Goal: Task Accomplishment & Management: Manage account settings

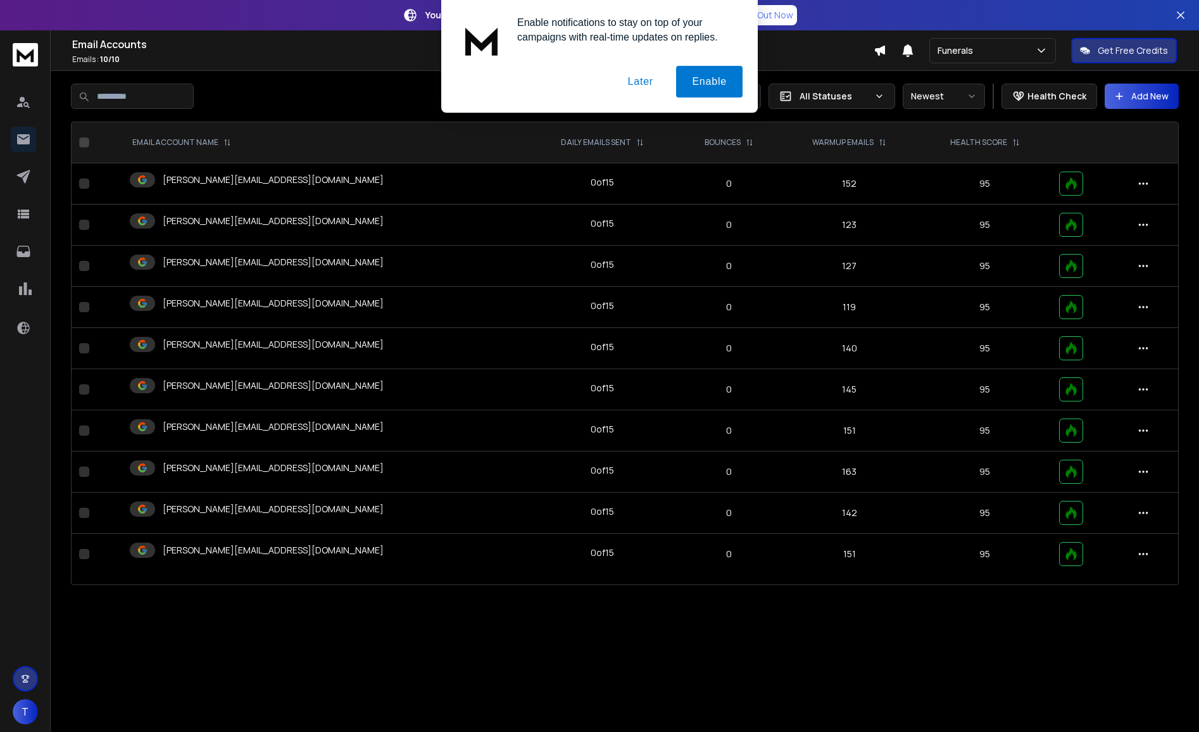
click at [653, 80] on button "Later" at bounding box center [640, 82] width 57 height 32
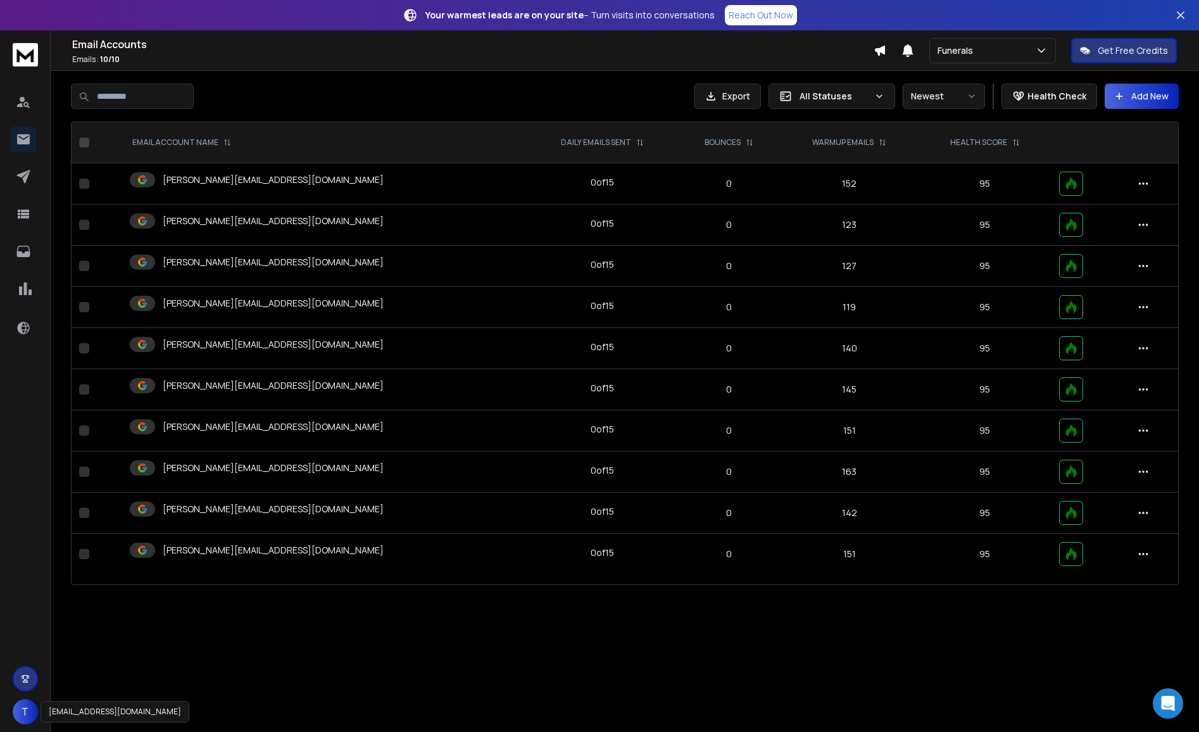
click at [27, 712] on span "T" at bounding box center [25, 711] width 25 height 25
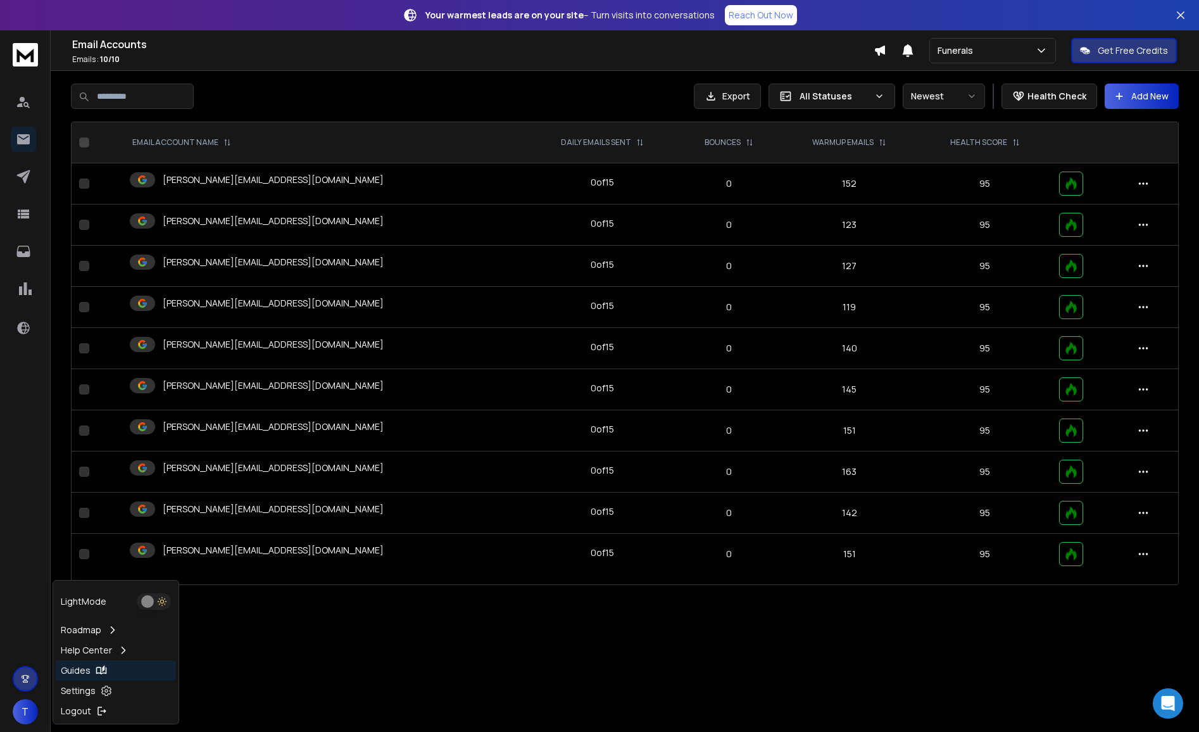
click at [468, 655] on div "Your warmest leads are on your site – Turn visits into conversations Reach Out …" at bounding box center [599, 366] width 1199 height 732
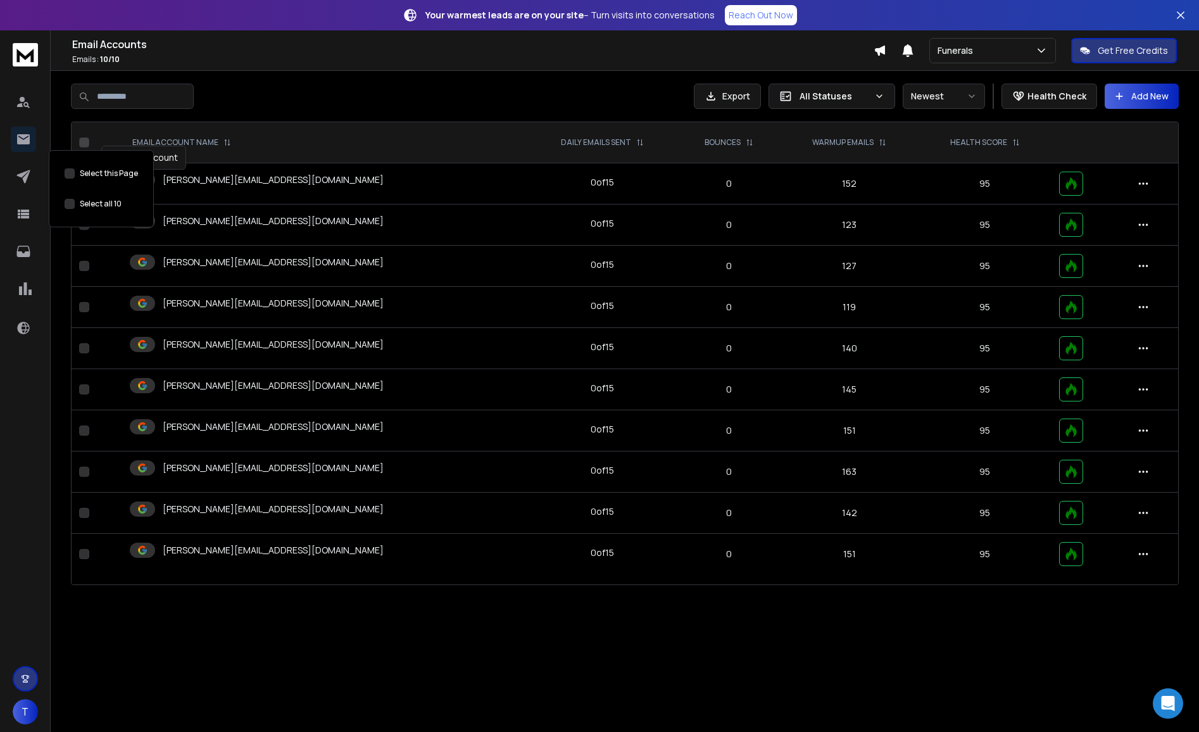
click at [82, 137] on button "Select this Page" at bounding box center [84, 142] width 10 height 10
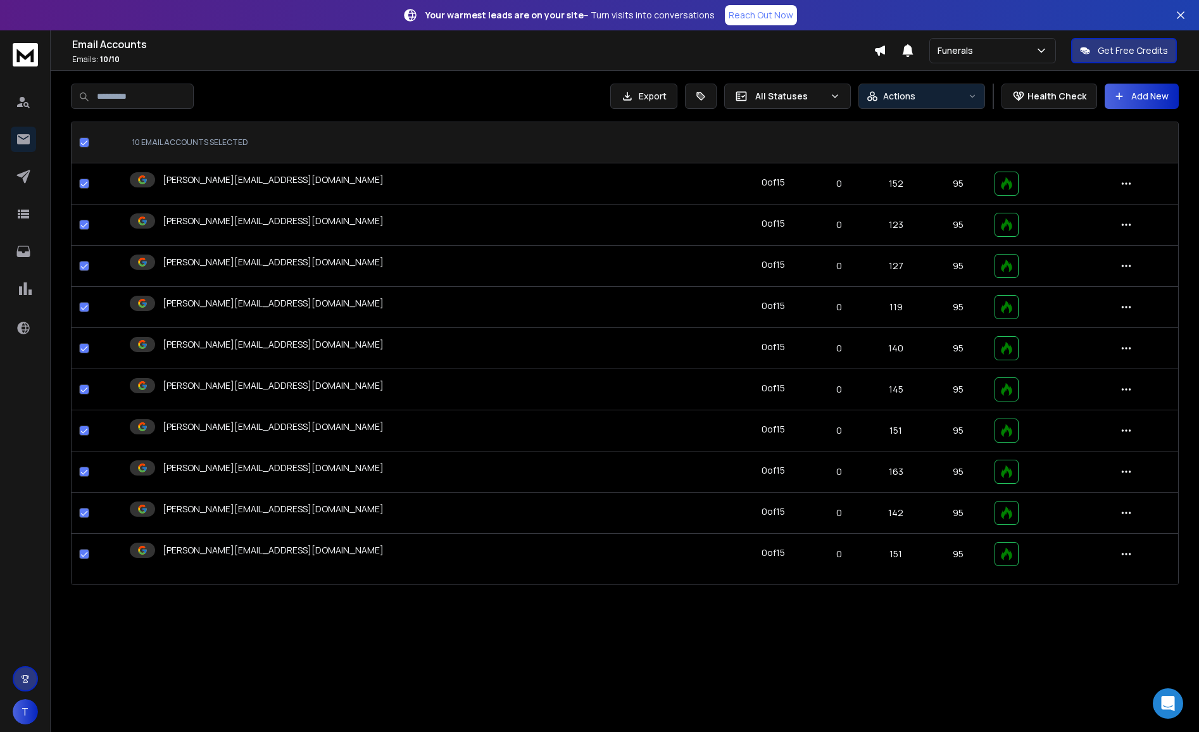
click at [972, 105] on button "Actions" at bounding box center [922, 96] width 127 height 25
click at [926, 130] on div "Bulk Edit" at bounding box center [925, 125] width 120 height 20
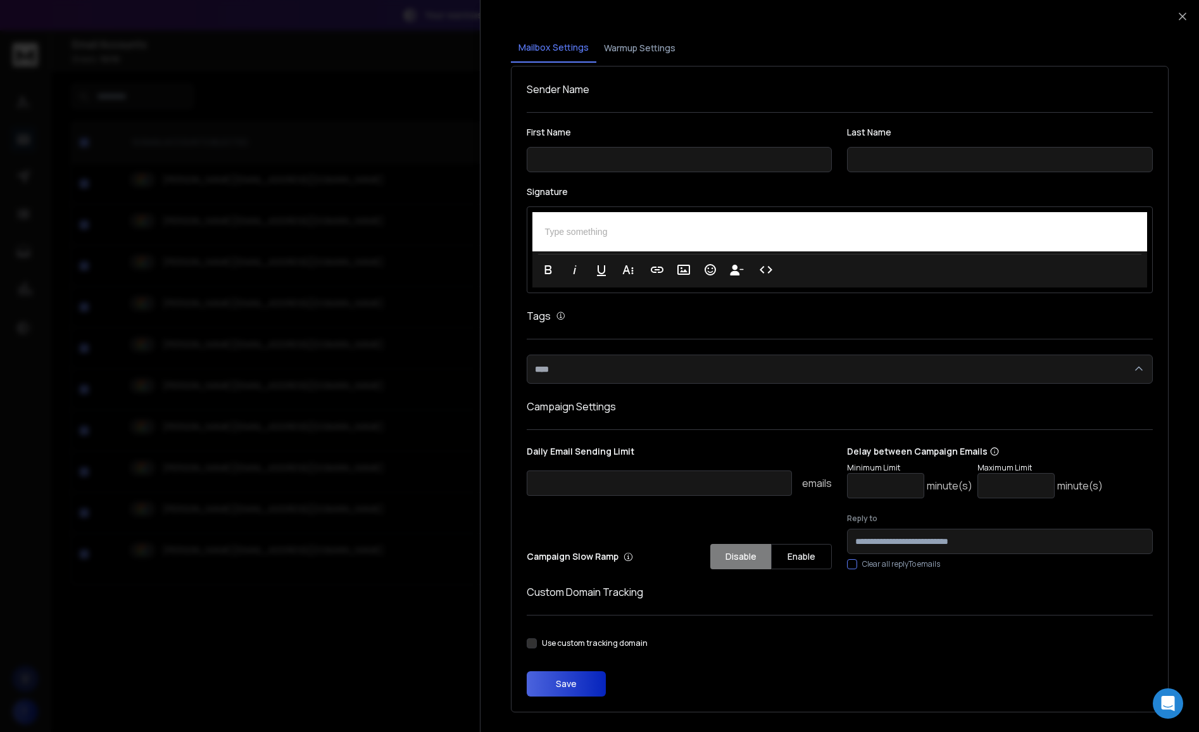
click at [398, 127] on div at bounding box center [599, 366] width 1199 height 732
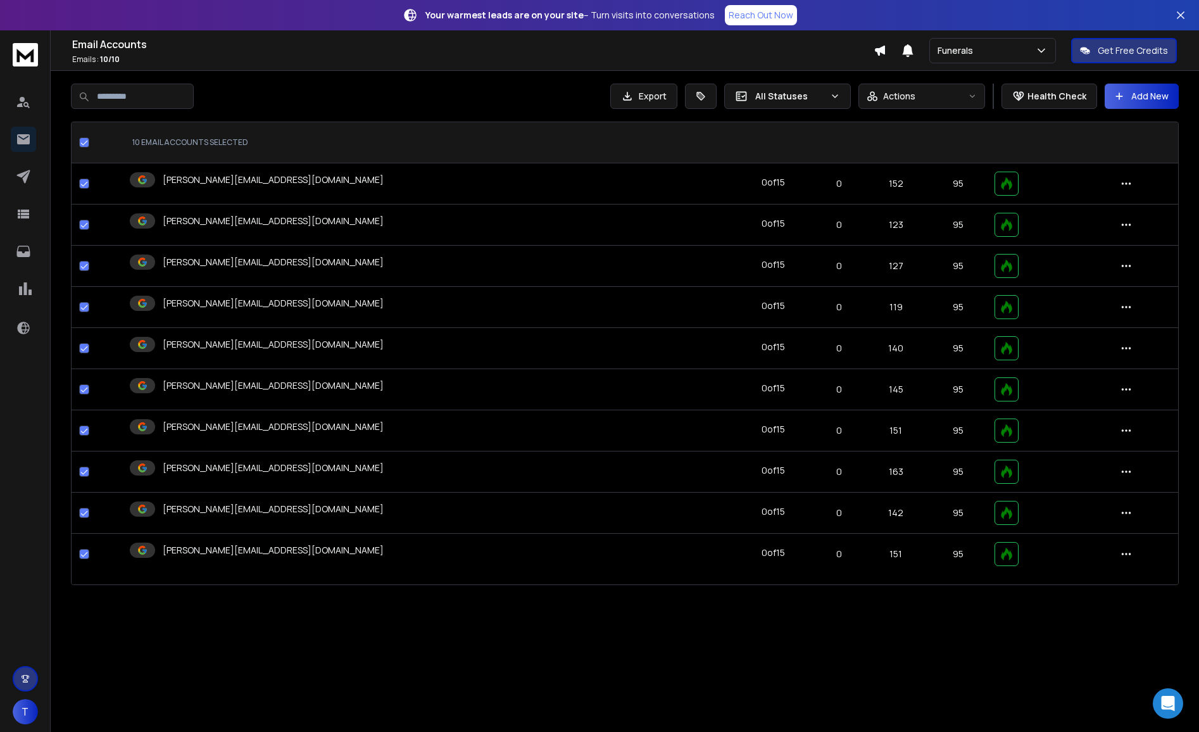
click at [500, 91] on div at bounding box center [337, 96] width 532 height 25
click at [85, 140] on button "Select this Page" at bounding box center [84, 142] width 10 height 10
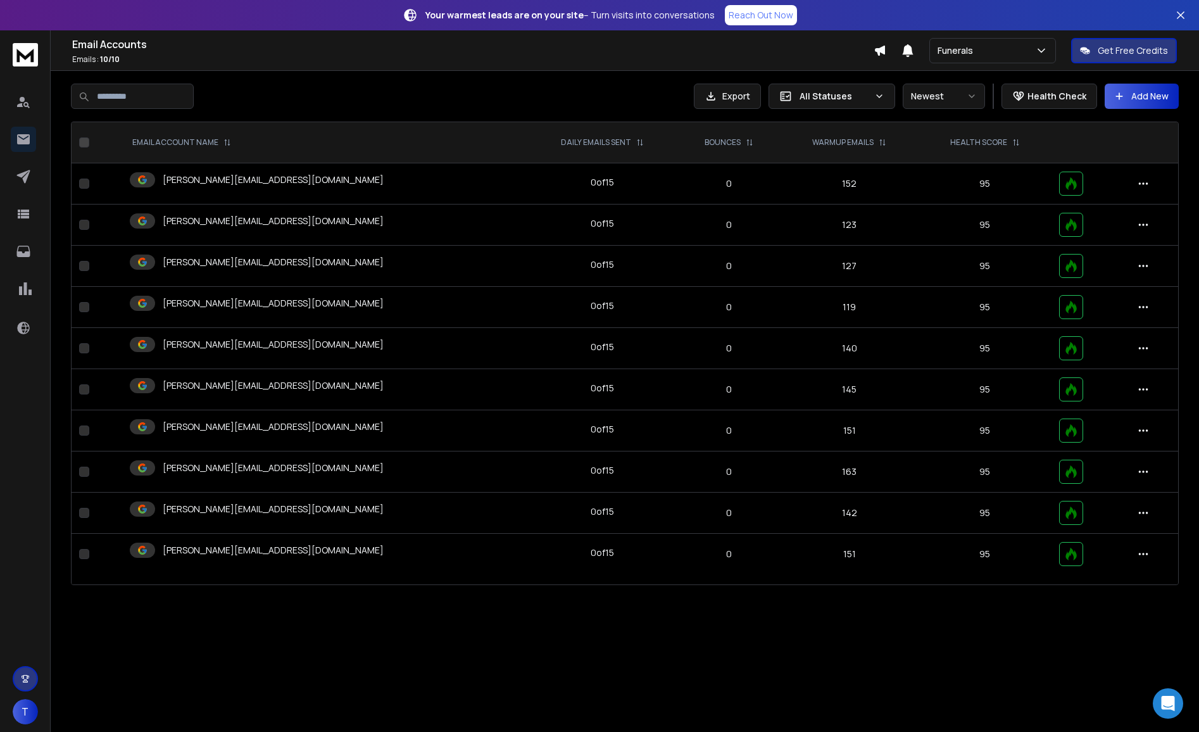
click at [450, 578] on caption at bounding box center [625, 579] width 1107 height 10
click at [1141, 265] on icon at bounding box center [1143, 266] width 9 height 2
click at [1142, 289] on div "Warmup Settings" at bounding box center [1127, 292] width 81 height 20
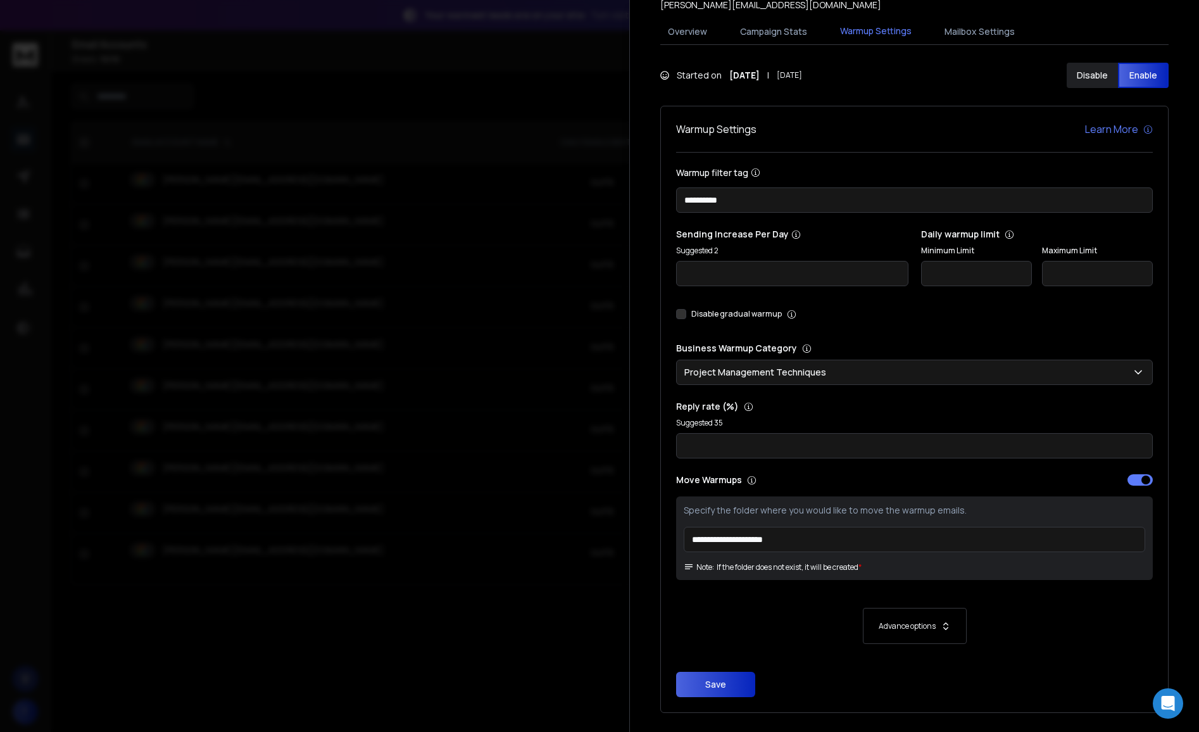
scroll to position [37, 0]
drag, startPoint x: 735, startPoint y: 448, endPoint x: 668, endPoint y: 446, distance: 66.5
click at [668, 446] on div "**********" at bounding box center [914, 408] width 508 height 607
click at [547, 353] on div at bounding box center [599, 366] width 1199 height 732
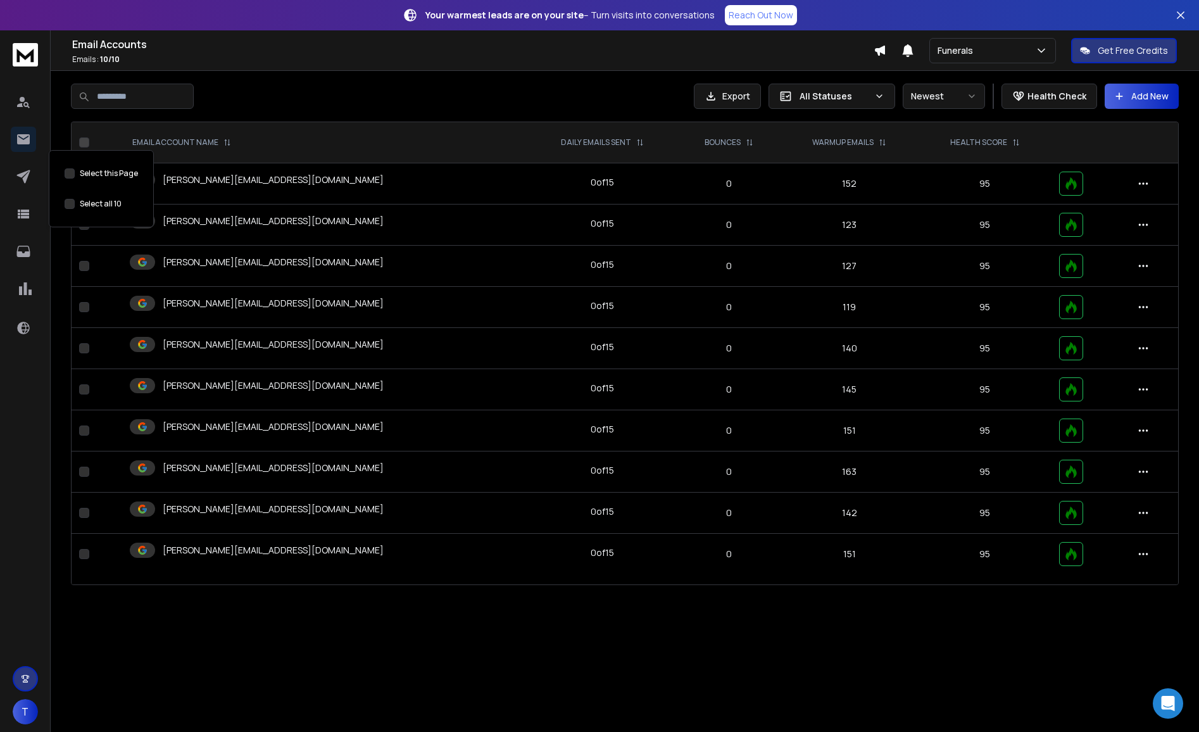
click at [89, 145] on button "Select this Page" at bounding box center [84, 142] width 10 height 10
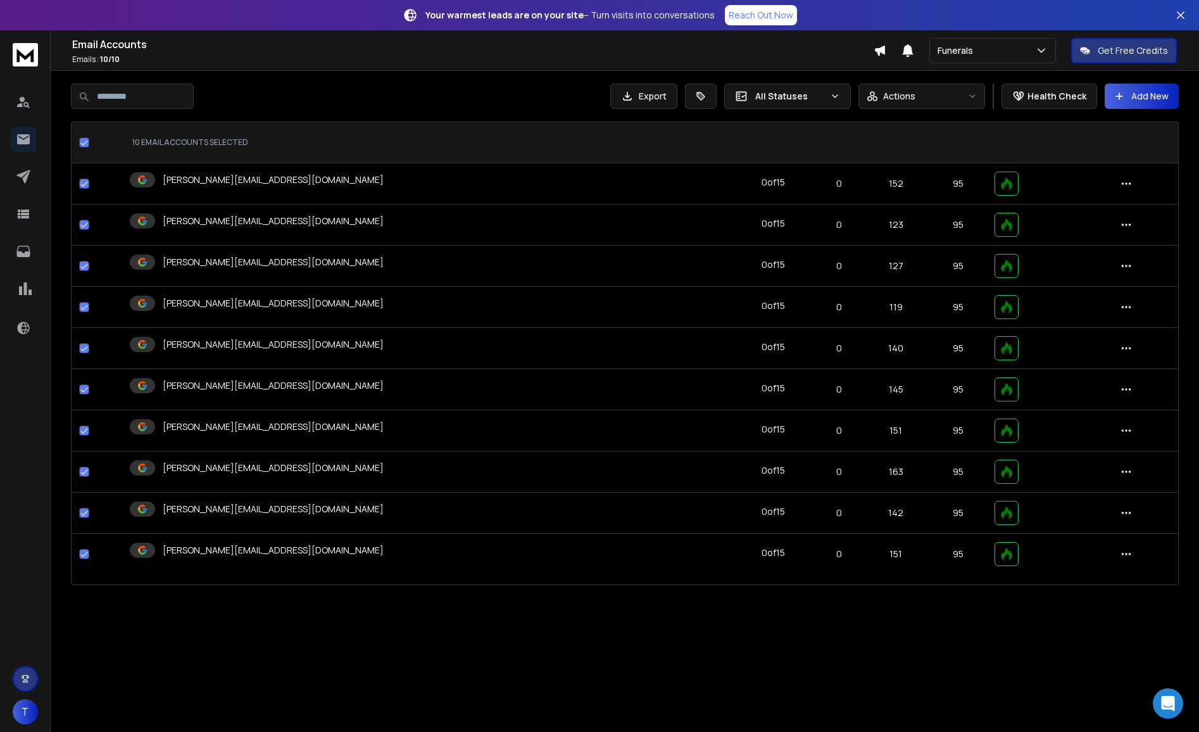
click at [1121, 186] on icon at bounding box center [1126, 183] width 11 height 11
click at [1113, 206] on div "Warmup Settings" at bounding box center [1127, 210] width 81 height 20
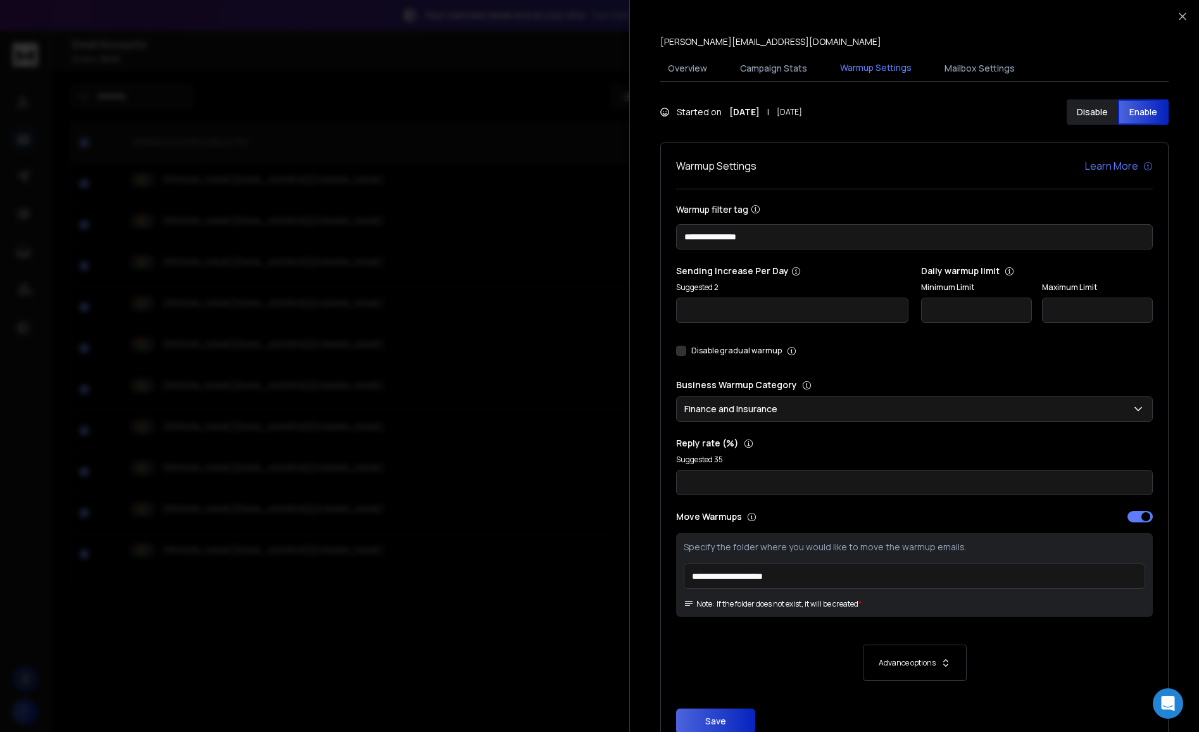
click at [729, 489] on input "***" at bounding box center [914, 482] width 477 height 25
type input "**"
click at [723, 721] on button "Save" at bounding box center [715, 721] width 79 height 25
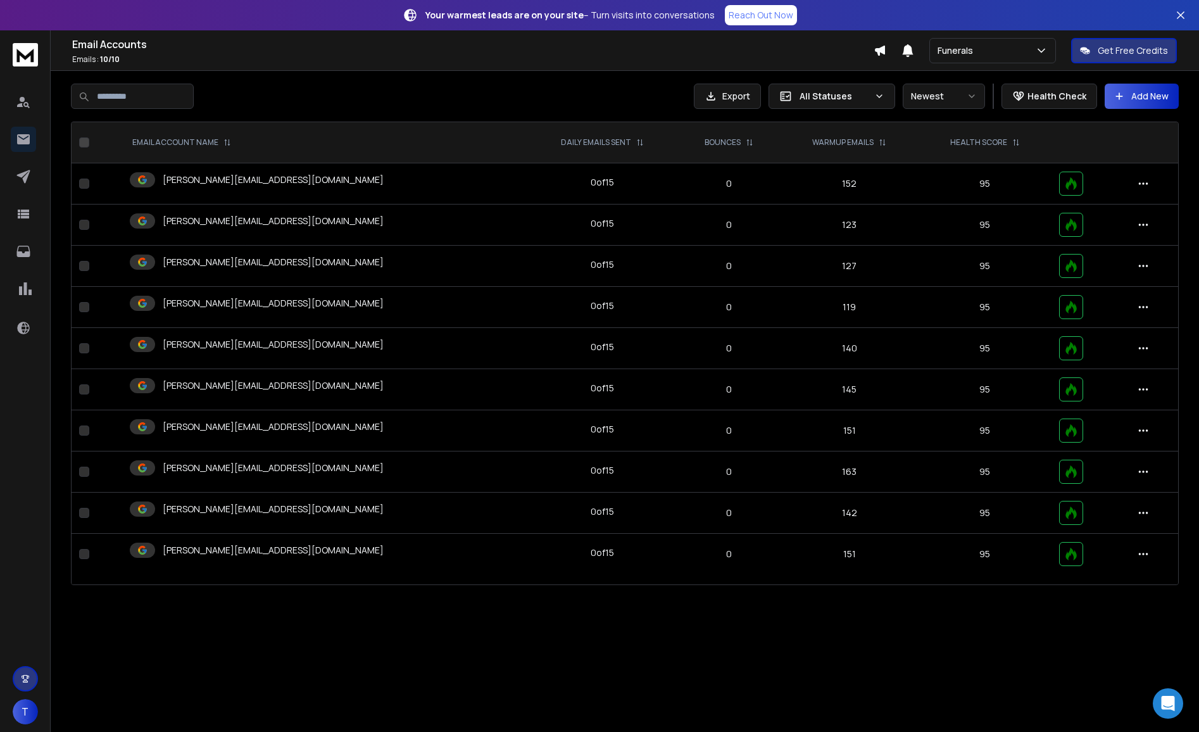
click at [856, 278] on td "127" at bounding box center [849, 266] width 139 height 41
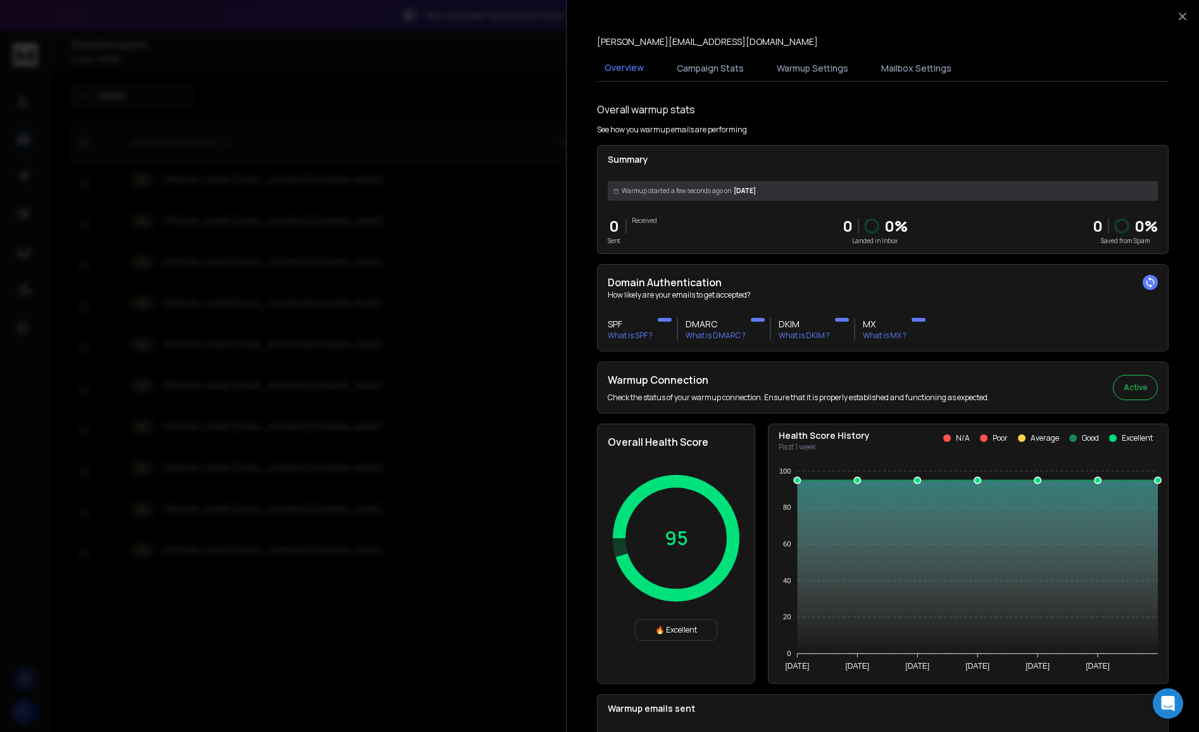
click at [520, 153] on div at bounding box center [599, 366] width 1199 height 732
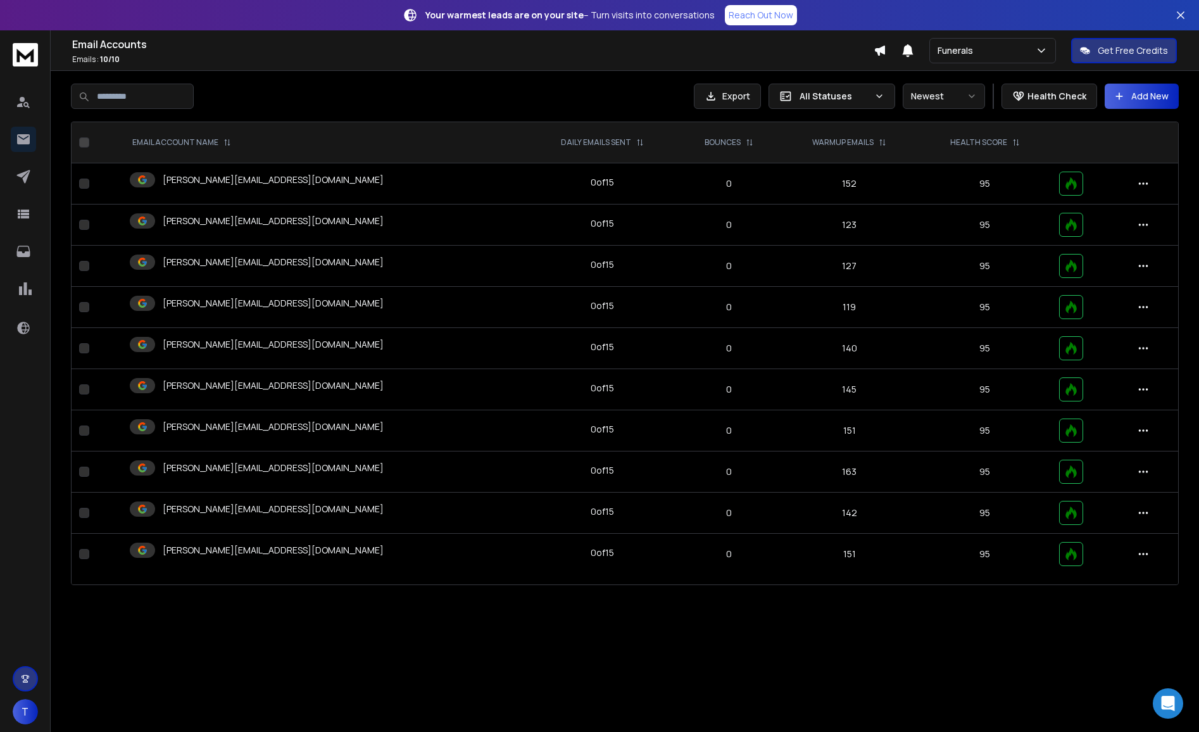
click at [983, 508] on td "95" at bounding box center [985, 513] width 132 height 41
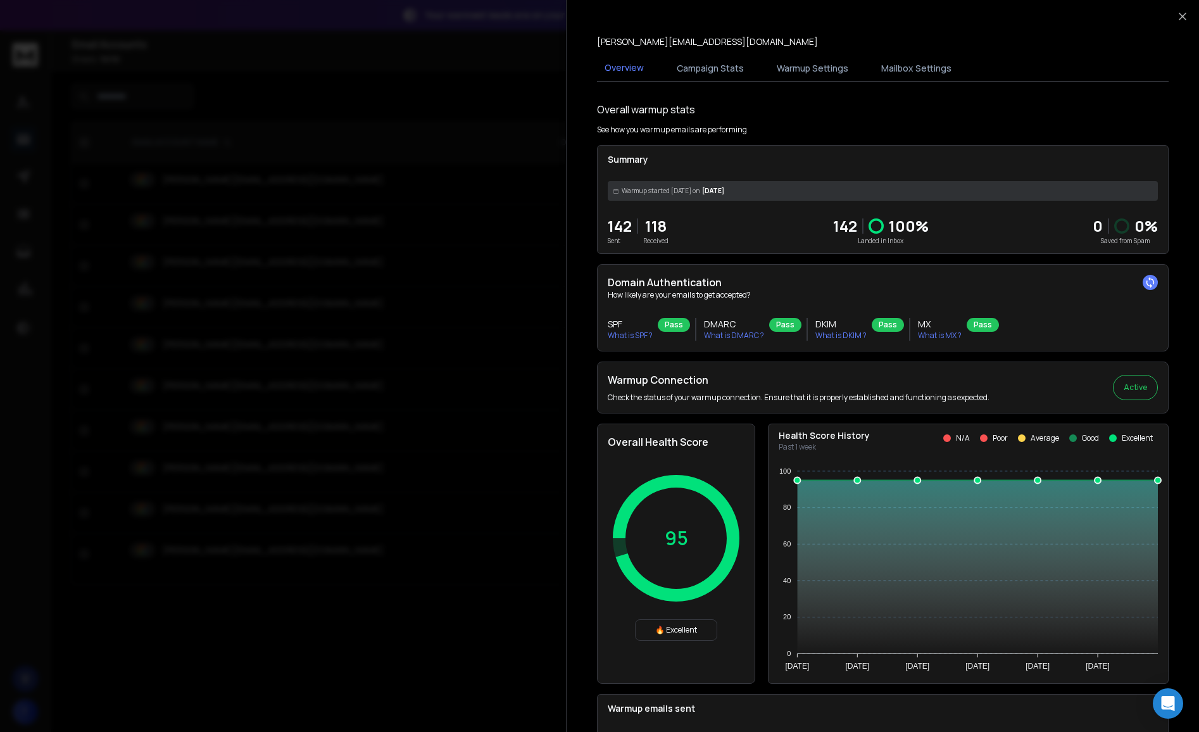
click at [714, 66] on button "Campaign Stats" at bounding box center [710, 68] width 82 height 28
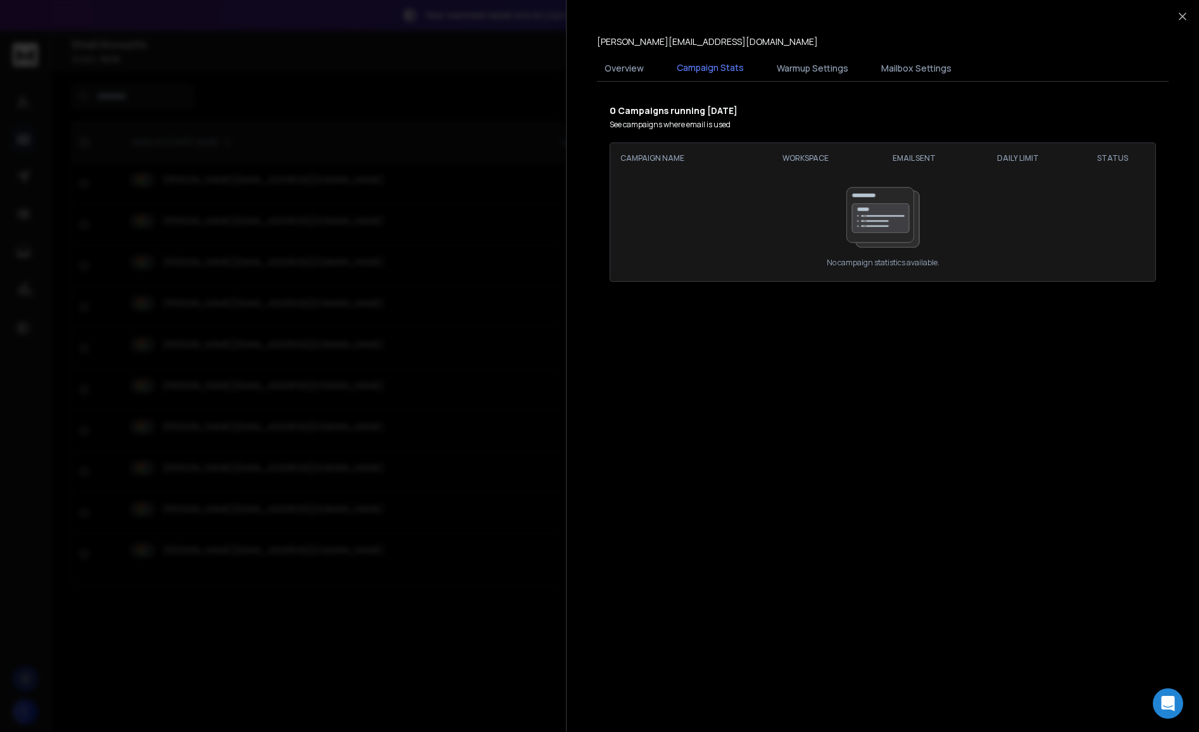
click at [794, 58] on button "Warmup Settings" at bounding box center [812, 68] width 87 height 28
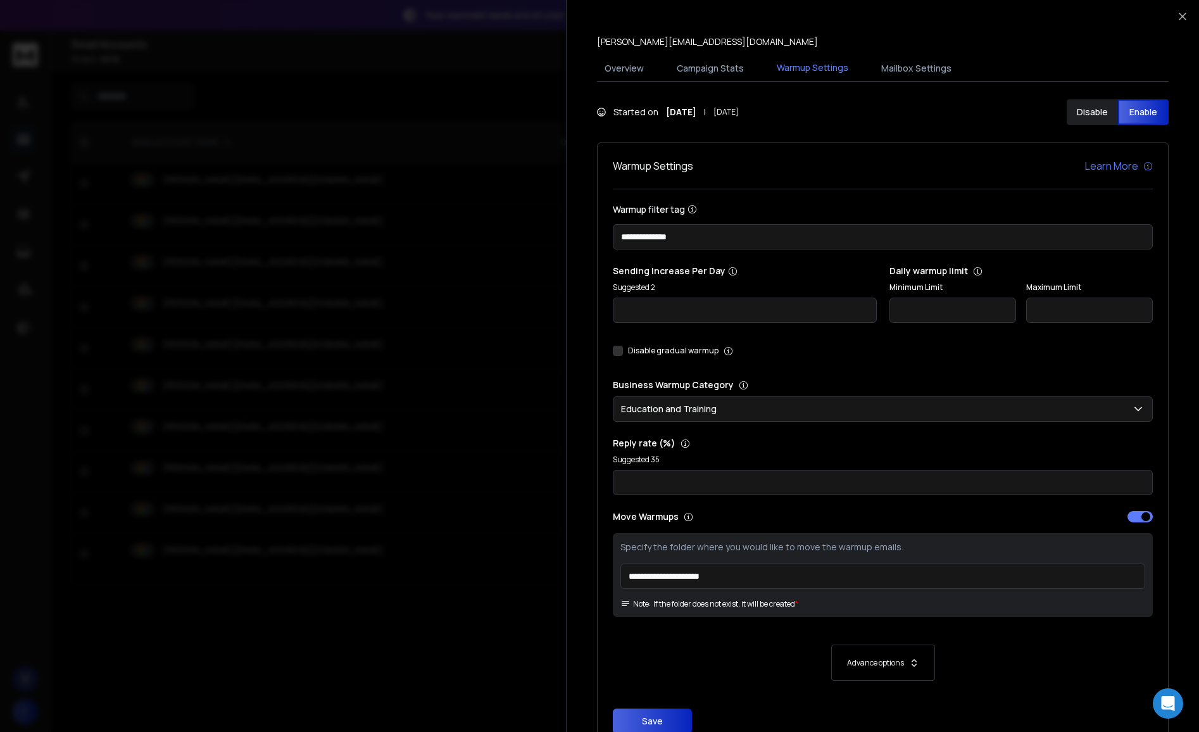
click at [926, 55] on button "Mailbox Settings" at bounding box center [916, 68] width 85 height 28
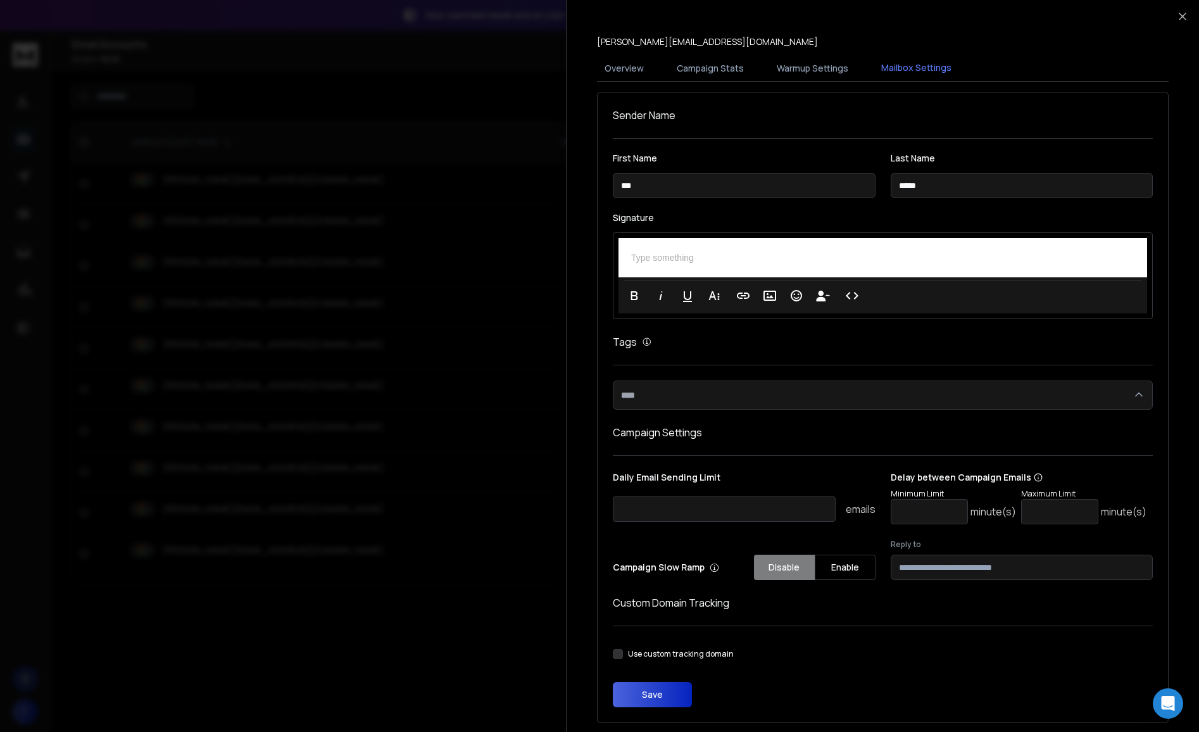
click at [643, 61] on button "Overview" at bounding box center [624, 68] width 54 height 28
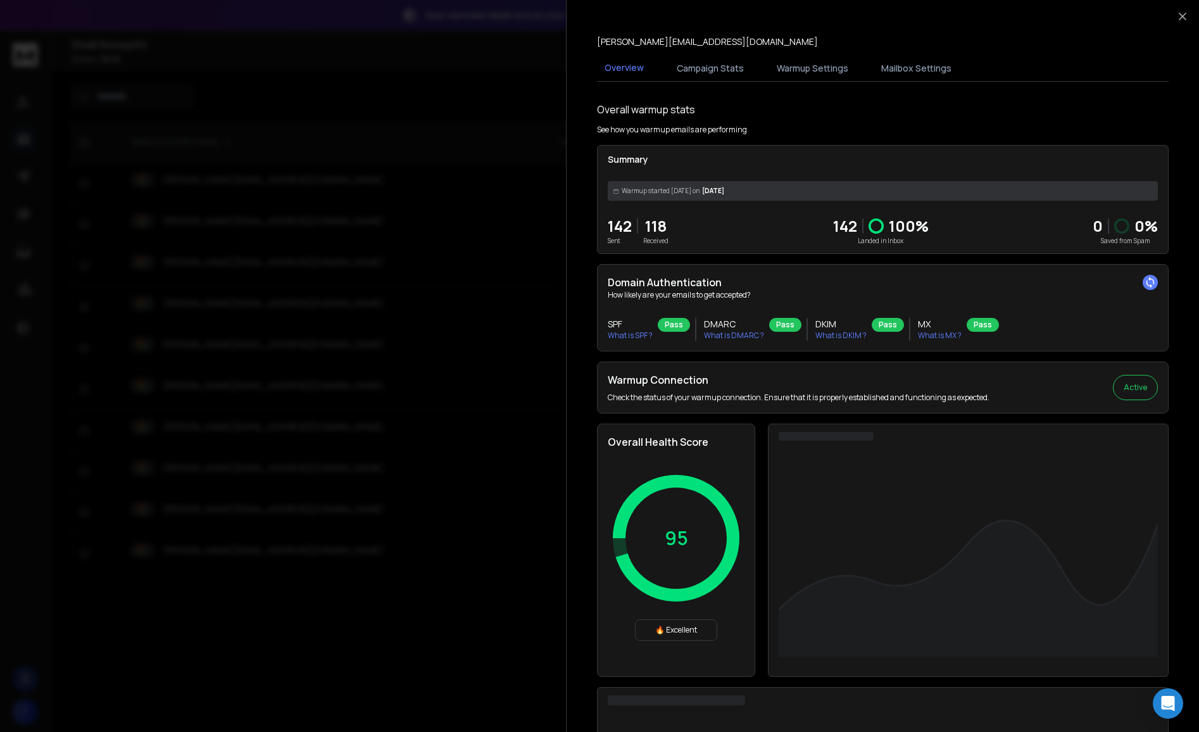
click at [491, 47] on div at bounding box center [599, 366] width 1199 height 732
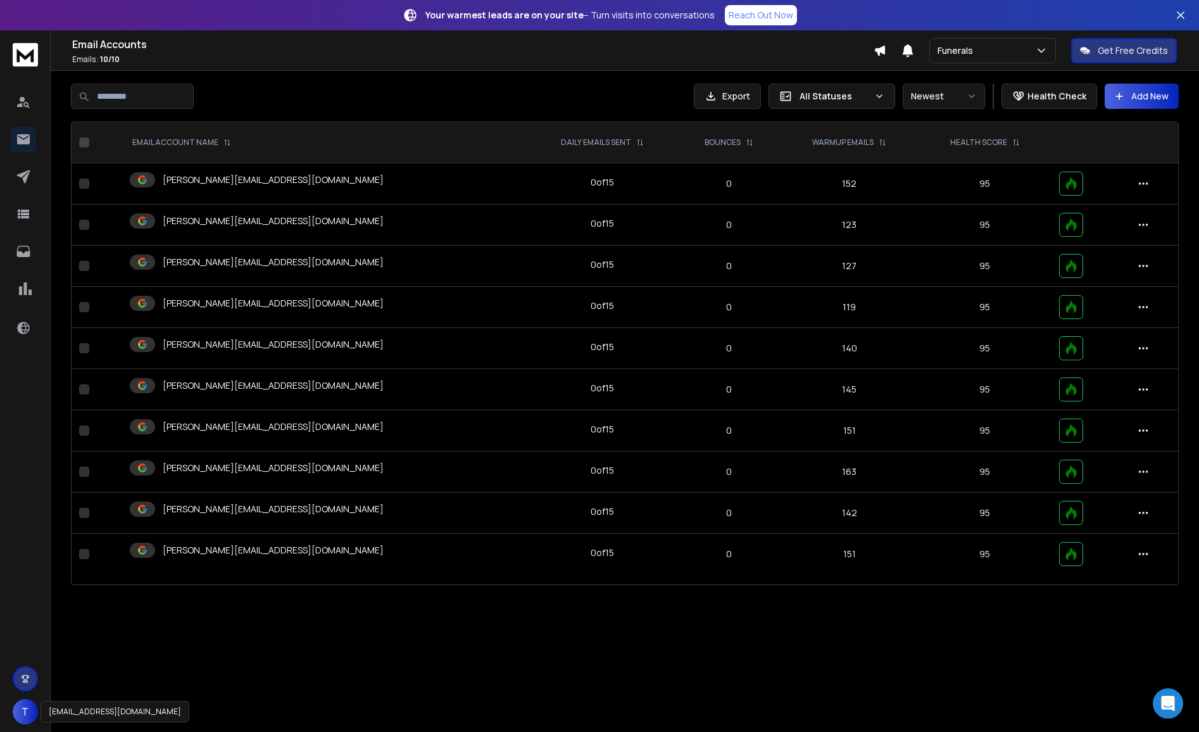
click at [25, 716] on span "T" at bounding box center [25, 711] width 25 height 25
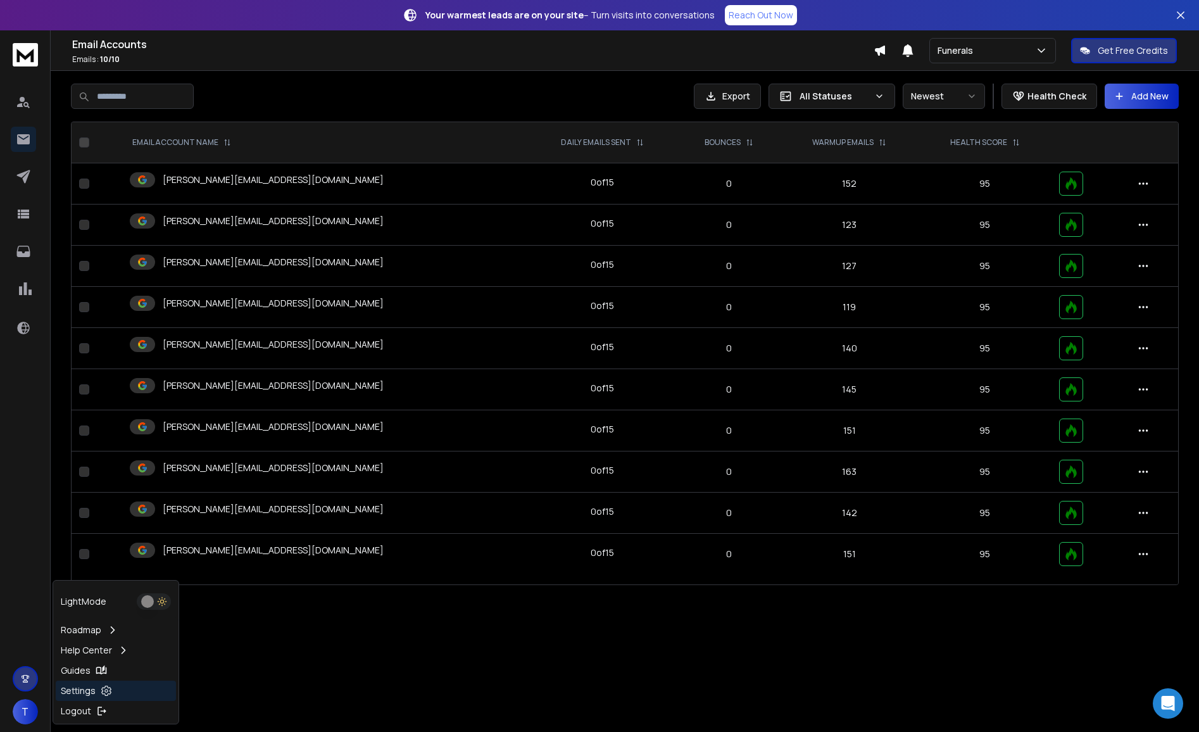
click at [92, 688] on p "Settings" at bounding box center [78, 690] width 35 height 13
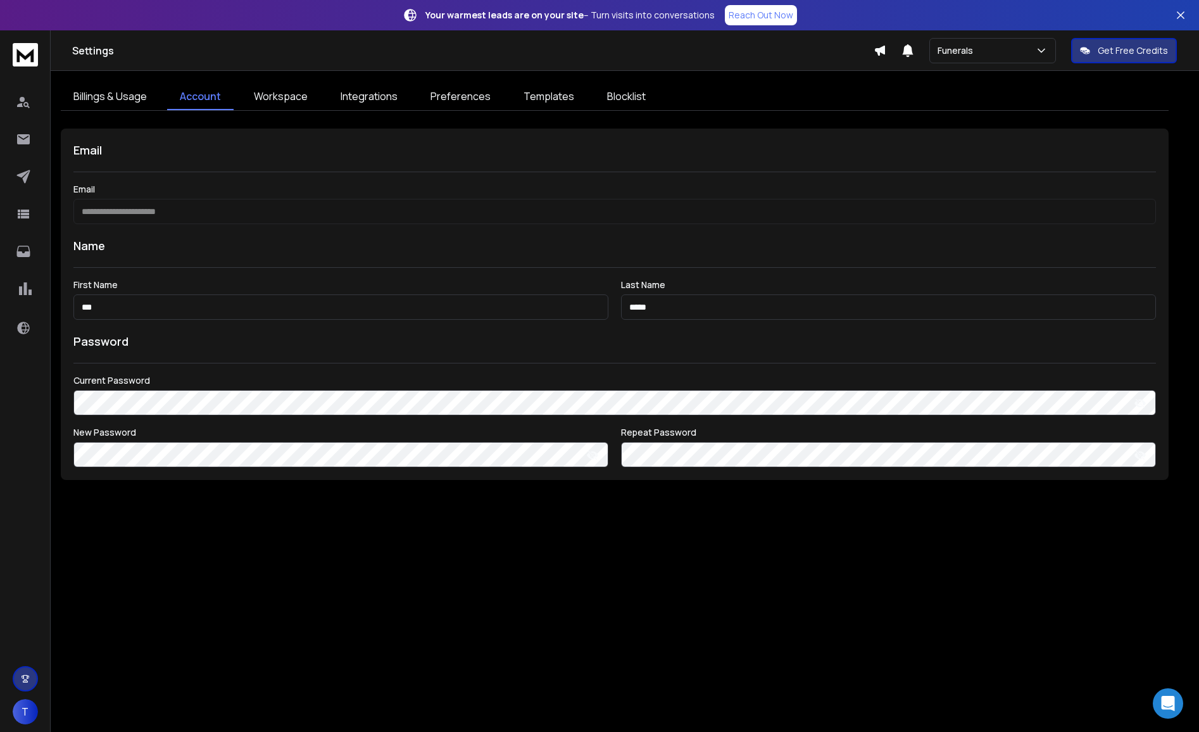
click at [295, 89] on link "Workspace" at bounding box center [280, 97] width 79 height 27
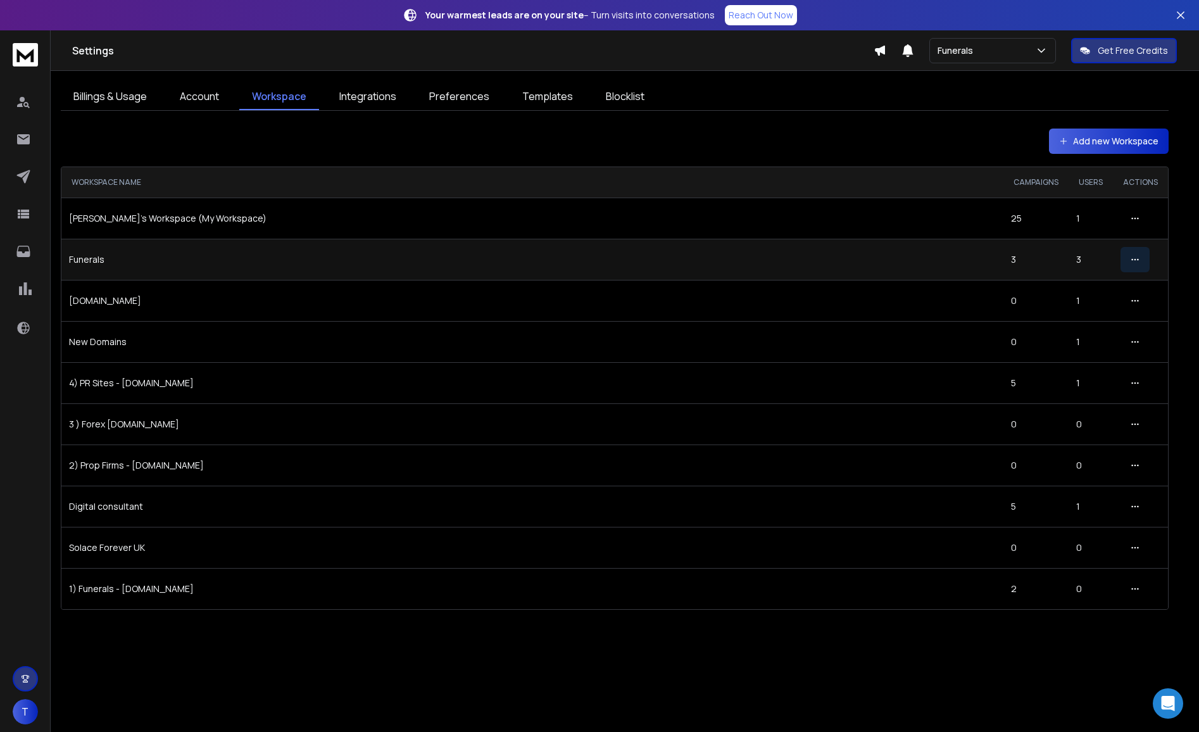
click at [1142, 259] on button "button" at bounding box center [1135, 259] width 29 height 25
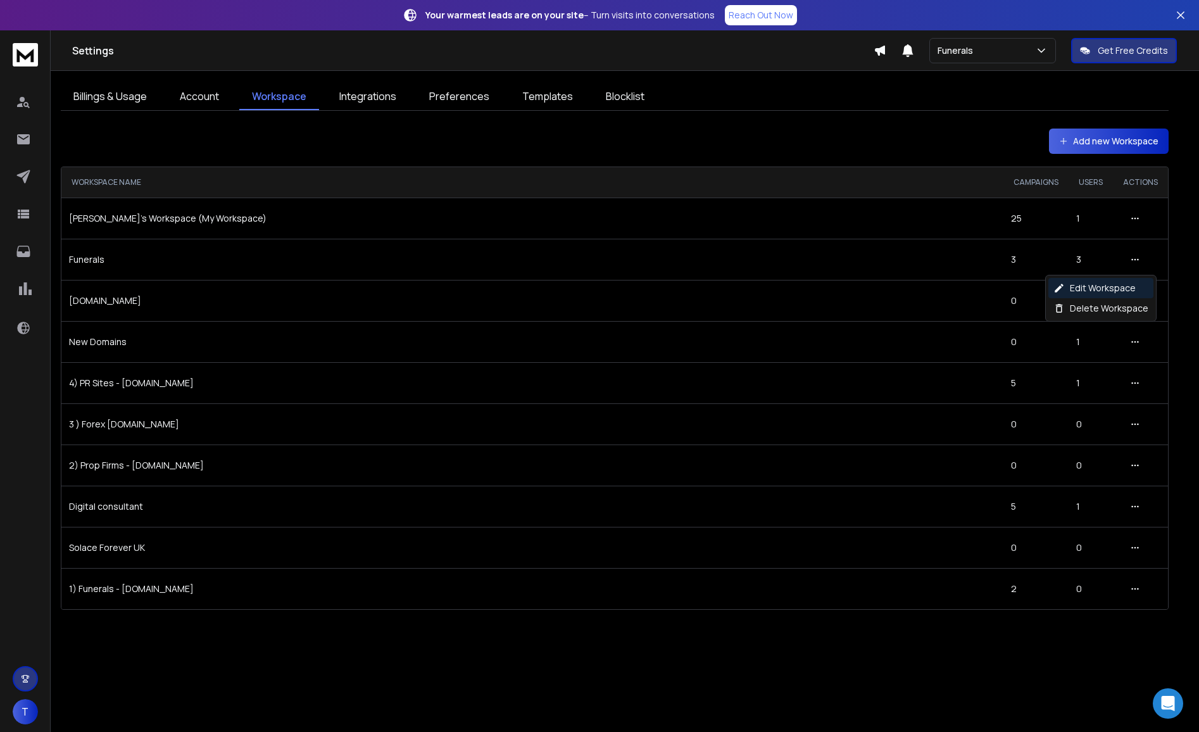
click at [1088, 291] on p "Edit Workspace" at bounding box center [1103, 288] width 66 height 13
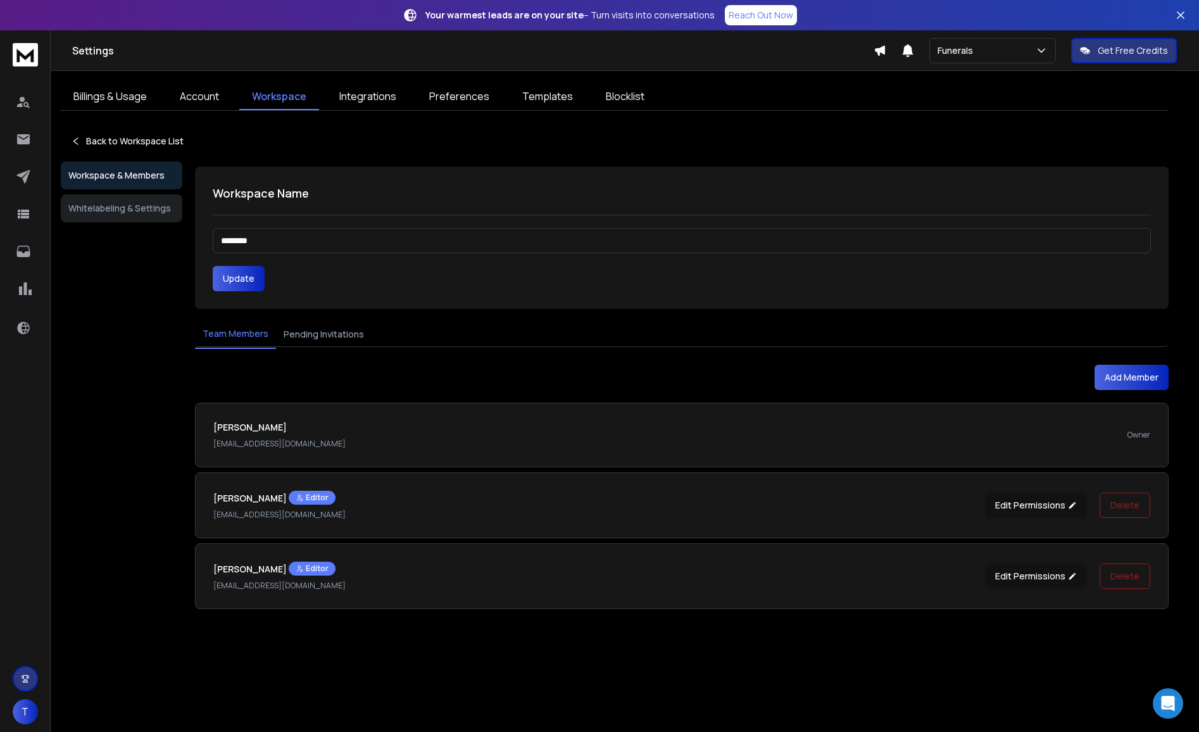
click at [1092, 370] on div "Add Member" at bounding box center [682, 377] width 974 height 25
click at [1133, 375] on button "Add Member" at bounding box center [1132, 377] width 74 height 25
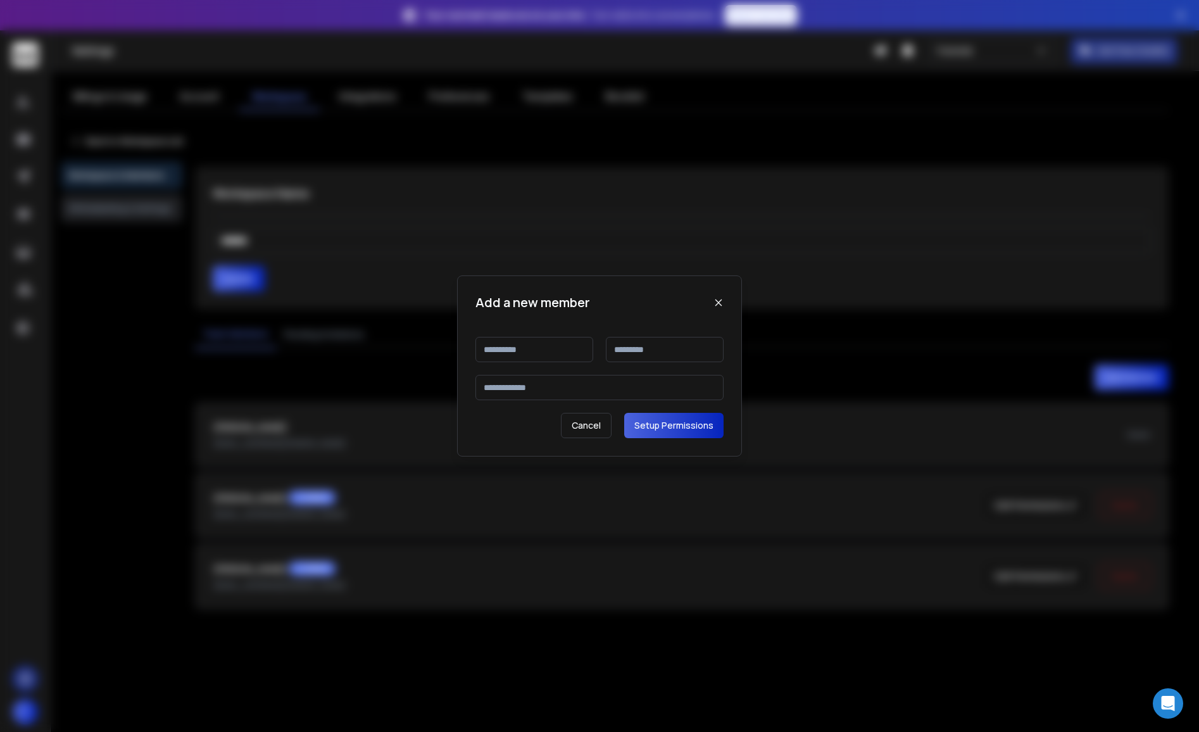
click at [531, 385] on input at bounding box center [600, 387] width 248 height 25
paste input "**********"
type input "**********"
click at [529, 357] on input at bounding box center [535, 349] width 118 height 25
type input "***"
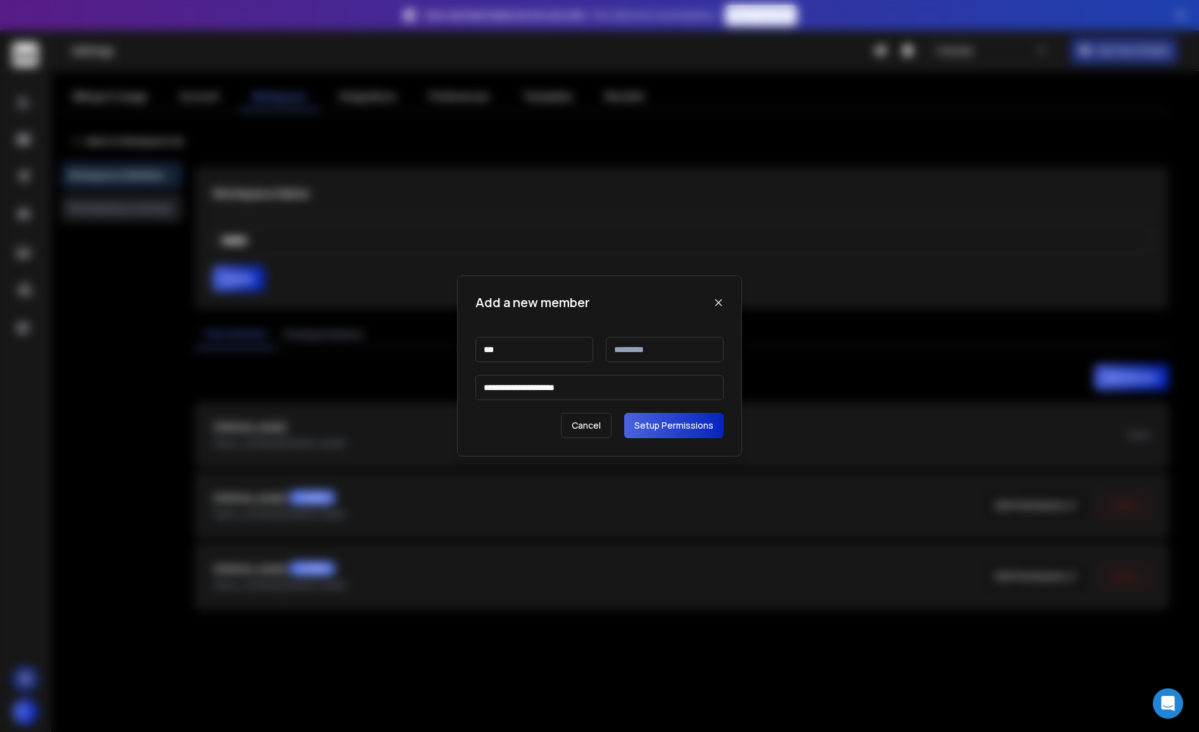
click at [526, 428] on div "Cancel Setup Permissions" at bounding box center [600, 425] width 248 height 25
click at [668, 426] on button "Setup Permissions" at bounding box center [673, 425] width 99 height 25
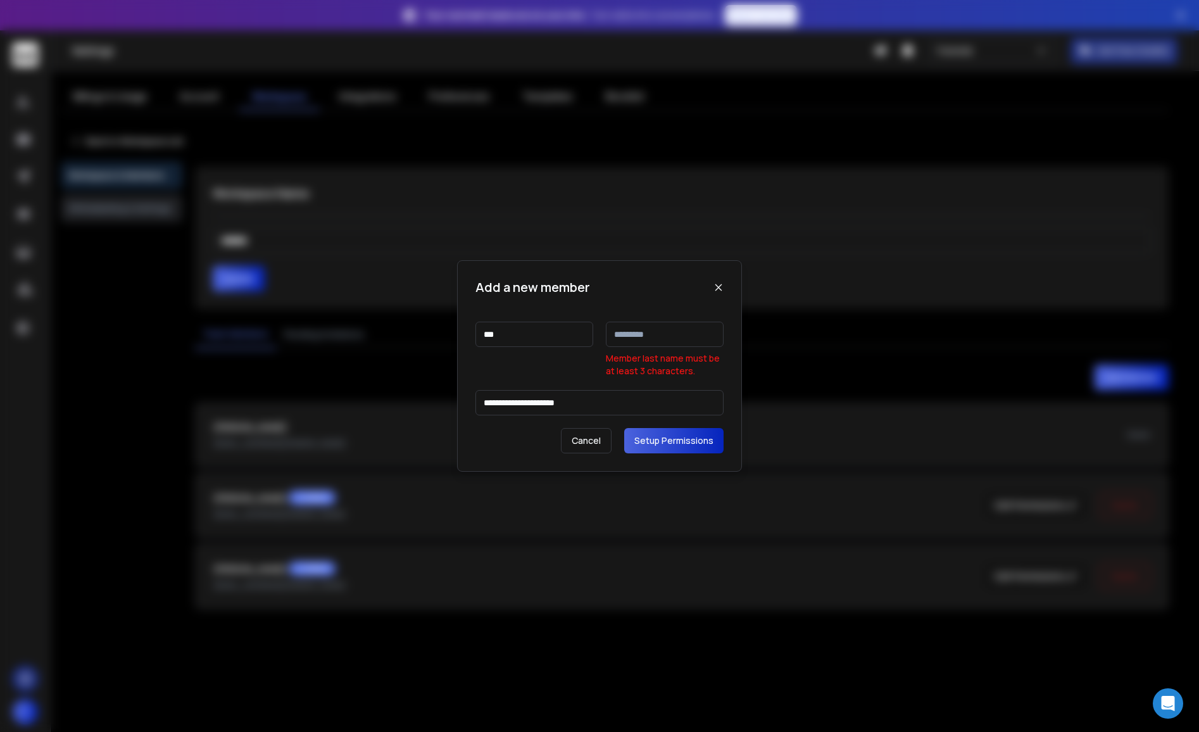
click at [564, 375] on div "***" at bounding box center [535, 350] width 118 height 56
click at [662, 342] on input at bounding box center [665, 334] width 118 height 25
paste input "**********"
type input "**********"
click at [655, 328] on input at bounding box center [665, 334] width 118 height 25
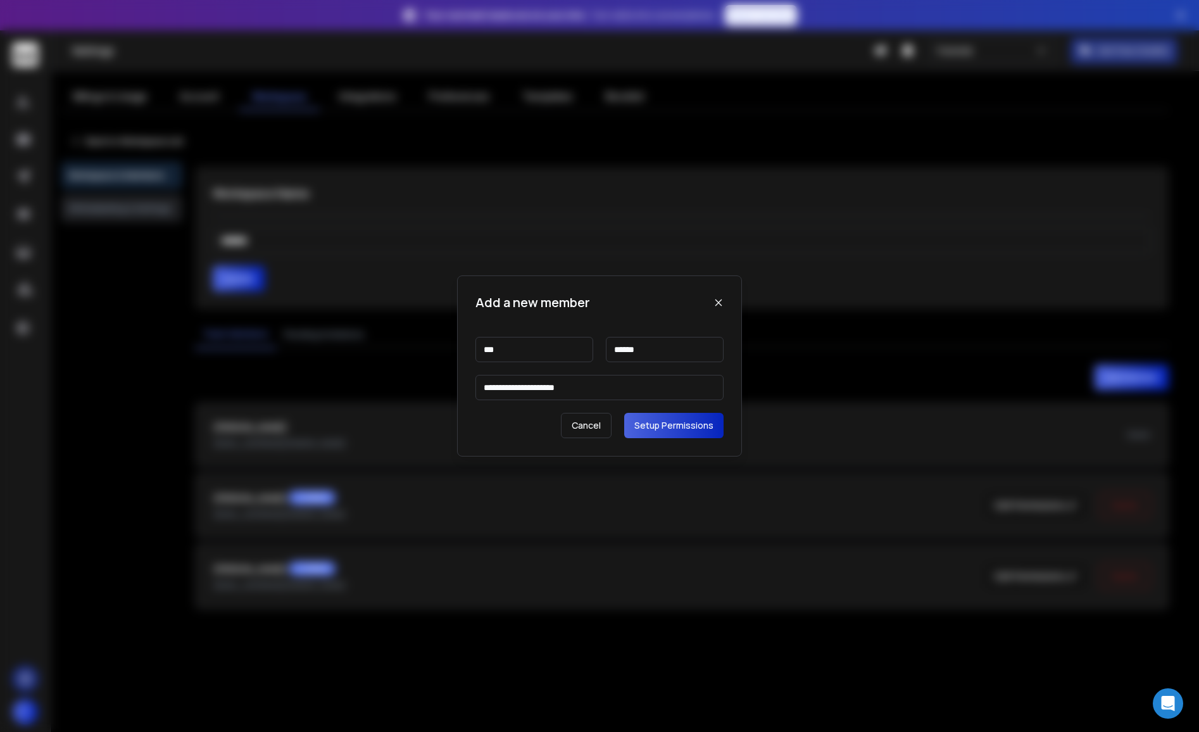
type input "******"
click at [638, 317] on div "Add a new member" at bounding box center [600, 315] width 248 height 43
click at [688, 431] on button "Setup Permissions" at bounding box center [673, 425] width 99 height 25
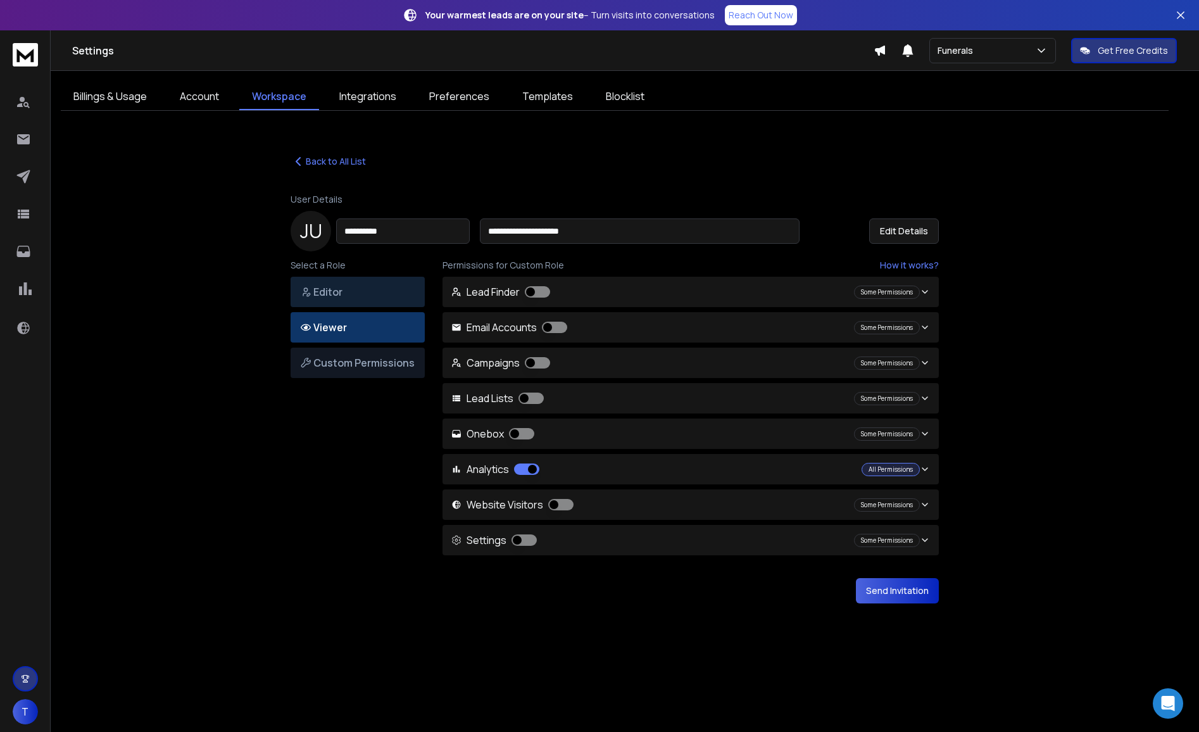
click at [346, 295] on p "Editor" at bounding box center [358, 291] width 114 height 15
click at [310, 295] on button "Editor" at bounding box center [305, 292] width 10 height 32
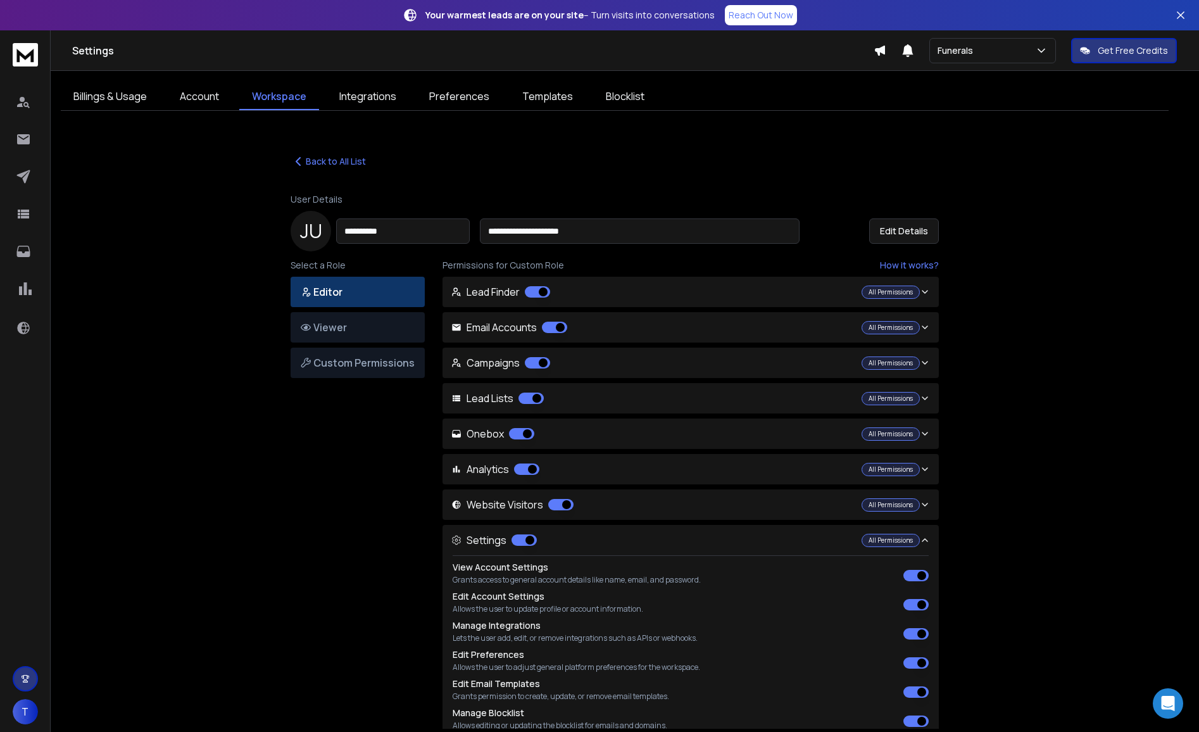
scroll to position [85, 0]
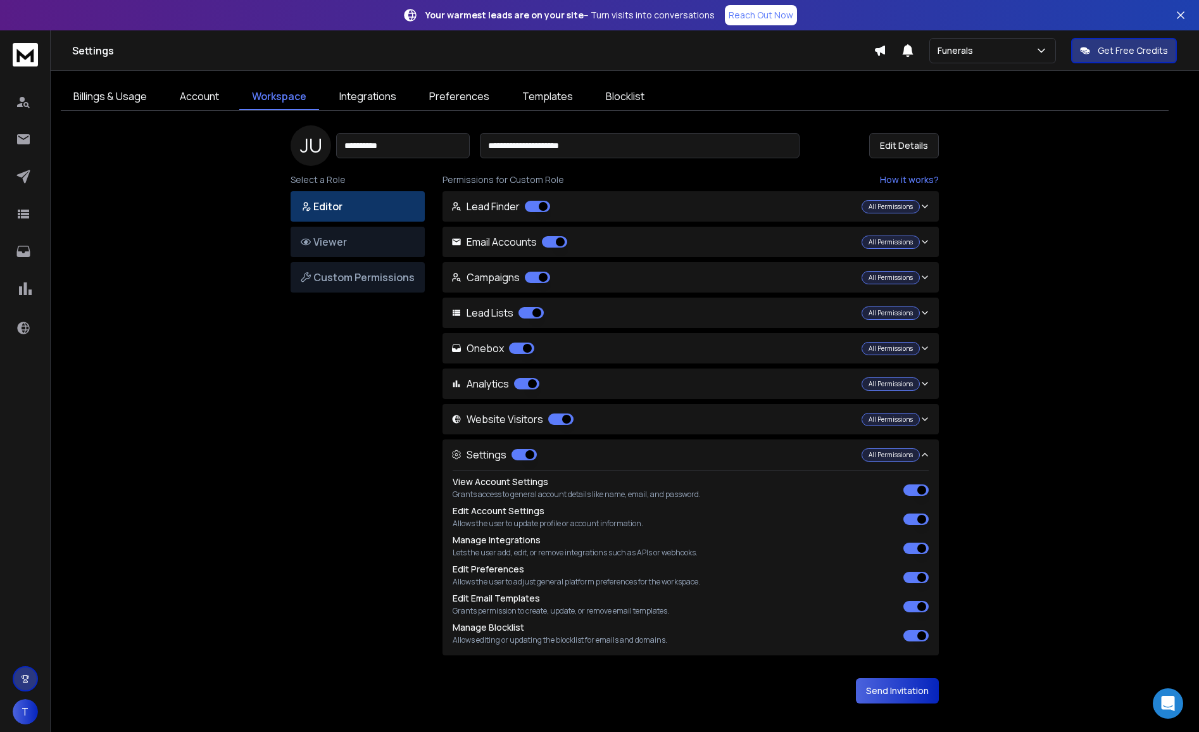
click at [918, 690] on button "Send Invitation" at bounding box center [897, 690] width 83 height 25
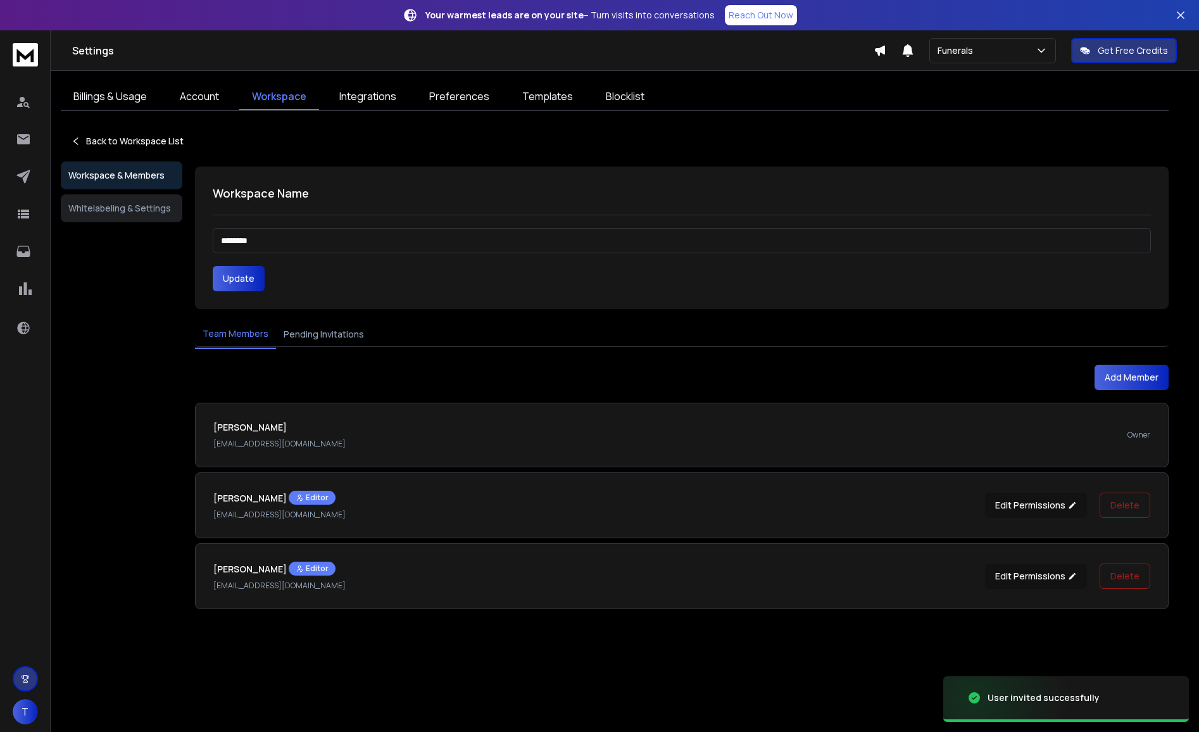
click at [995, 108] on div "Billings & Usage Account Workspace Integrations Preferences Templates Blocklist" at bounding box center [615, 97] width 1108 height 27
click at [1028, 56] on div "Funerals" at bounding box center [993, 50] width 110 height 13
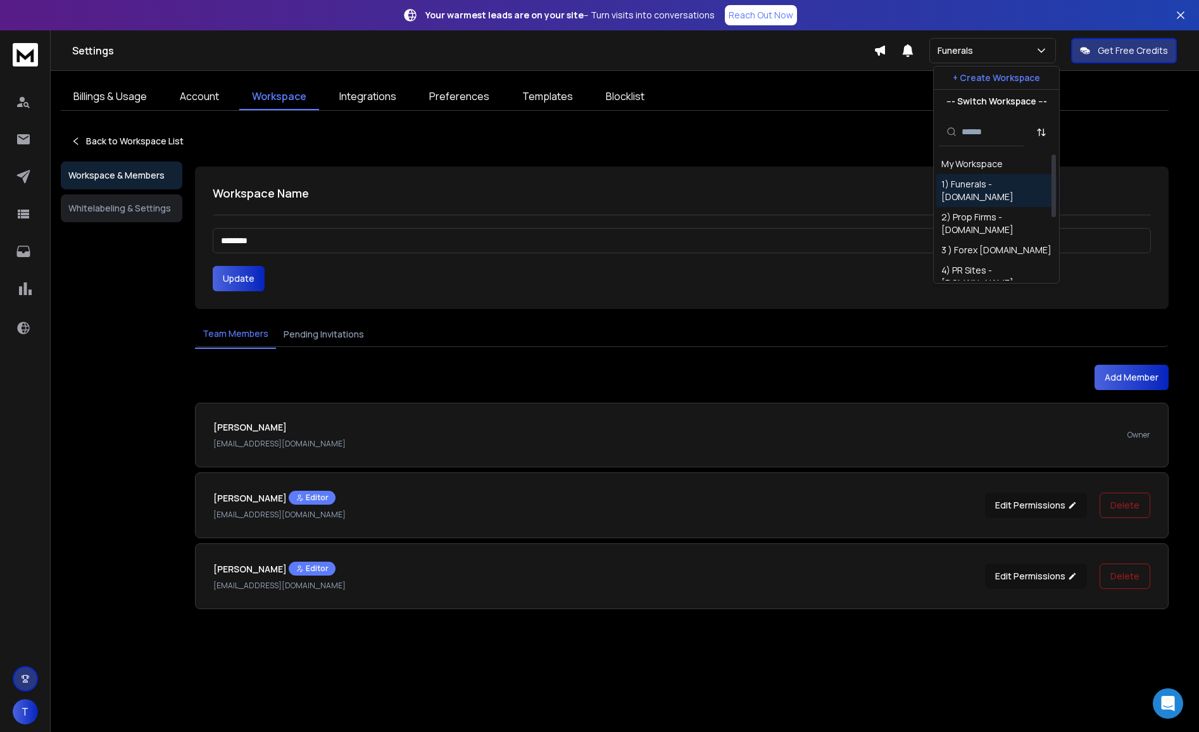
click at [991, 181] on div "1) Funerals - SEOwebstrategists.com" at bounding box center [997, 190] width 110 height 25
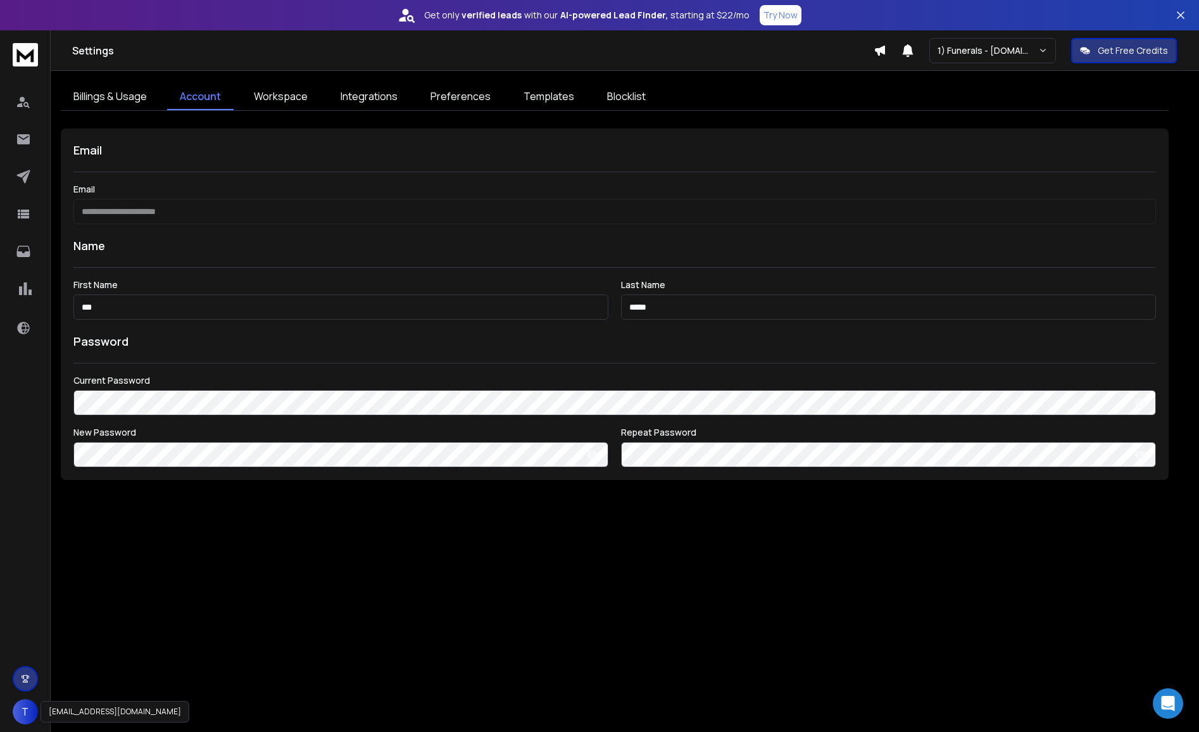
click at [30, 710] on span "T" at bounding box center [25, 711] width 25 height 25
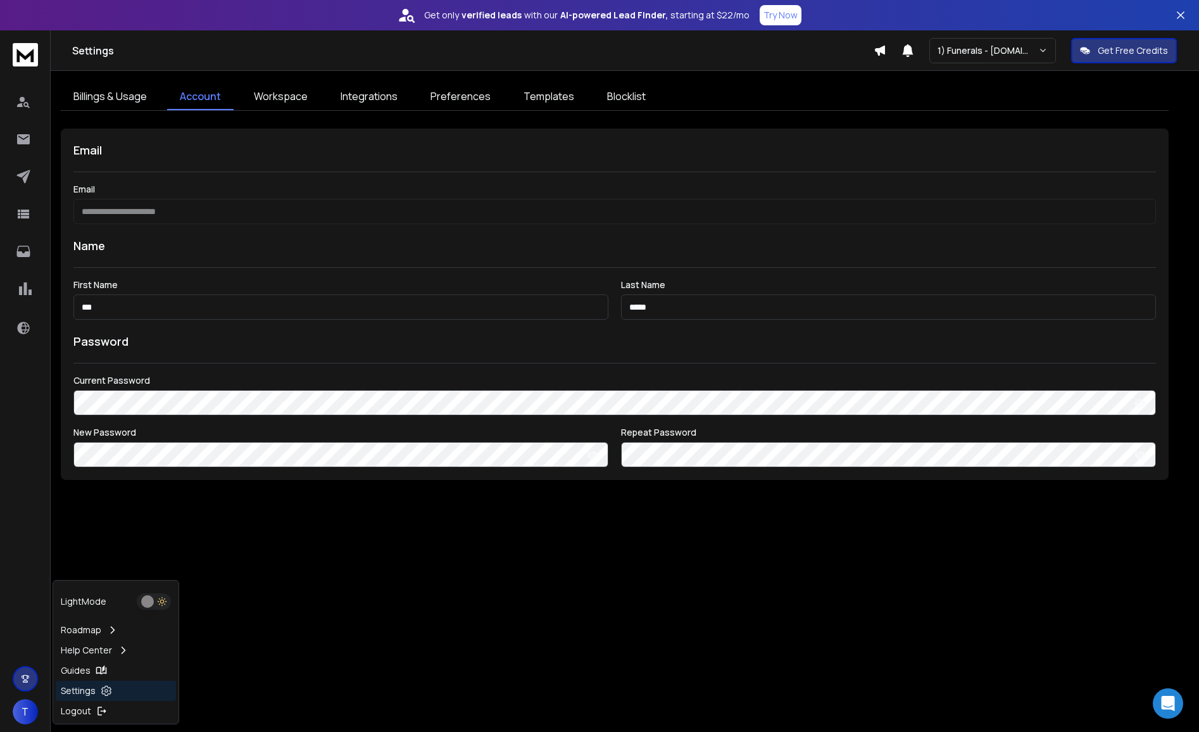
click at [103, 681] on div "Settings" at bounding box center [116, 691] width 120 height 20
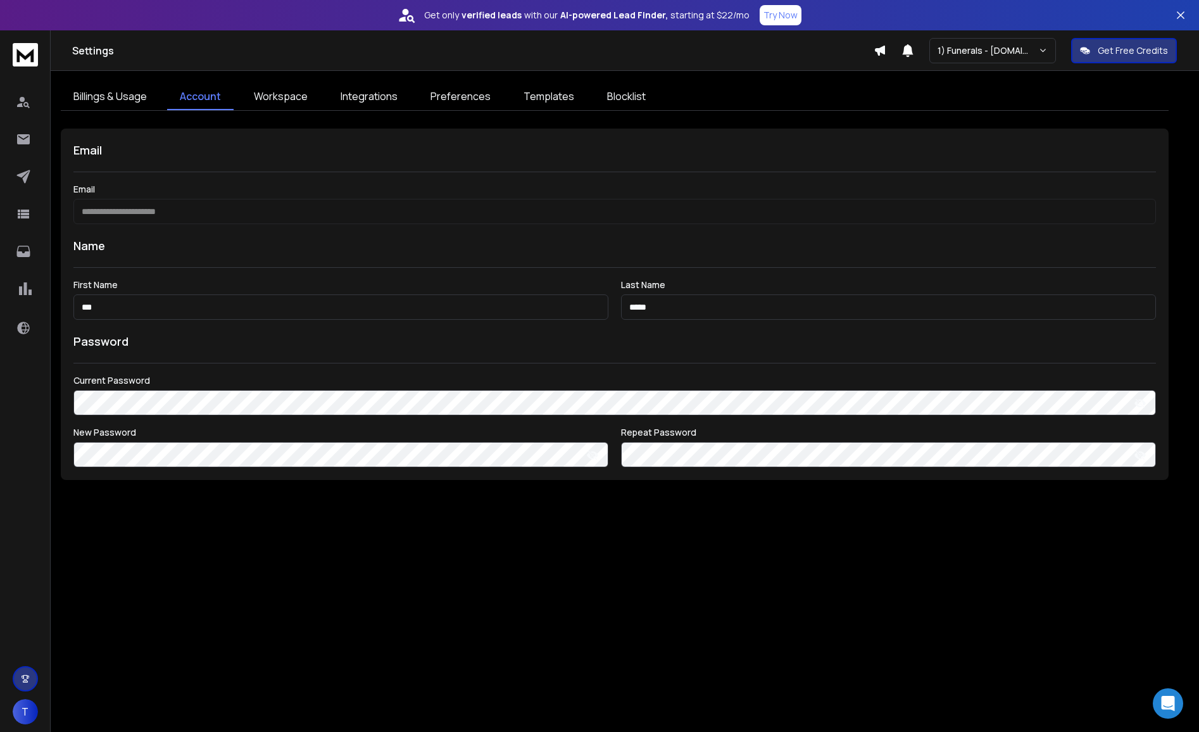
click at [296, 92] on link "Workspace" at bounding box center [280, 97] width 79 height 27
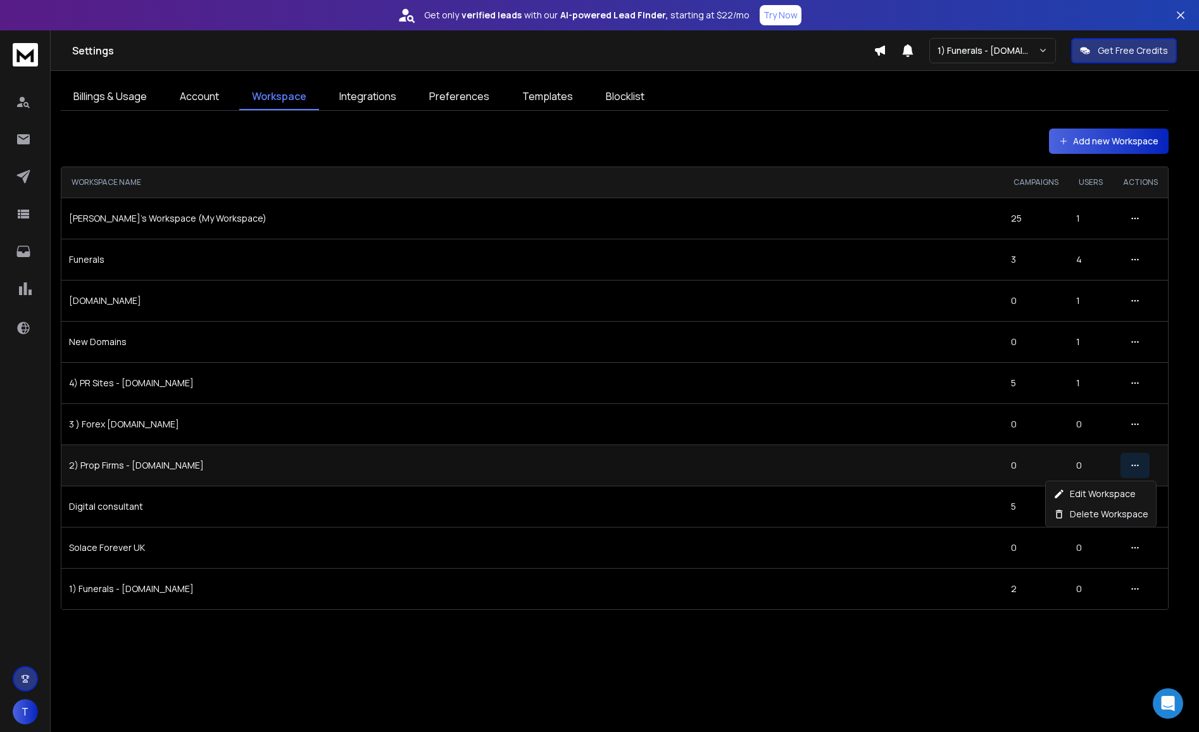
click at [1140, 466] on icon "button" at bounding box center [1135, 465] width 9 height 9
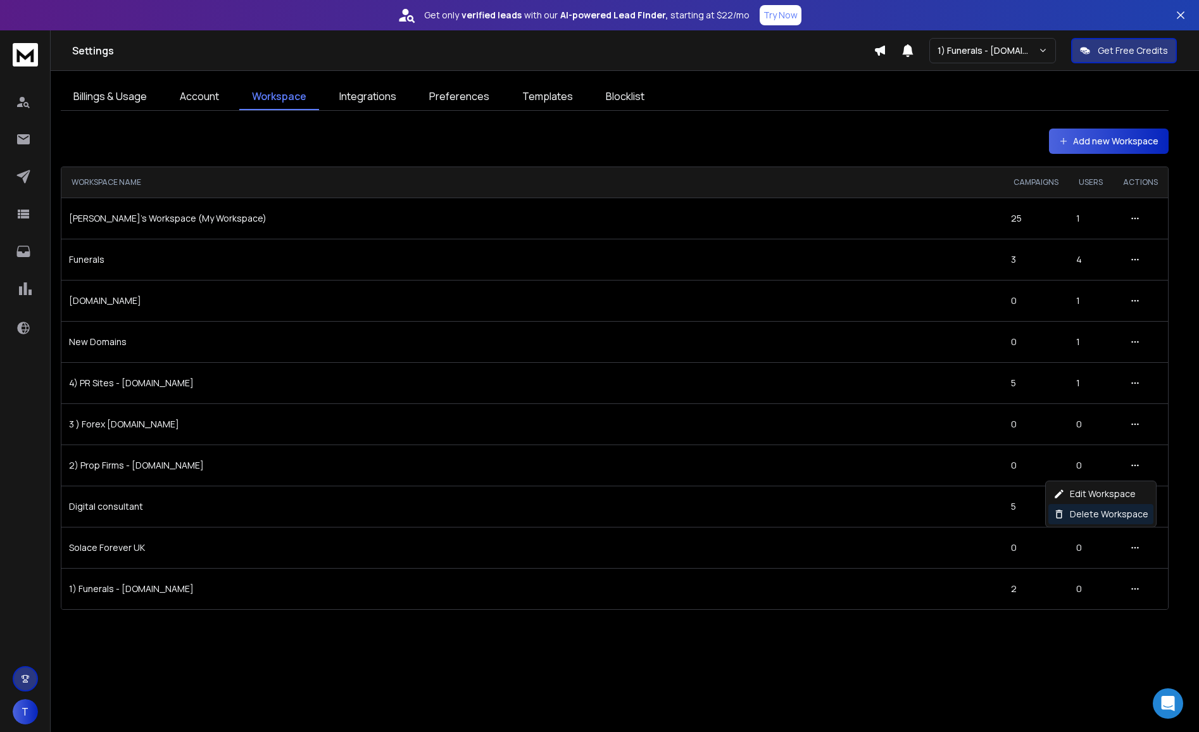
click at [1107, 510] on p "Delete Workspace" at bounding box center [1109, 514] width 79 height 13
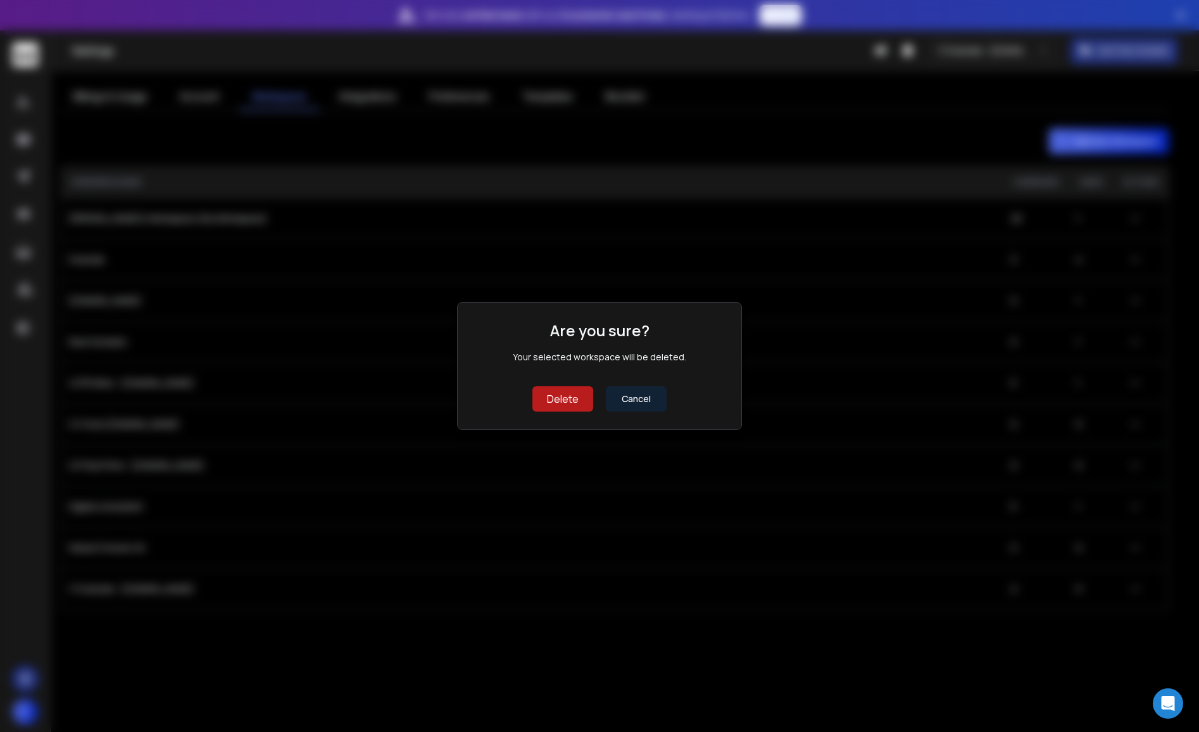
click at [562, 393] on button "Delete" at bounding box center [563, 398] width 61 height 25
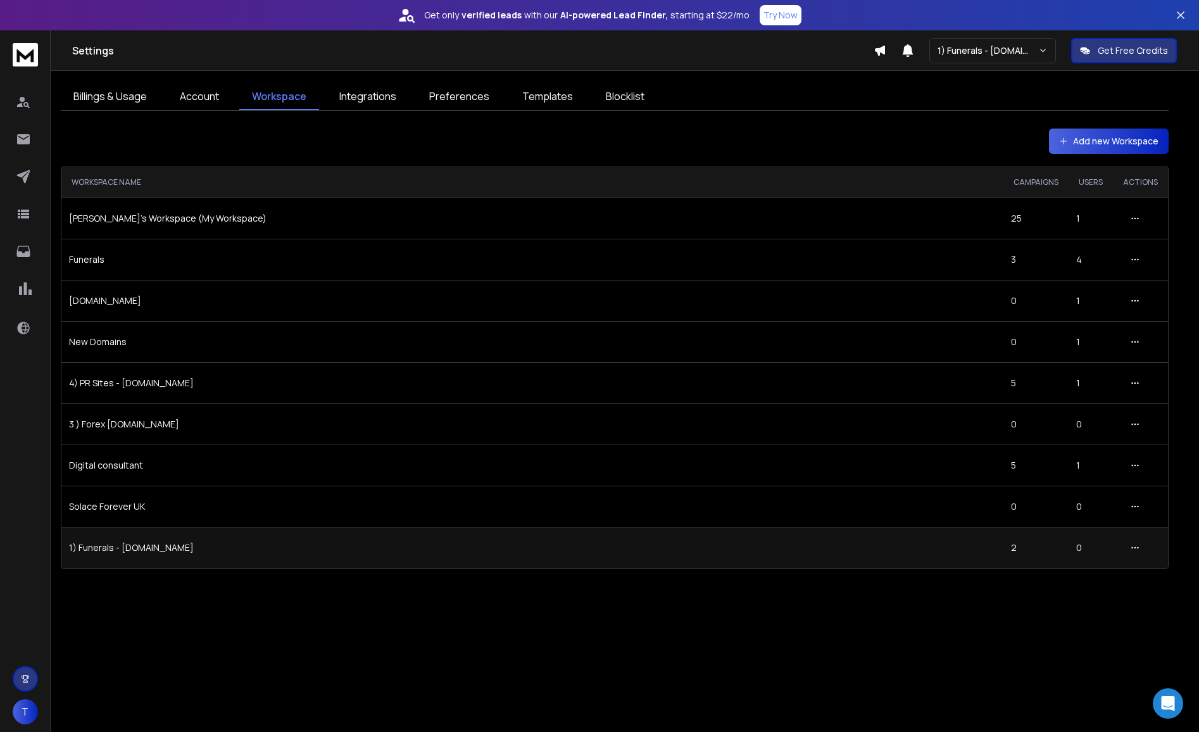
click at [184, 546] on td "1) Funerals - [DOMAIN_NAME]" at bounding box center [532, 547] width 942 height 41
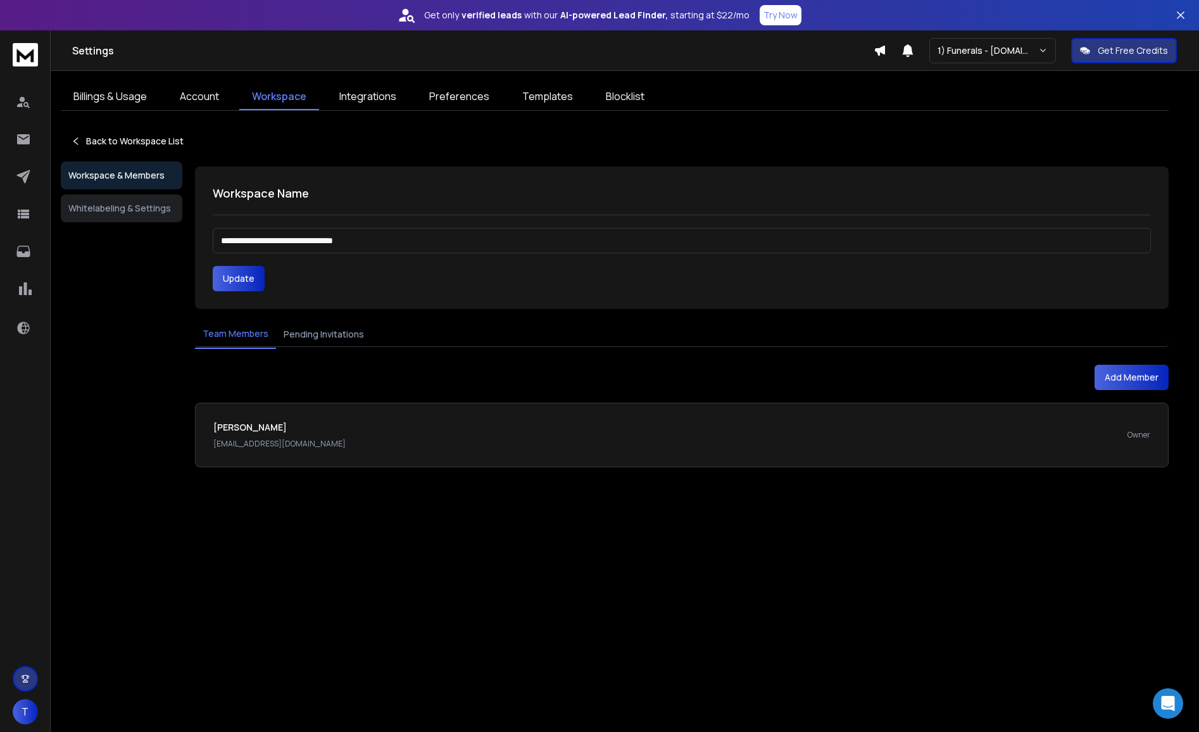
click at [212, 93] on link "Account" at bounding box center [199, 97] width 65 height 27
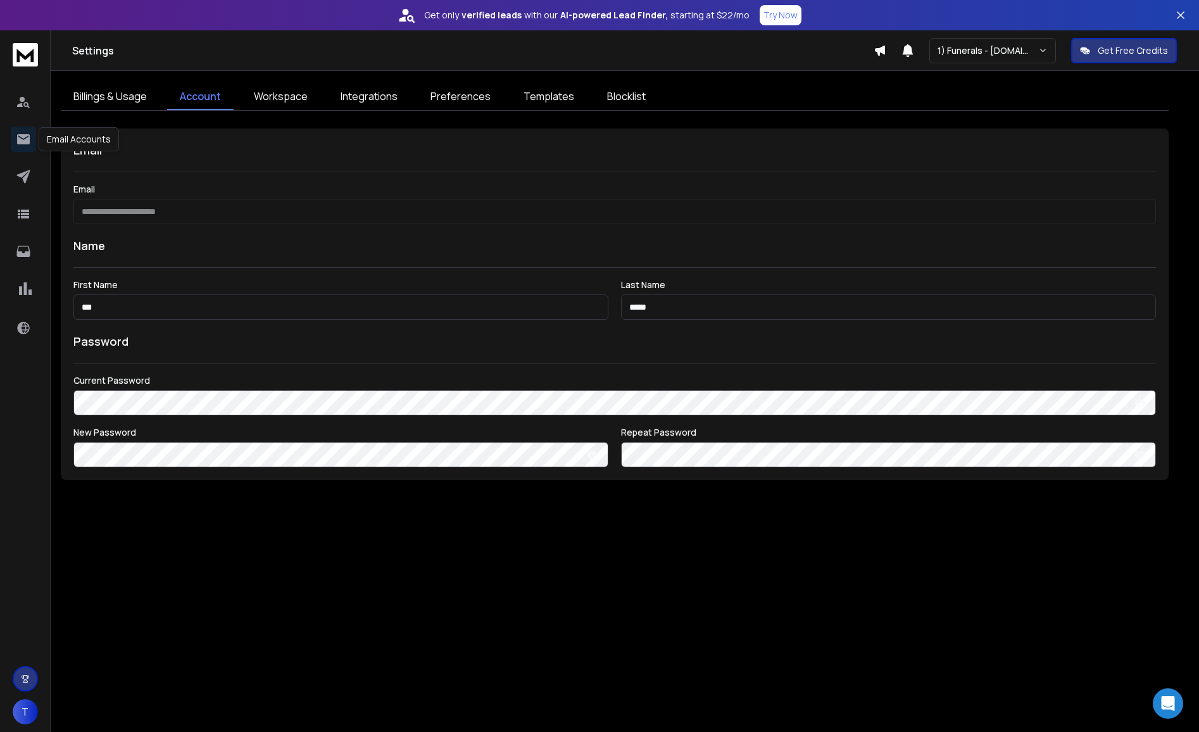
click at [11, 128] on link at bounding box center [23, 139] width 25 height 25
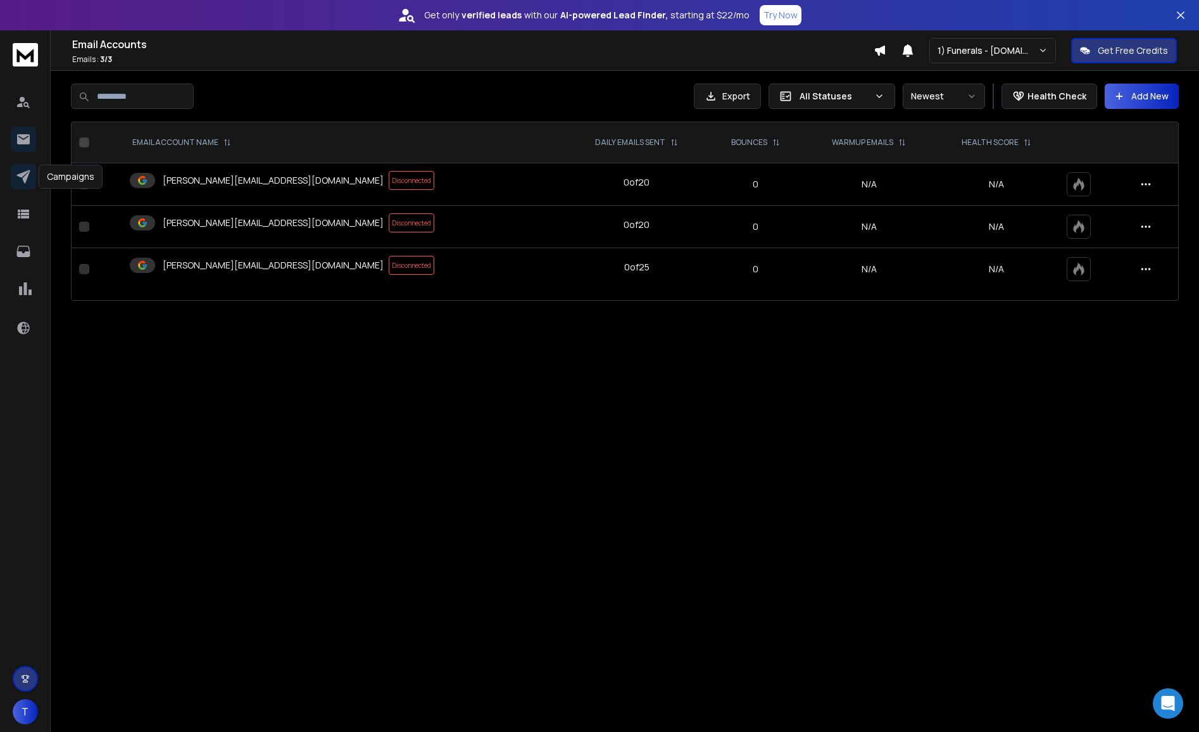
click at [26, 169] on icon at bounding box center [23, 176] width 15 height 15
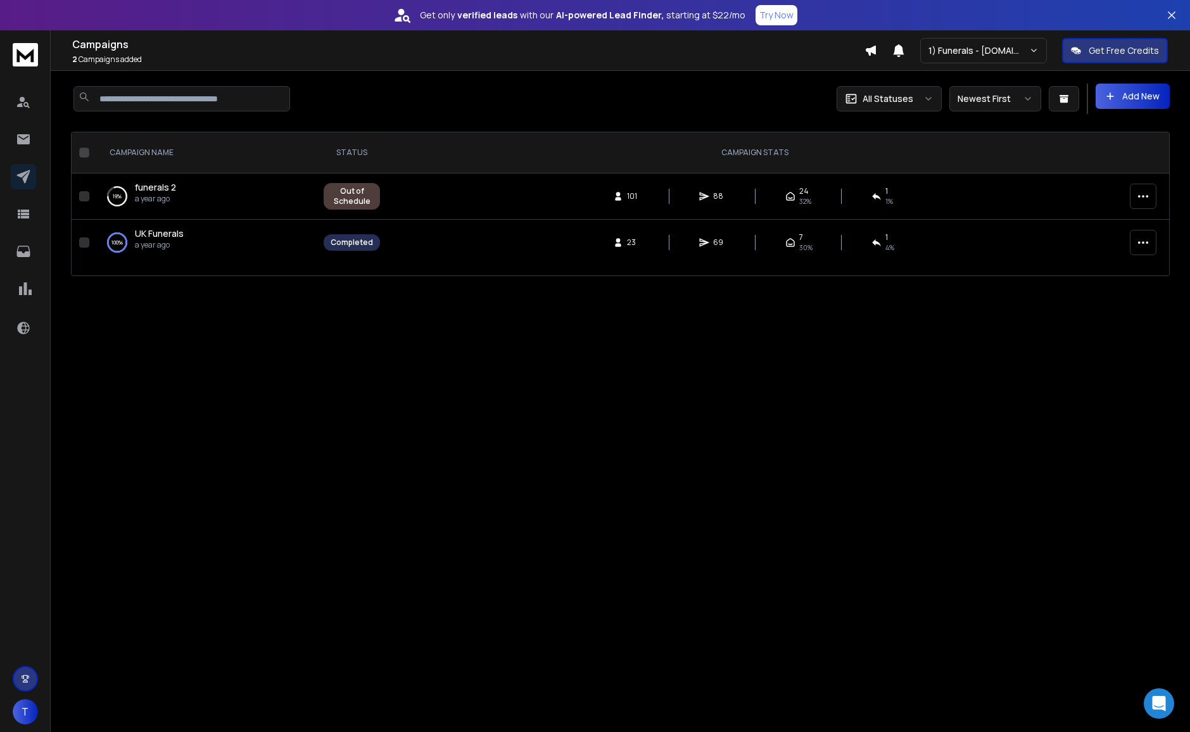
click at [149, 184] on span "funerals 2" at bounding box center [155, 187] width 41 height 12
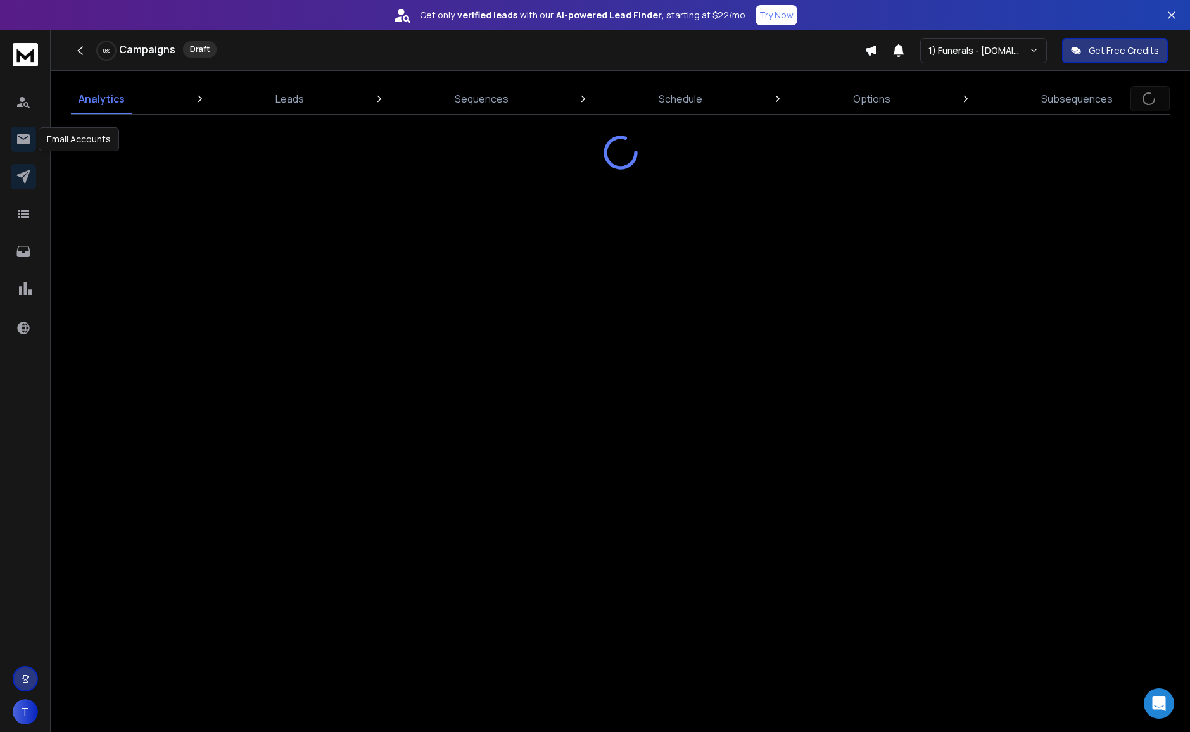
click at [24, 140] on icon at bounding box center [23, 139] width 13 height 10
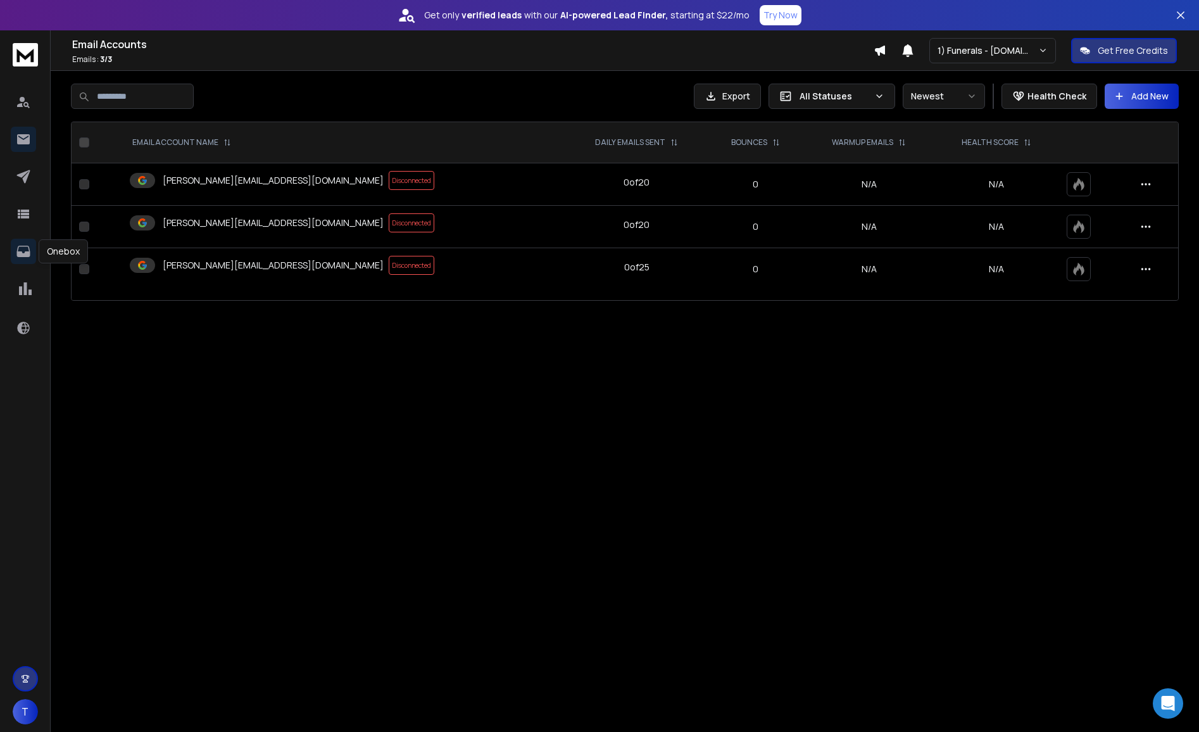
click at [27, 249] on icon at bounding box center [23, 251] width 15 height 15
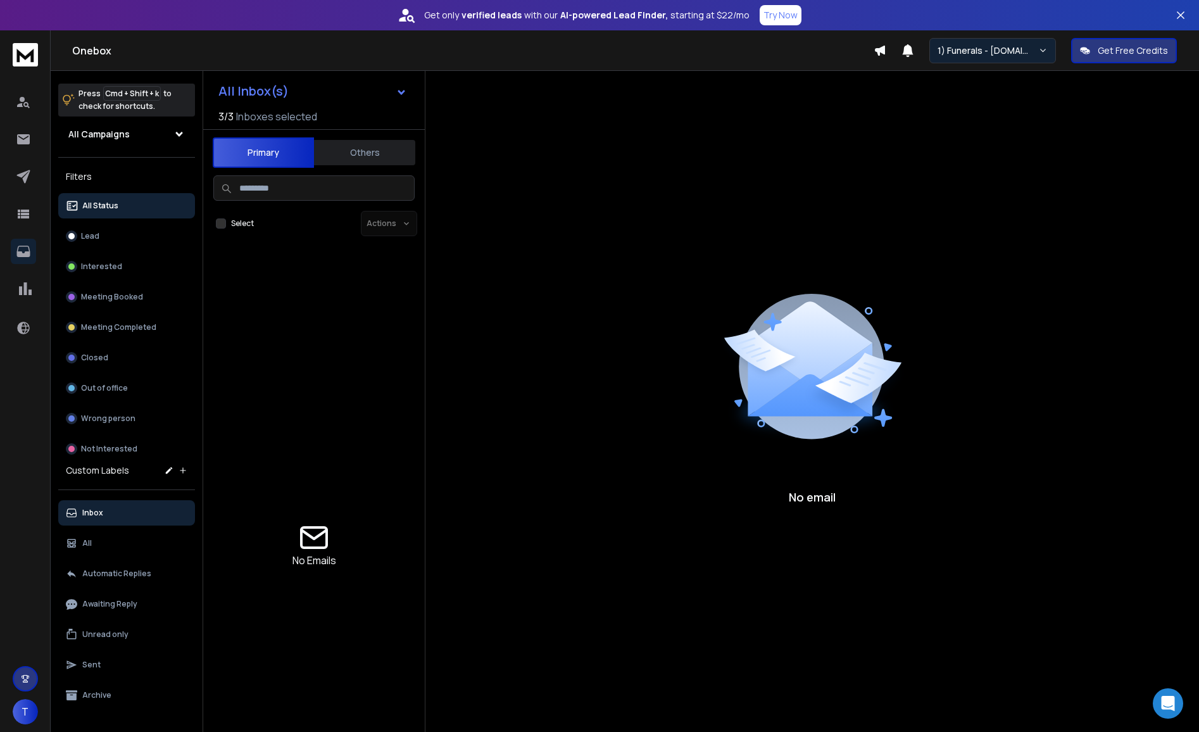
click at [1035, 50] on p "1) Funerals - SEOwebstrategists.com" at bounding box center [988, 50] width 101 height 13
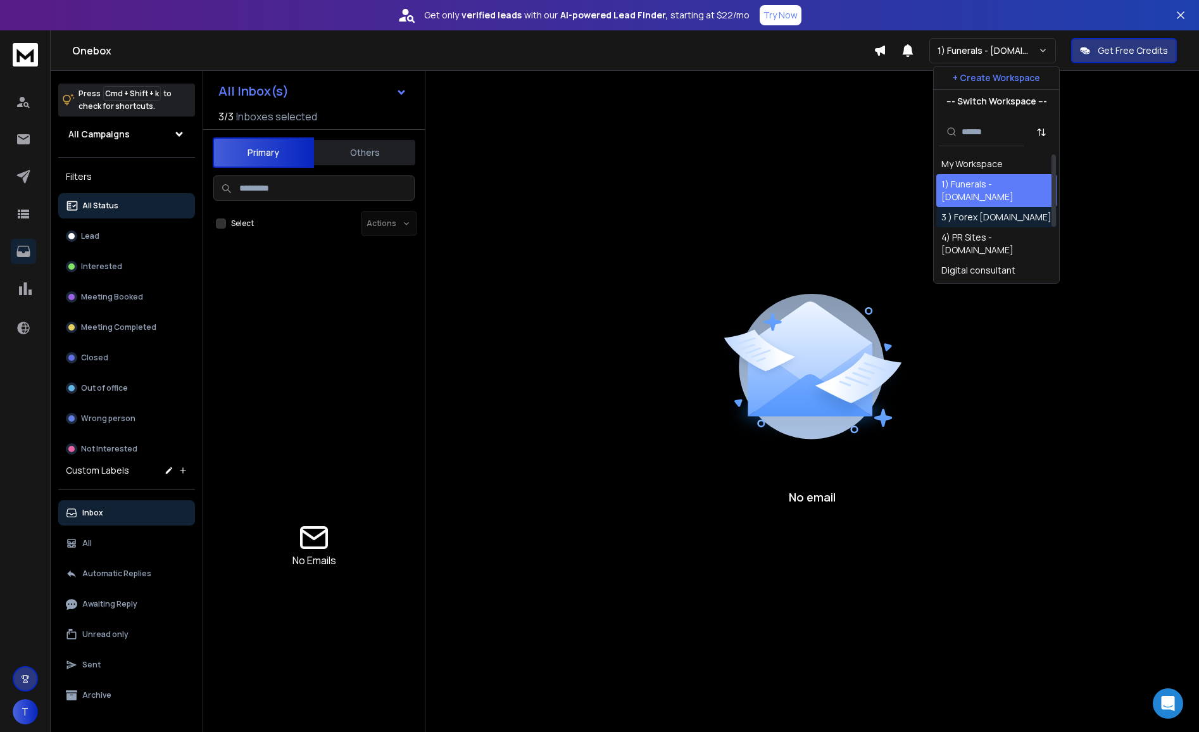
scroll to position [94, 0]
drag, startPoint x: 593, startPoint y: 156, endPoint x: 566, endPoint y: 157, distance: 27.2
click at [592, 156] on div "No email" at bounding box center [813, 382] width 774 height 622
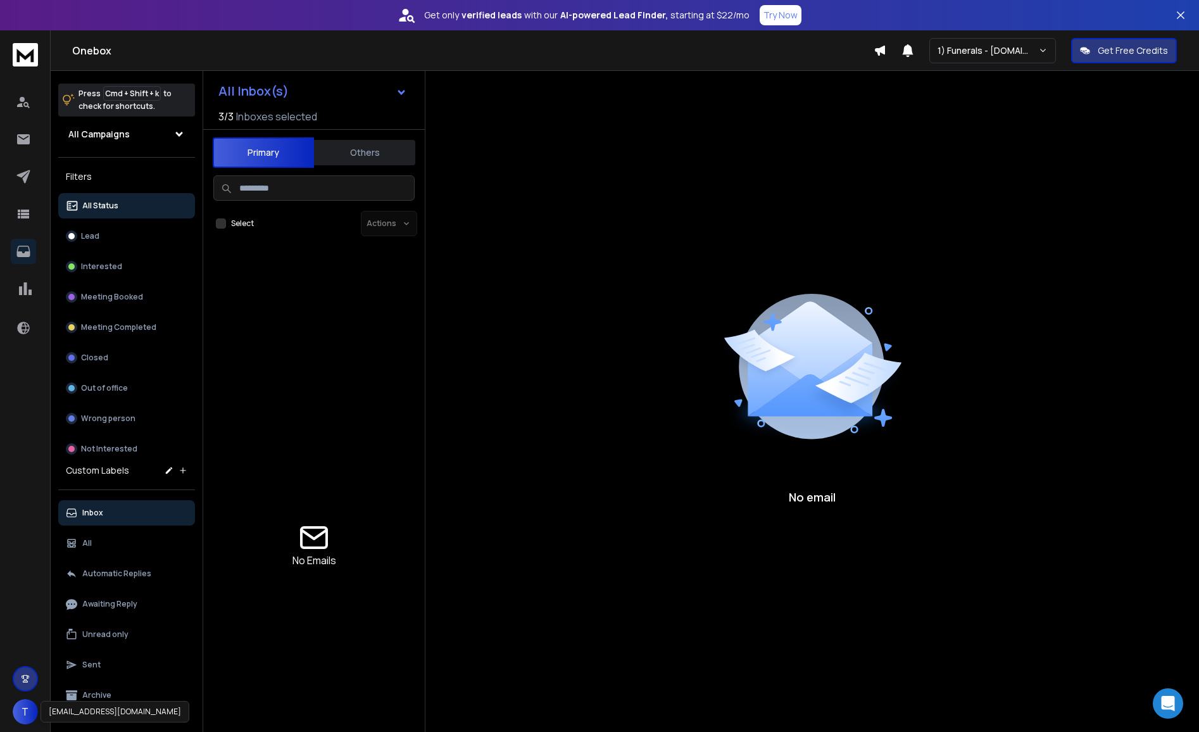
click at [27, 712] on span "T" at bounding box center [25, 711] width 25 height 25
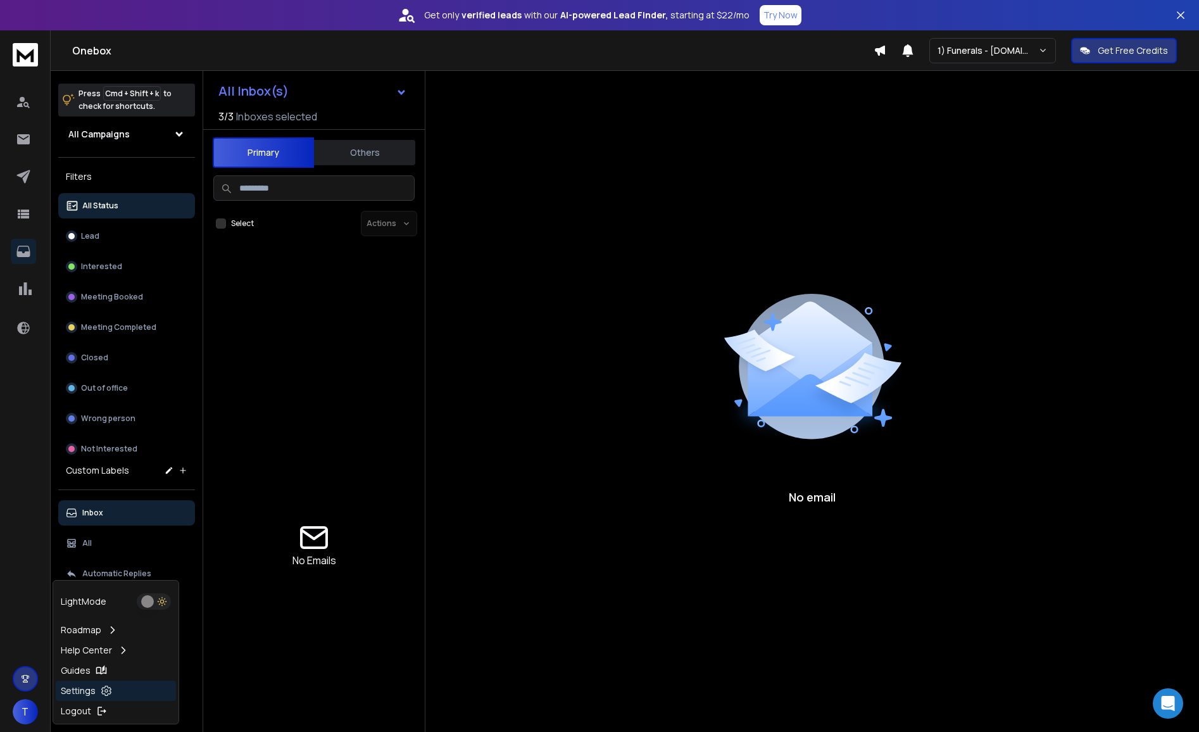
click at [118, 689] on div "Settings" at bounding box center [116, 691] width 120 height 20
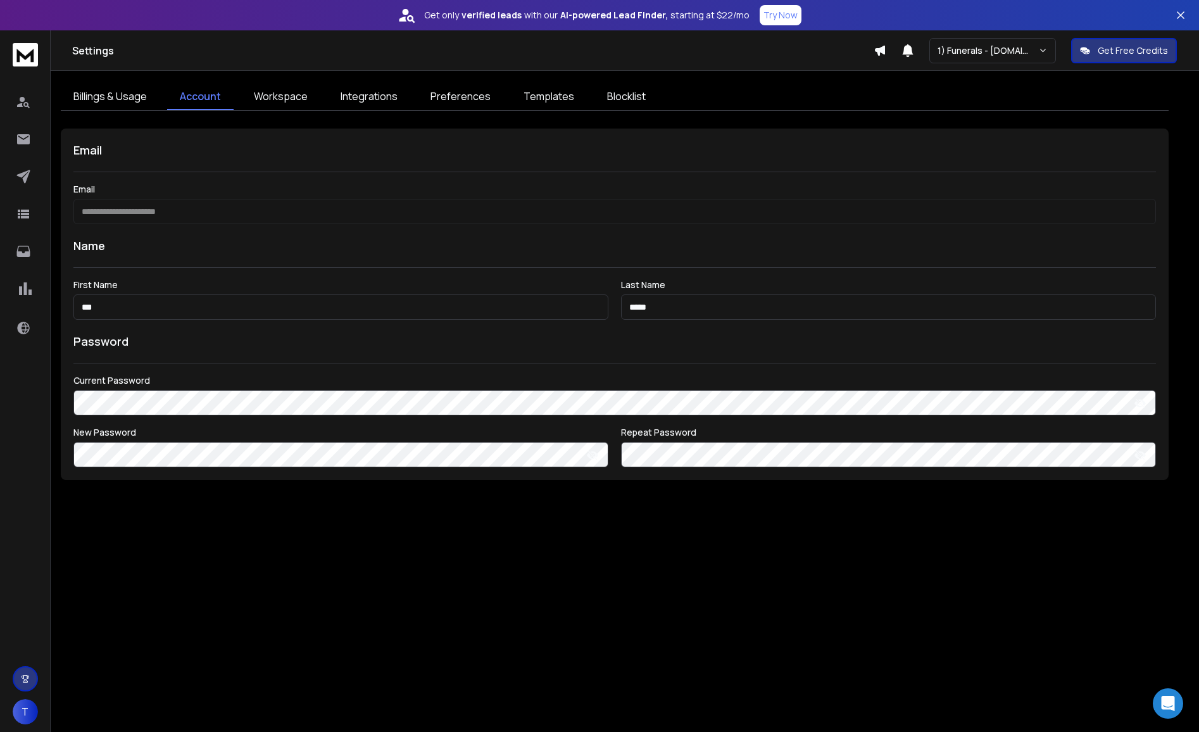
click at [287, 102] on link "Workspace" at bounding box center [280, 97] width 79 height 27
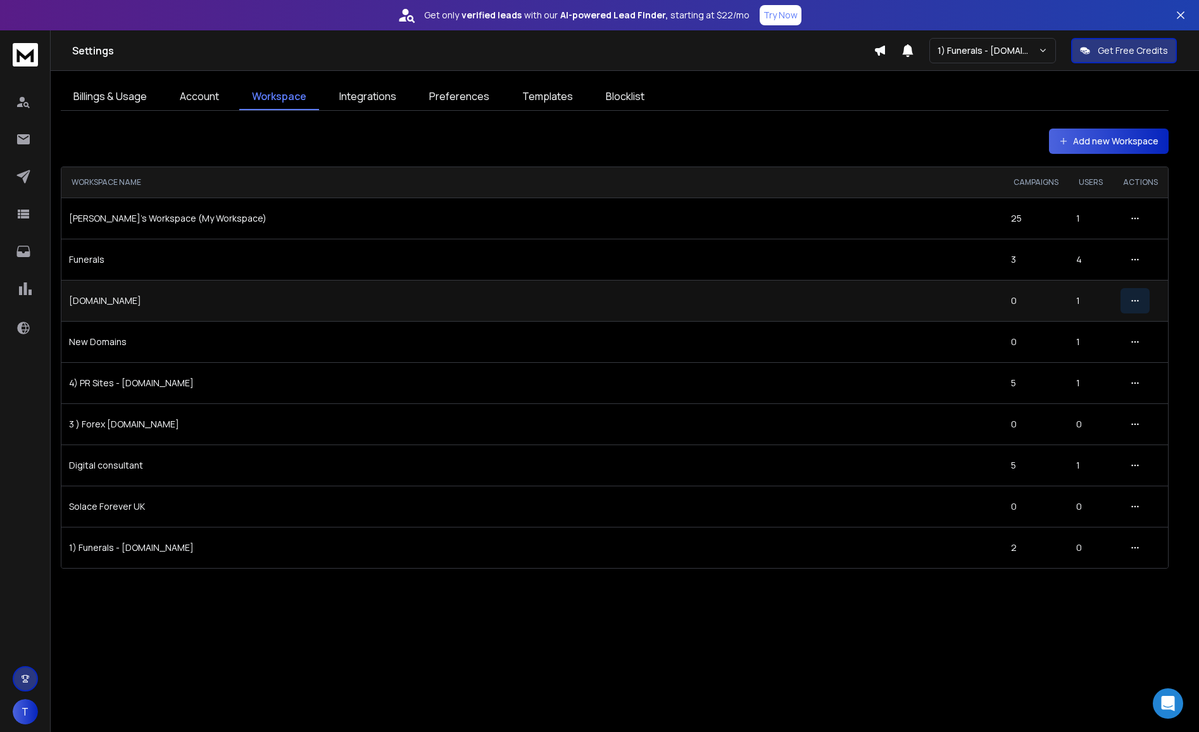
click at [1146, 300] on button "button" at bounding box center [1135, 300] width 29 height 25
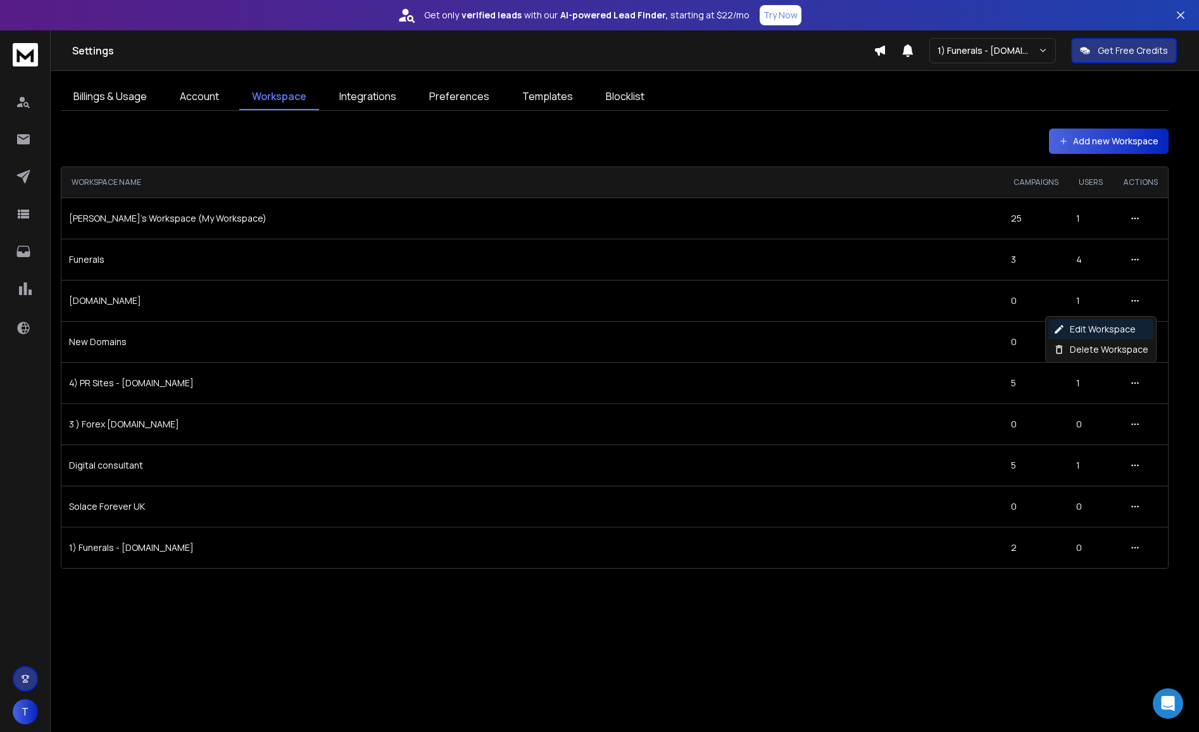
click at [1104, 329] on p "Edit Workspace" at bounding box center [1103, 329] width 66 height 13
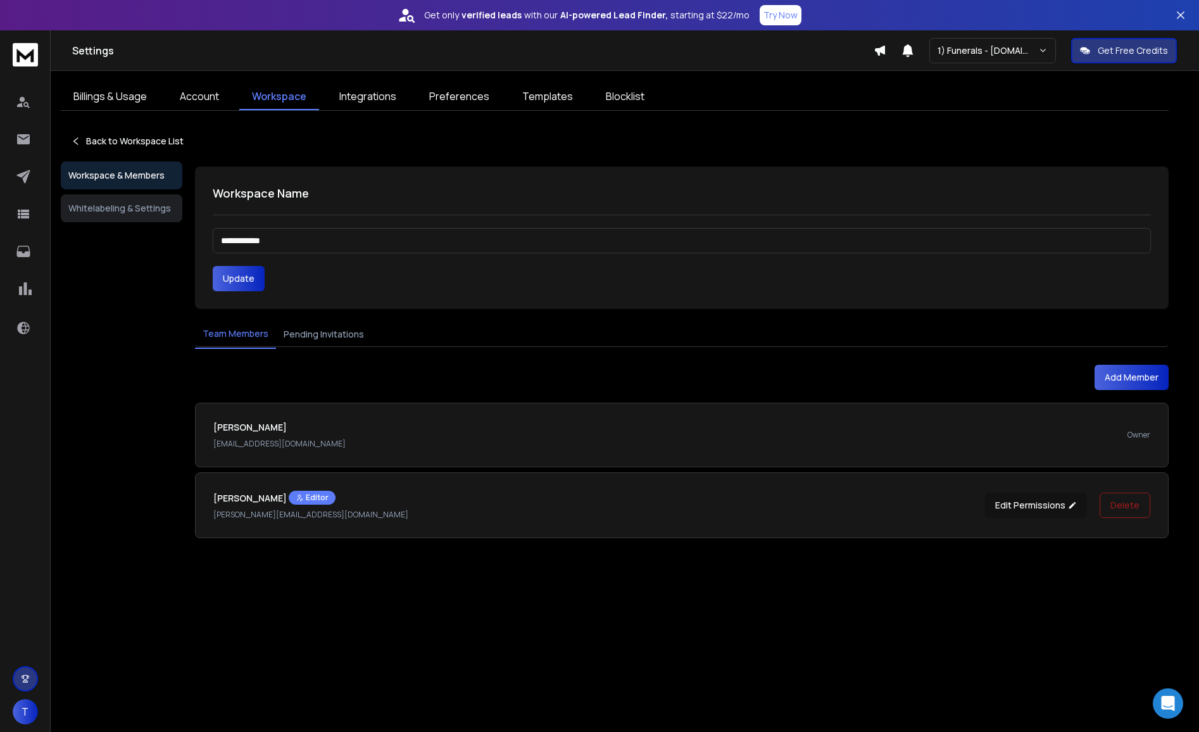
click at [1147, 372] on button "Add Member" at bounding box center [1132, 377] width 74 height 25
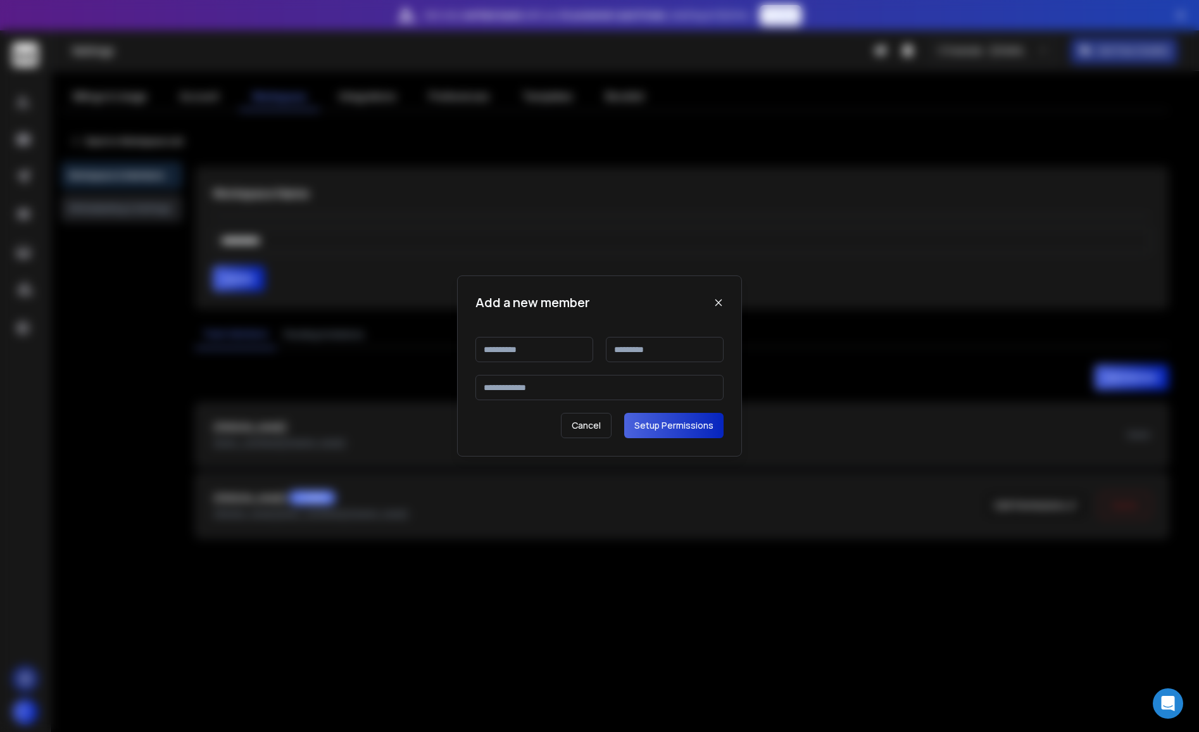
click at [555, 385] on input at bounding box center [600, 387] width 248 height 25
paste input "**********"
type input "**********"
click at [567, 351] on input at bounding box center [535, 349] width 118 height 25
type input "***"
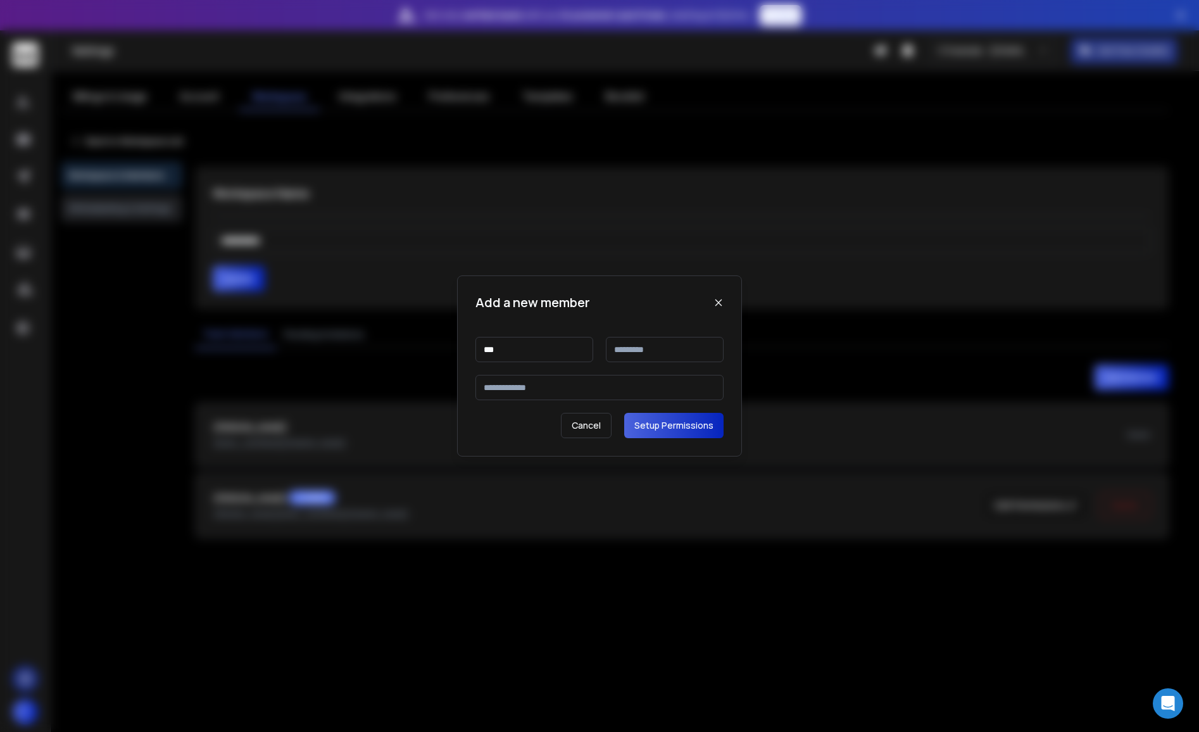
click at [709, 385] on body "**********" at bounding box center [599, 366] width 1199 height 732
type input "**********"
click at [669, 321] on div "Add a new member" at bounding box center [600, 315] width 248 height 43
click at [655, 353] on input at bounding box center [665, 349] width 118 height 25
click at [662, 349] on input at bounding box center [665, 349] width 118 height 25
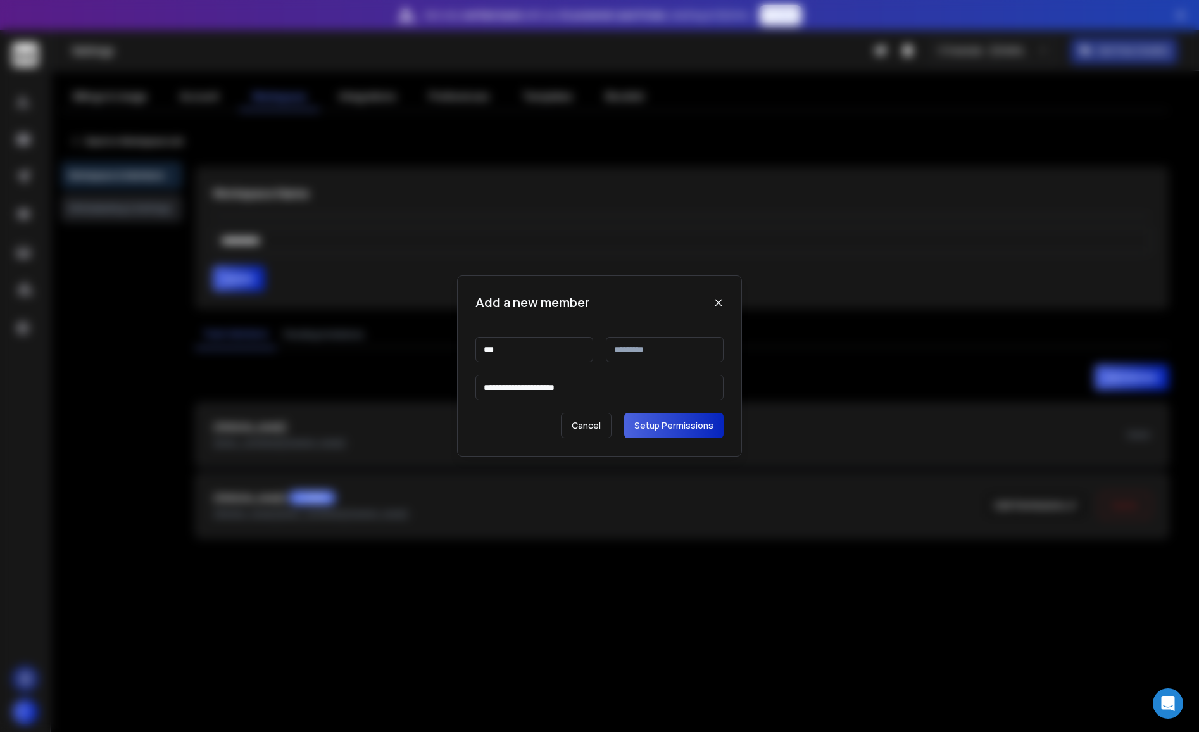
paste input "******"
type input "******"
click at [646, 309] on div "Add a new member" at bounding box center [600, 303] width 248 height 18
click at [690, 433] on button "Setup Permissions" at bounding box center [673, 425] width 99 height 25
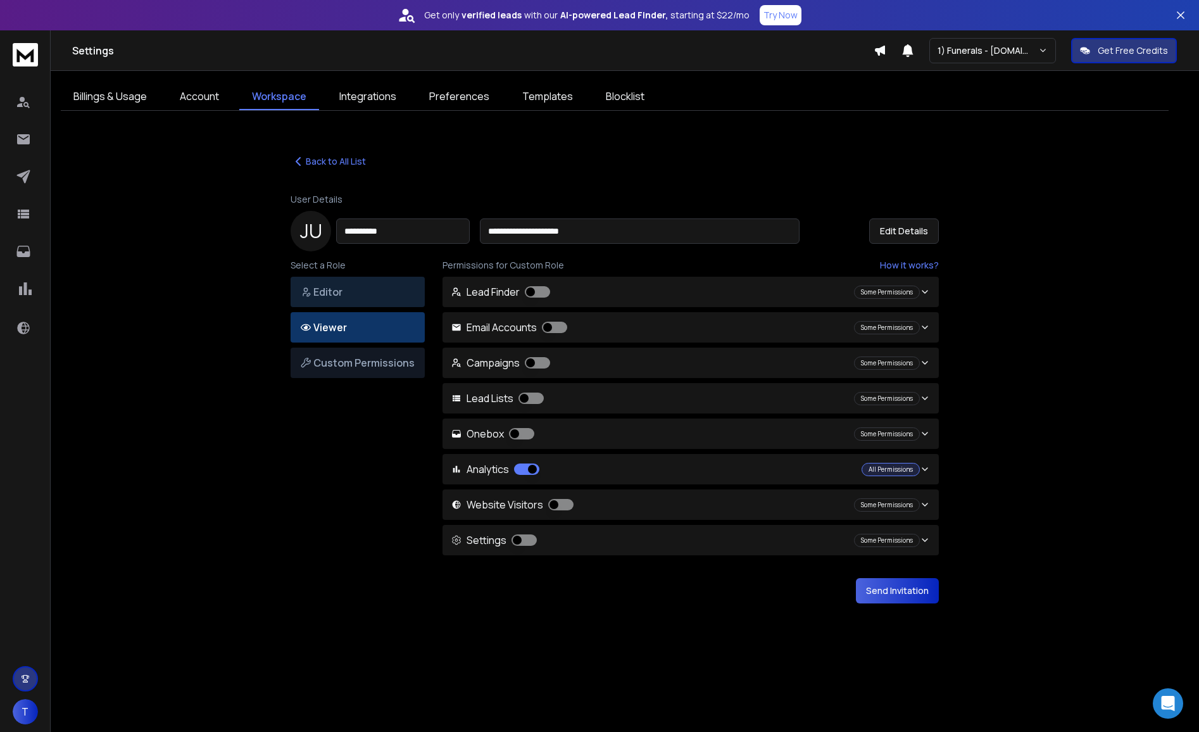
click at [334, 294] on p "Editor" at bounding box center [358, 291] width 114 height 15
click at [310, 294] on button "Editor" at bounding box center [305, 292] width 10 height 32
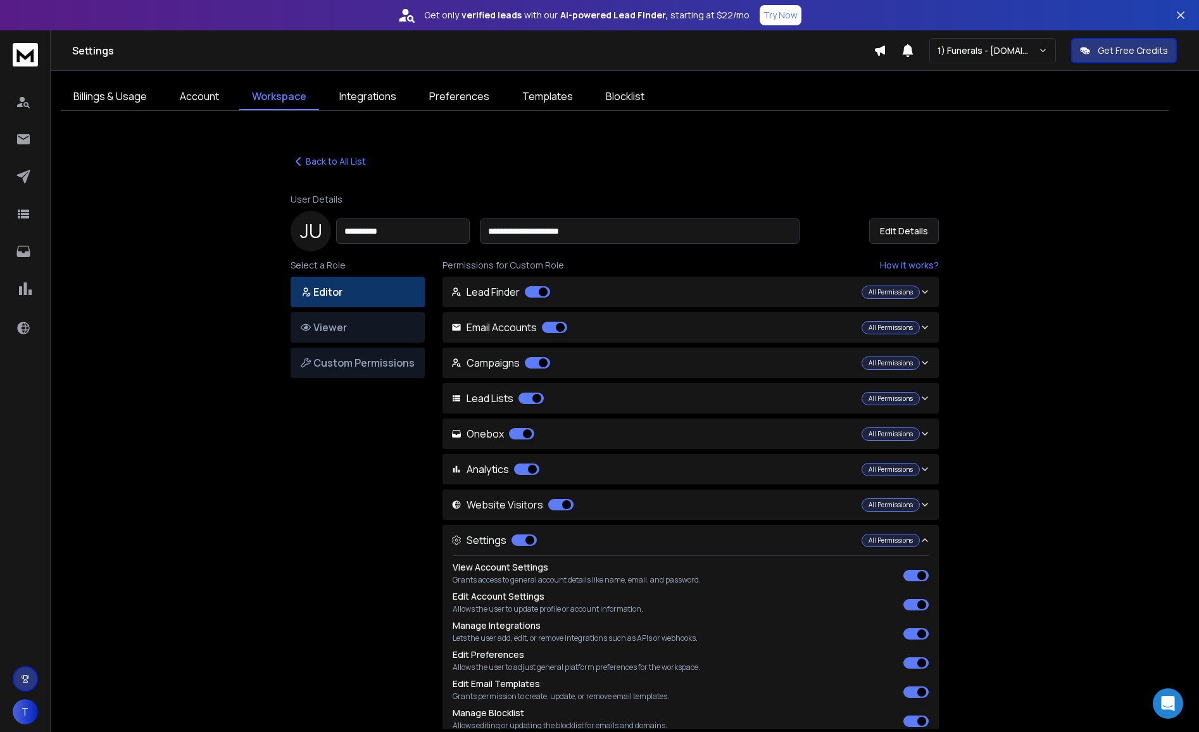
scroll to position [85, 0]
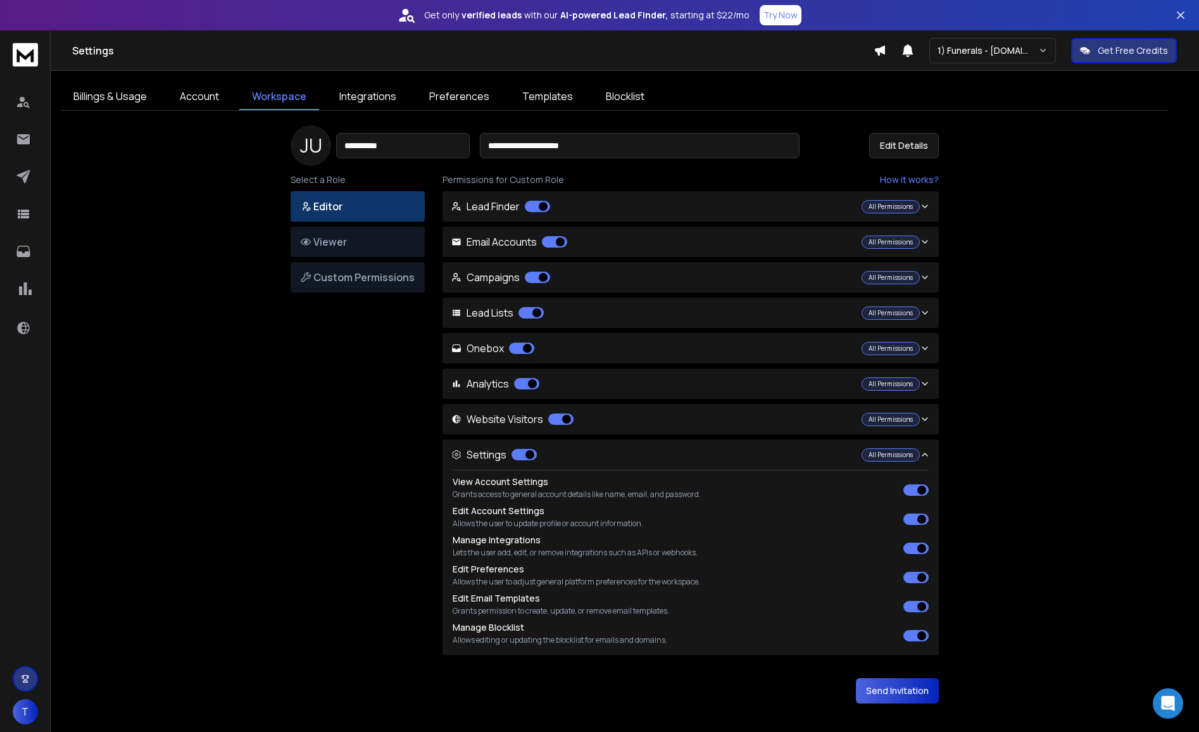
click at [923, 698] on button "Send Invitation" at bounding box center [897, 690] width 83 height 25
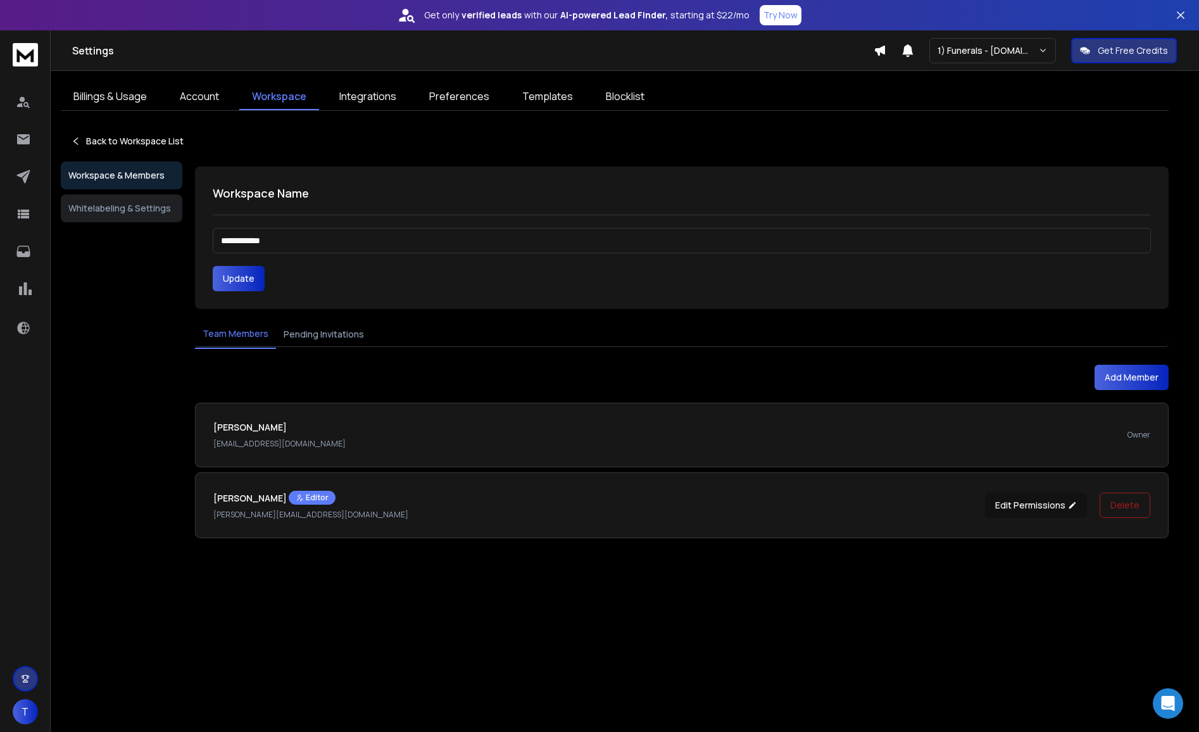
drag, startPoint x: 687, startPoint y: 142, endPoint x: 567, endPoint y: 126, distance: 121.4
click at [684, 142] on div "Back to Workspace List" at bounding box center [615, 141] width 1108 height 25
click at [80, 139] on icon at bounding box center [76, 141] width 10 height 10
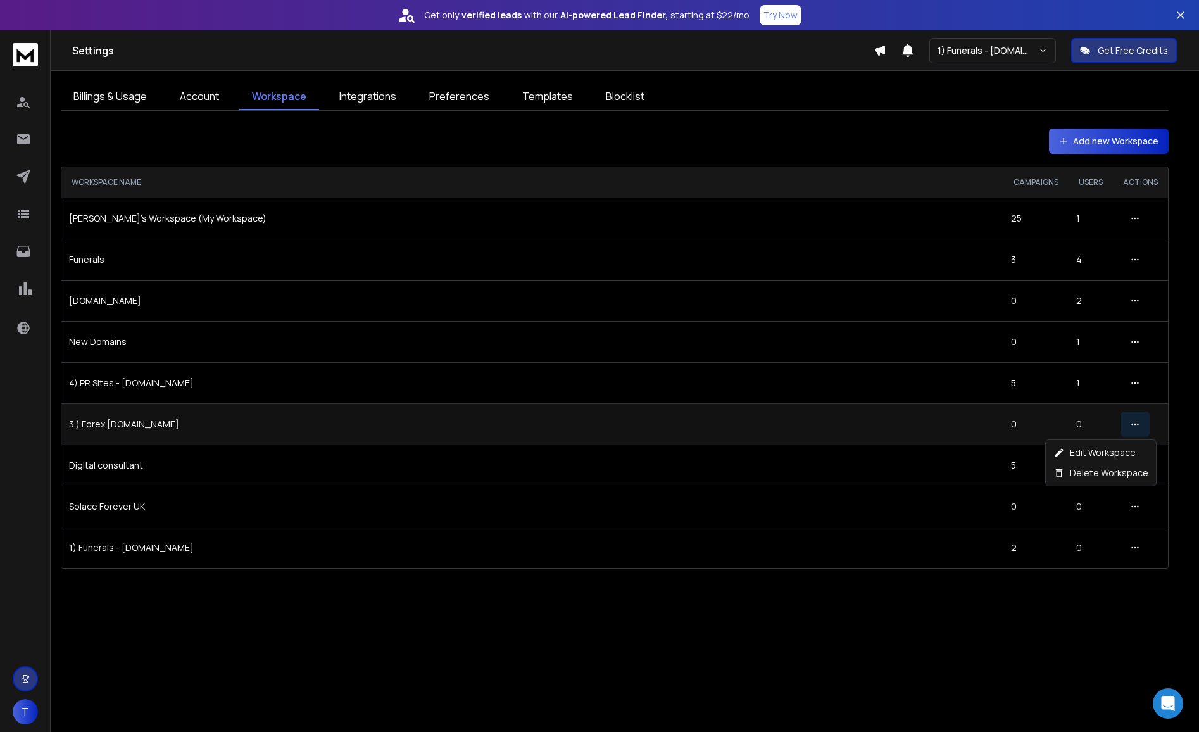
click at [1138, 422] on icon "button" at bounding box center [1135, 424] width 9 height 9
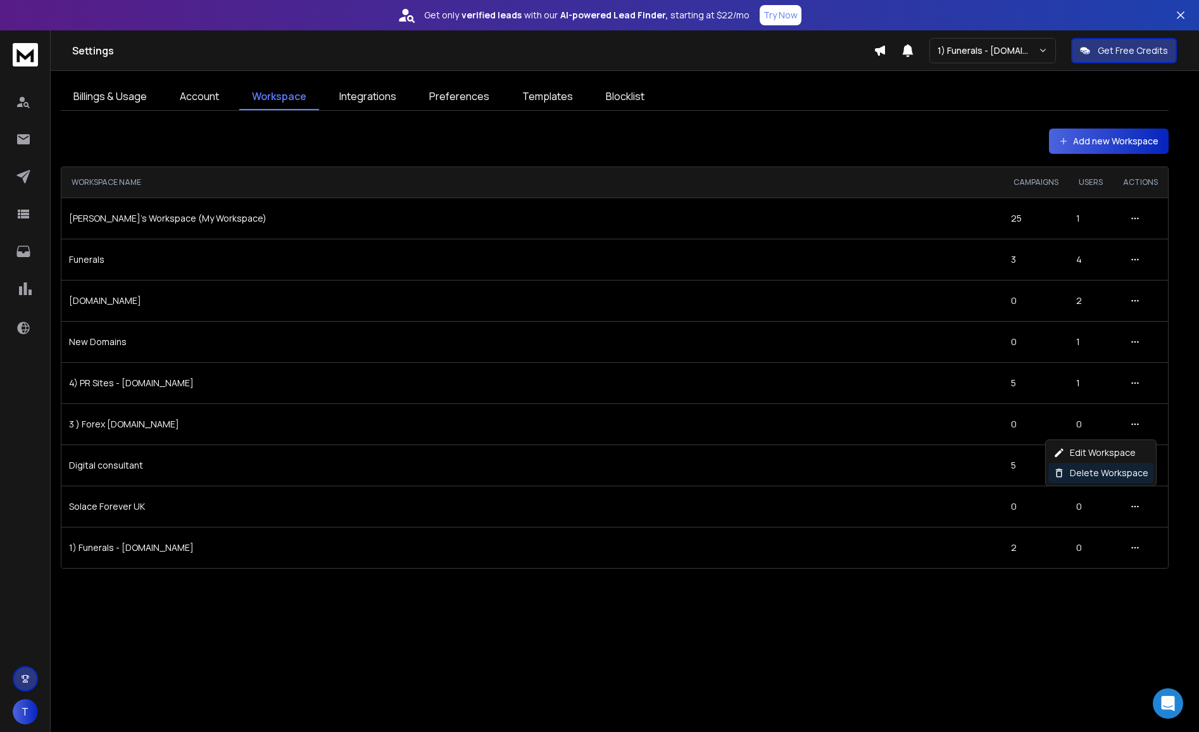
click at [1082, 474] on p "Delete Workspace" at bounding box center [1109, 473] width 79 height 13
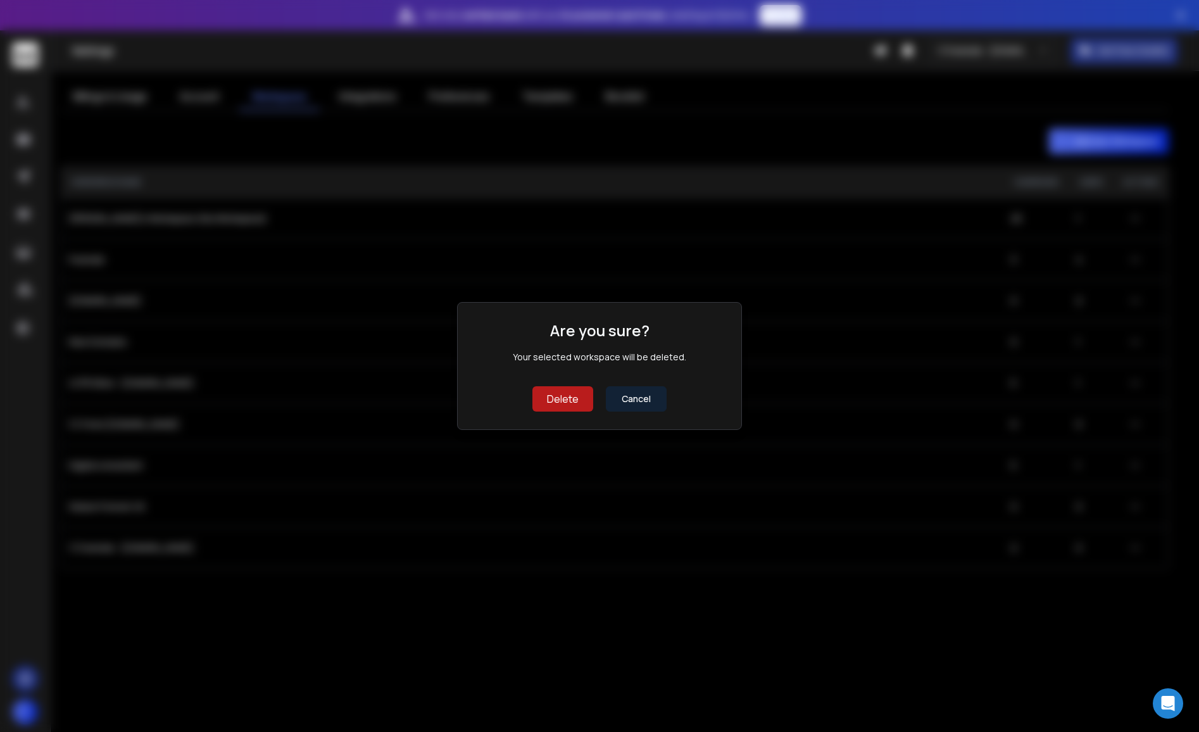
click at [571, 401] on button "Delete" at bounding box center [563, 398] width 61 height 25
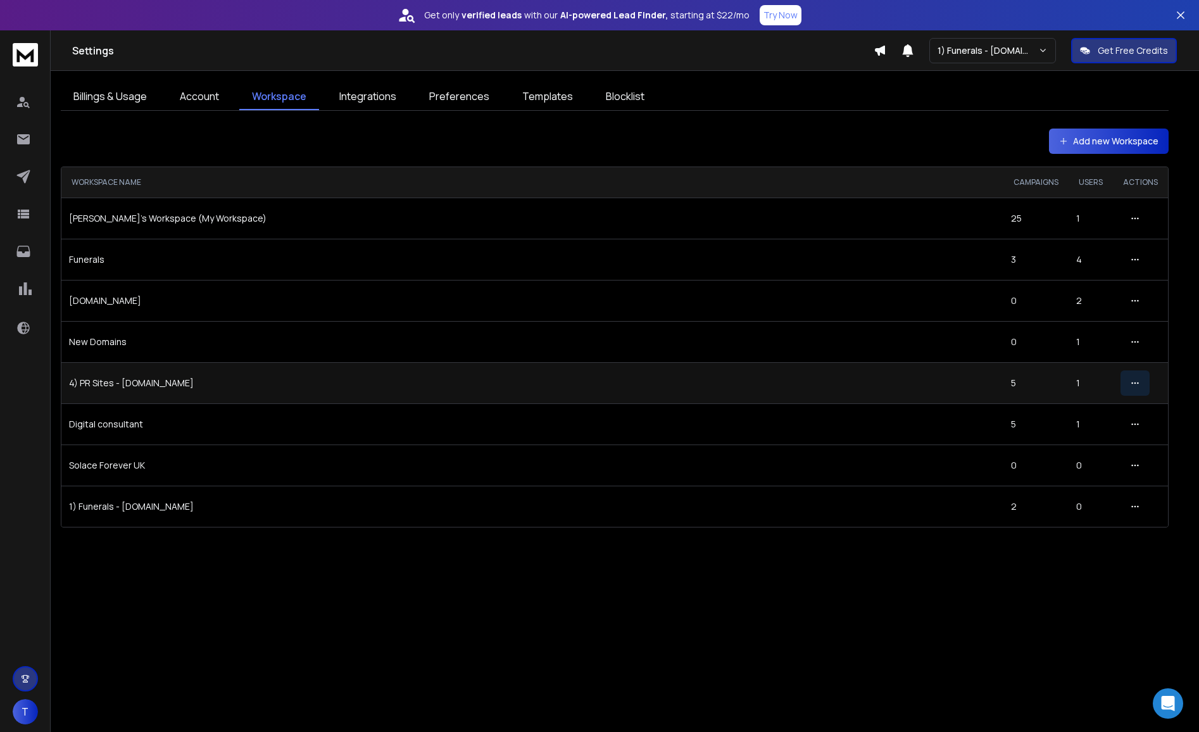
click at [1145, 382] on button "button" at bounding box center [1135, 382] width 29 height 25
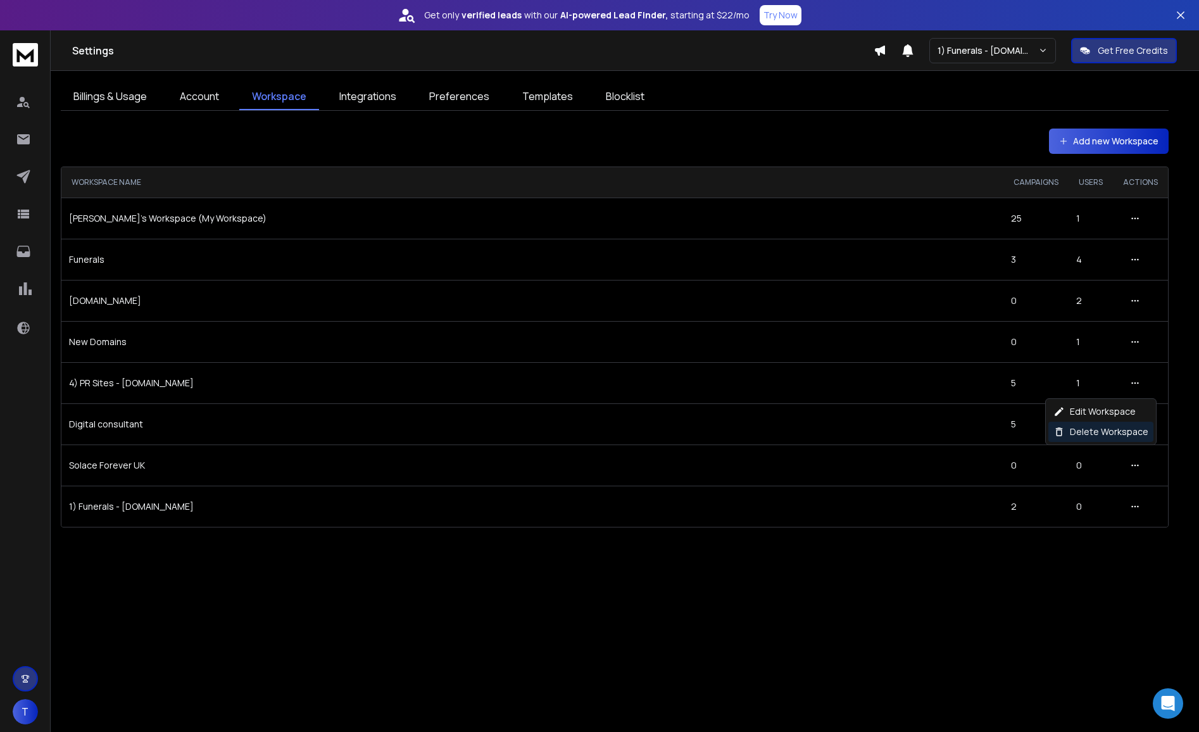
click at [1104, 429] on p "Delete Workspace" at bounding box center [1109, 432] width 79 height 13
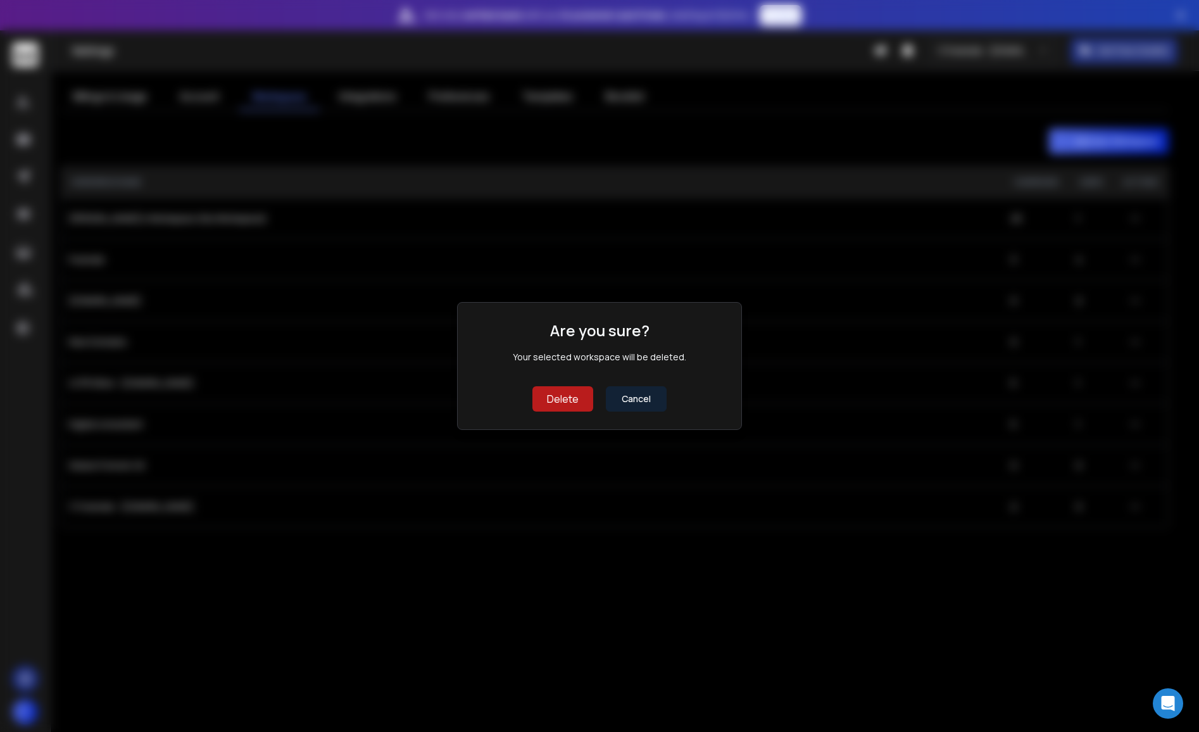
click at [562, 398] on button "Delete" at bounding box center [563, 398] width 61 height 25
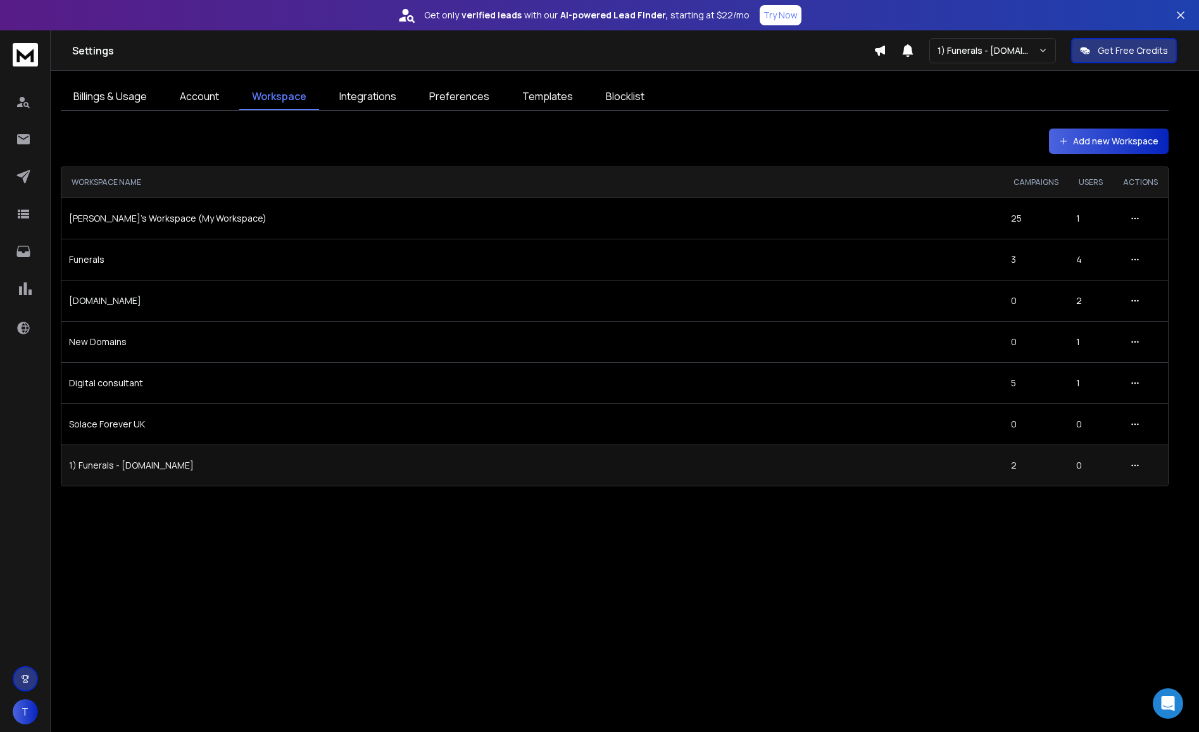
click at [196, 467] on td "1) Funerals - SEOwebstrategists.com" at bounding box center [532, 465] width 942 height 41
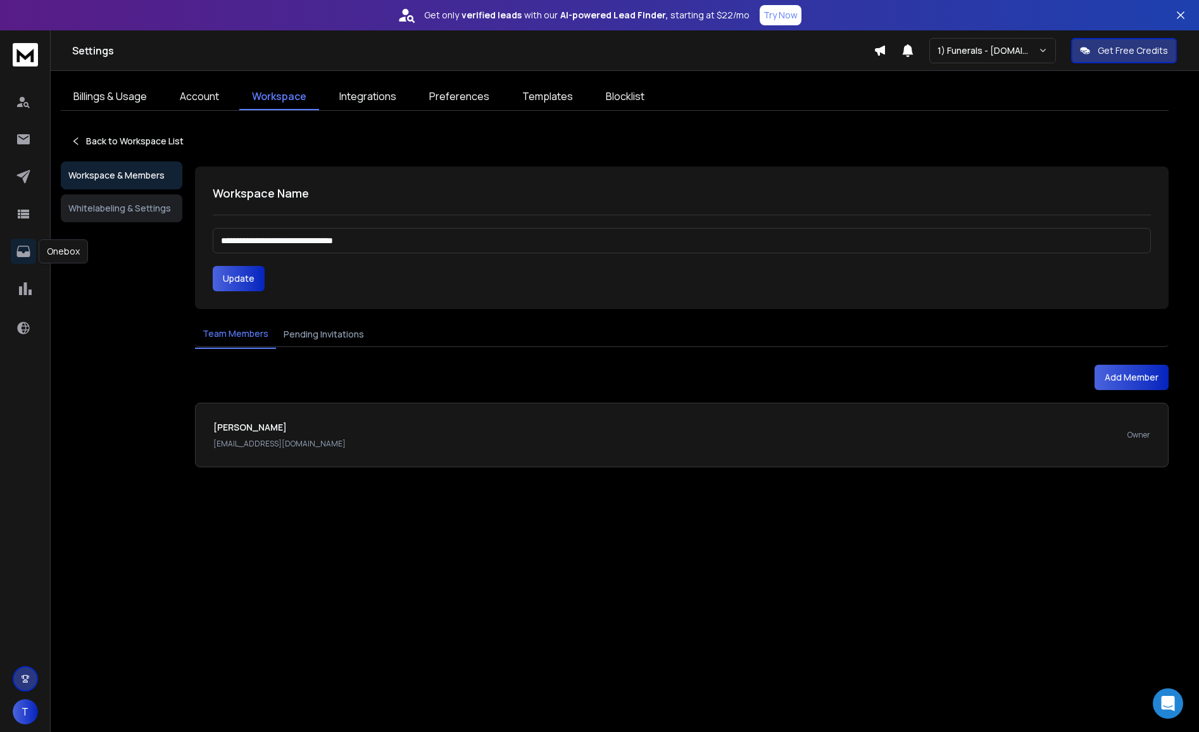
click at [31, 245] on link at bounding box center [23, 251] width 25 height 25
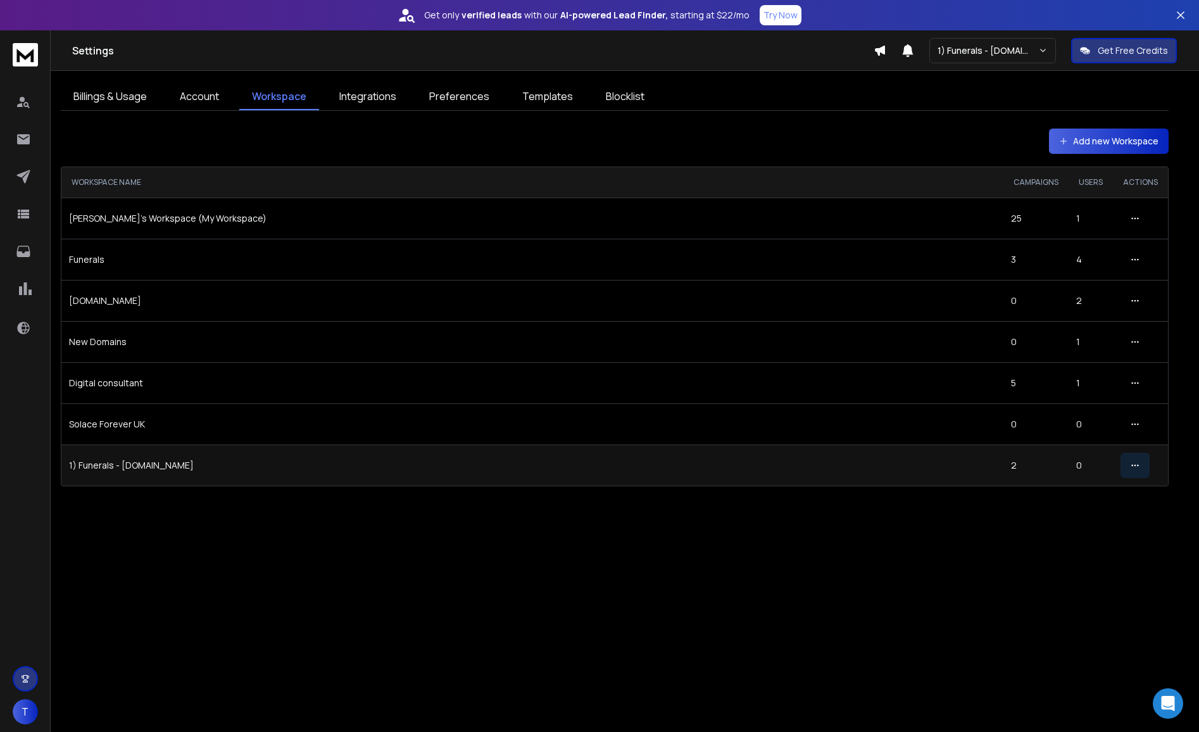
click at [1142, 467] on button "button" at bounding box center [1135, 465] width 29 height 25
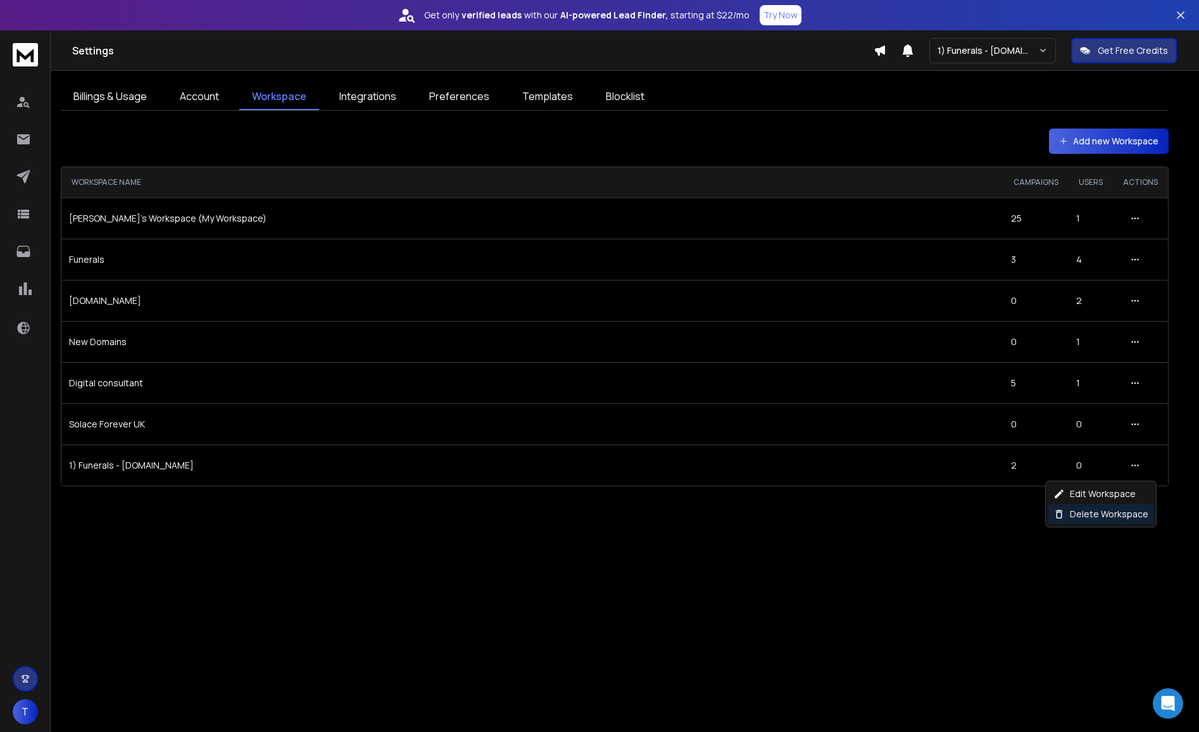
click at [1096, 510] on p "Delete Workspace" at bounding box center [1109, 514] width 79 height 13
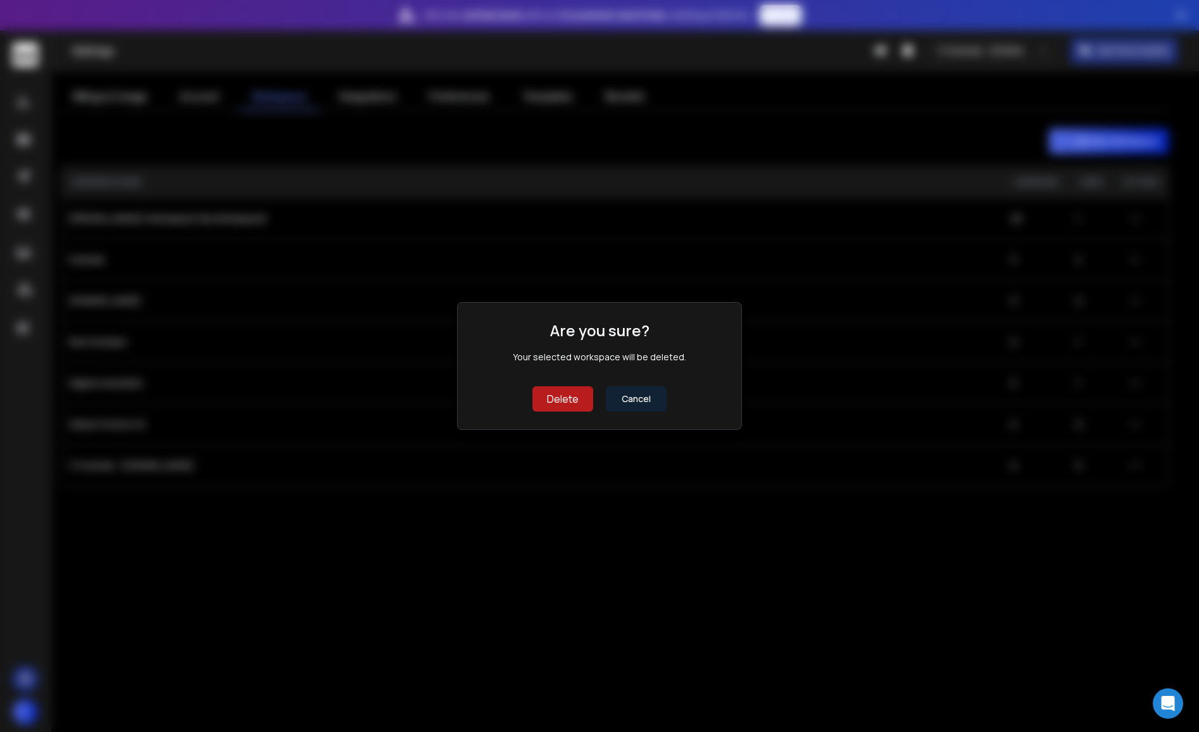
click at [586, 410] on button "Delete" at bounding box center [563, 398] width 61 height 25
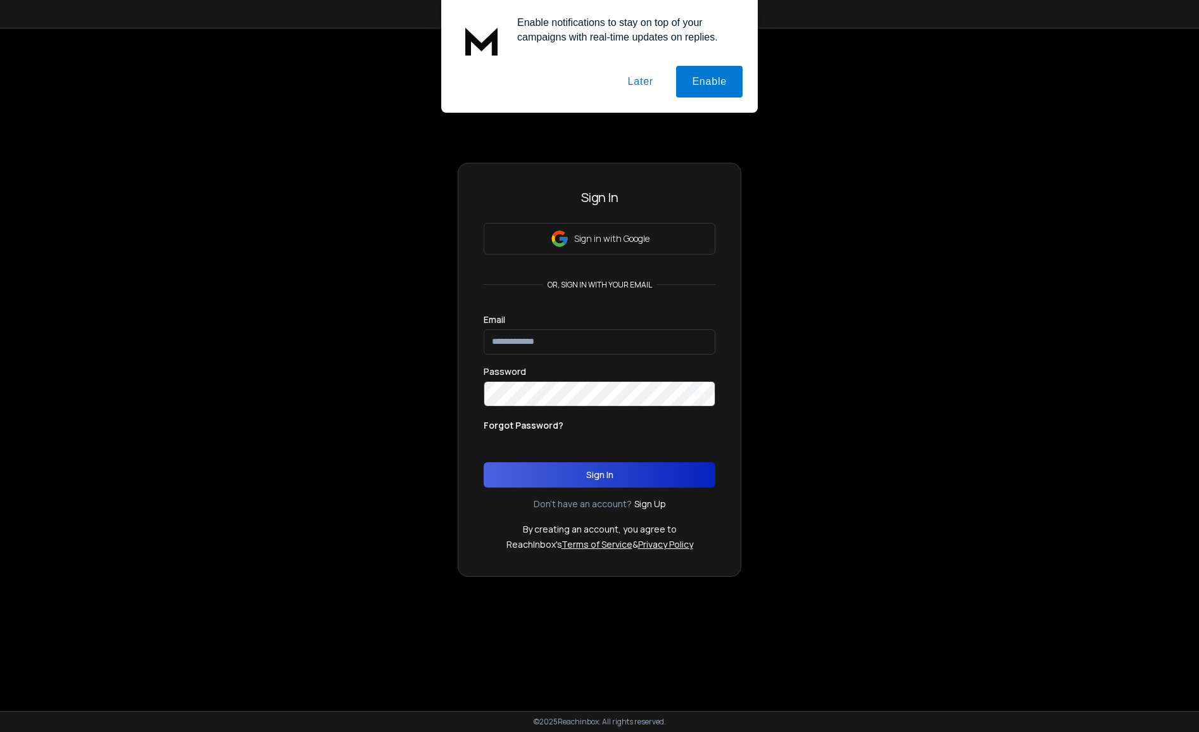
click at [646, 77] on button "Later" at bounding box center [640, 82] width 57 height 32
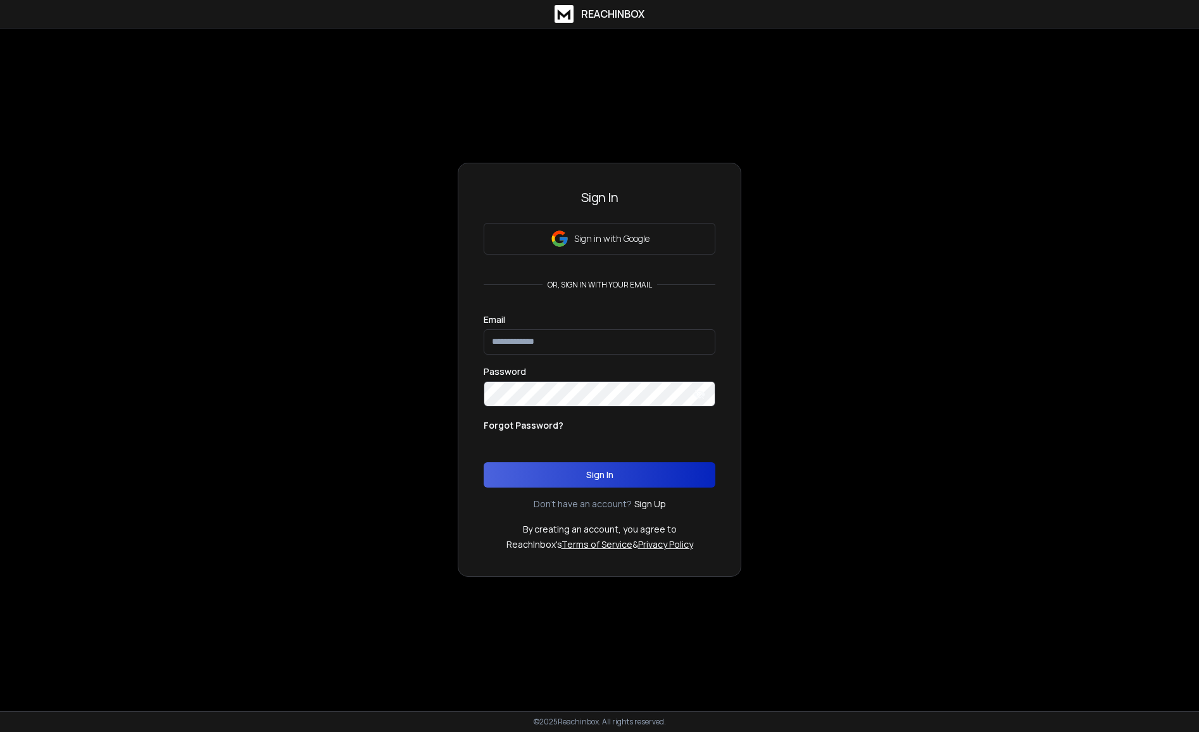
click at [553, 355] on form "Email Password Forgot Password? Sign In Sign Up" at bounding box center [600, 401] width 232 height 172
click at [558, 345] on input "email" at bounding box center [600, 341] width 232 height 25
type input "**********"
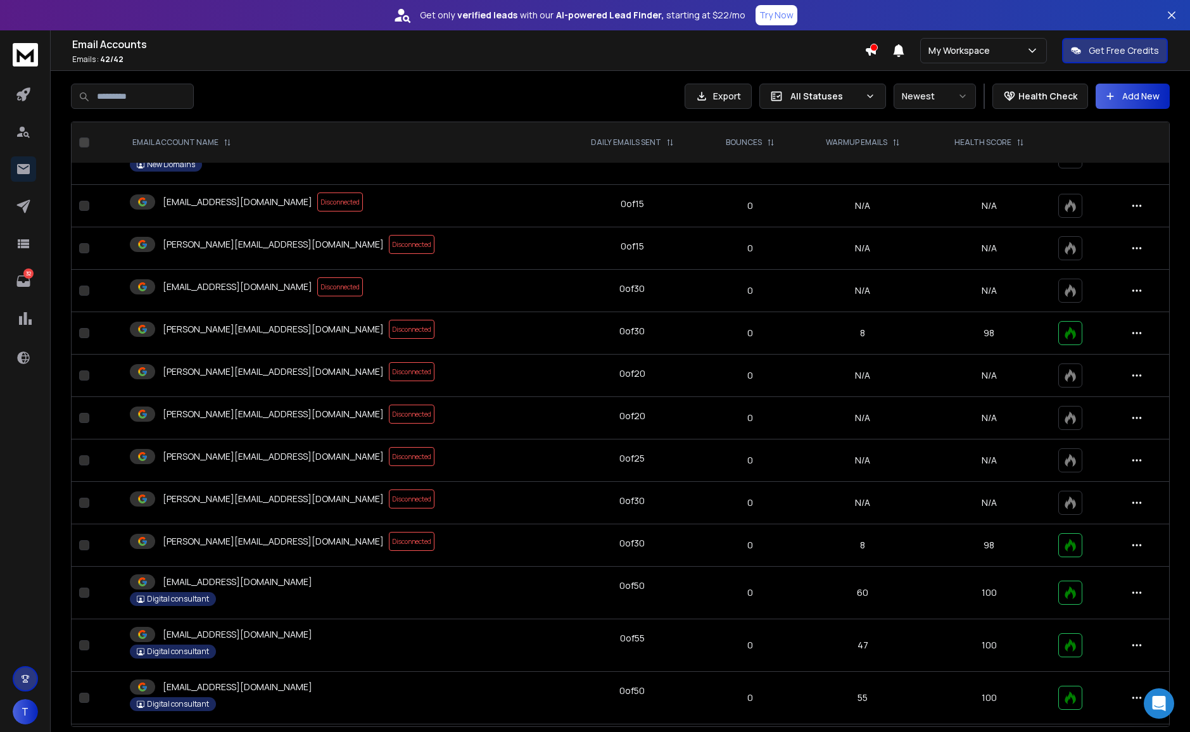
scroll to position [1415, 0]
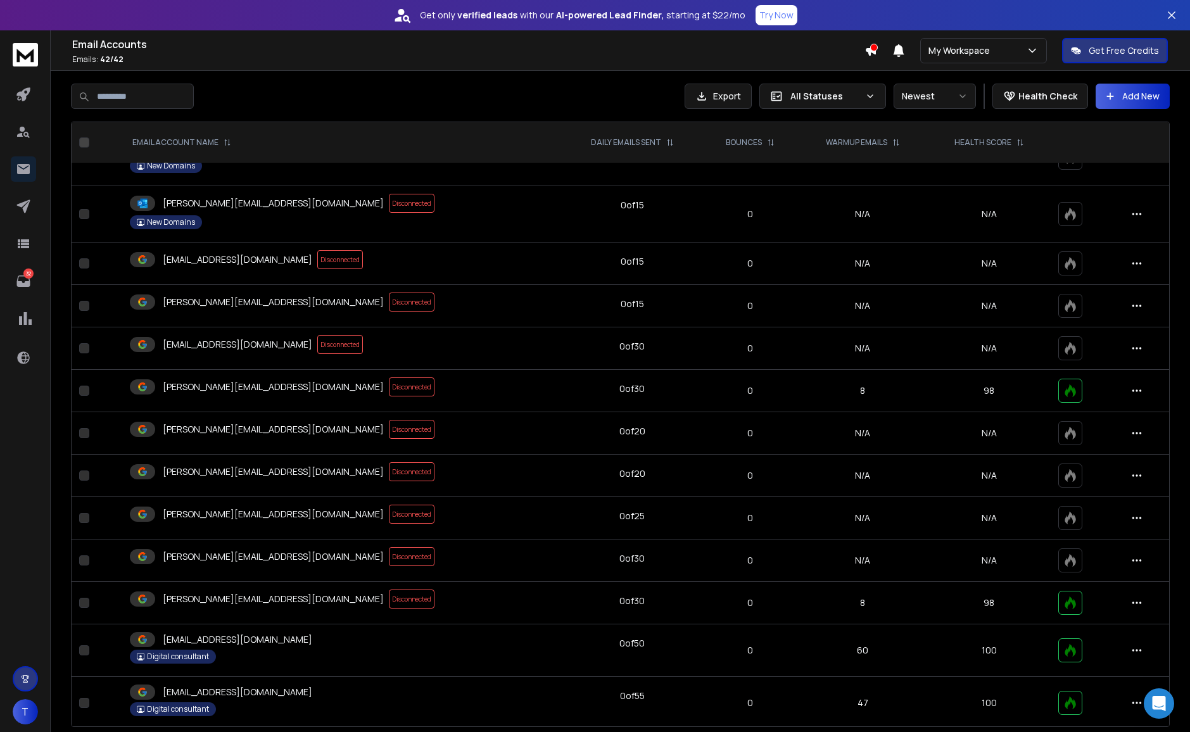
click at [223, 297] on p "tim@websstrategists.com" at bounding box center [273, 302] width 221 height 13
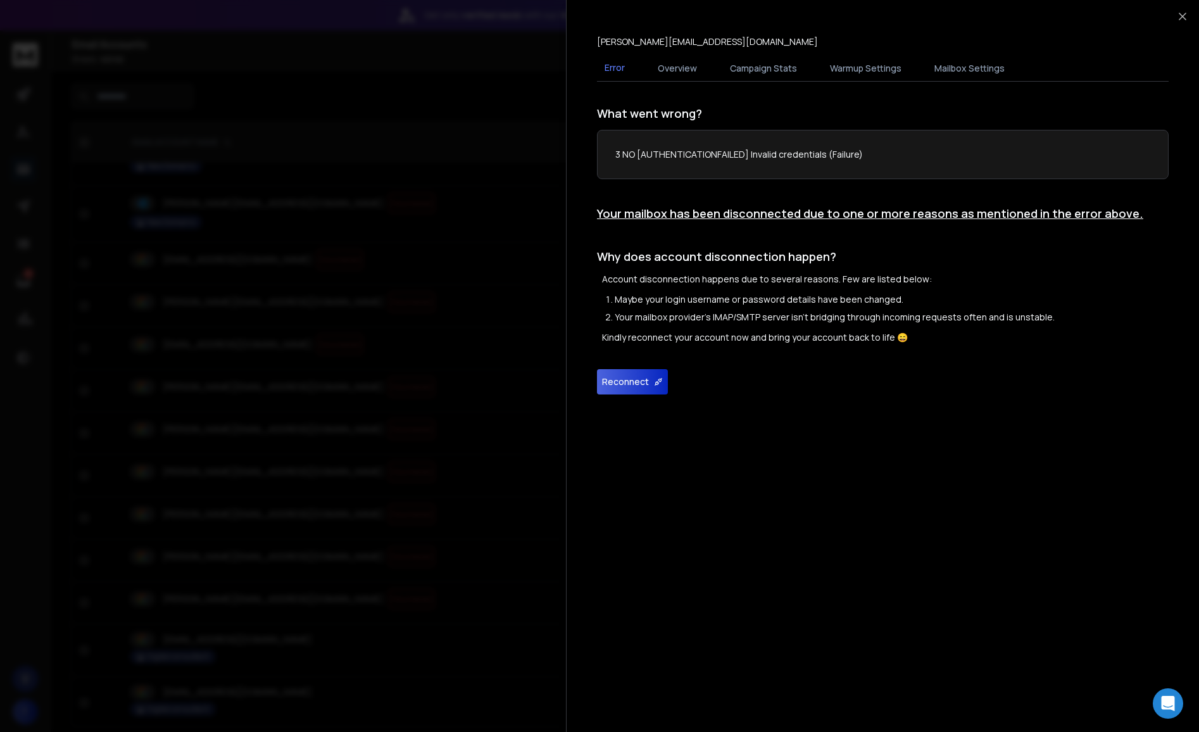
click at [759, 63] on button "Campaign Stats" at bounding box center [763, 68] width 82 height 28
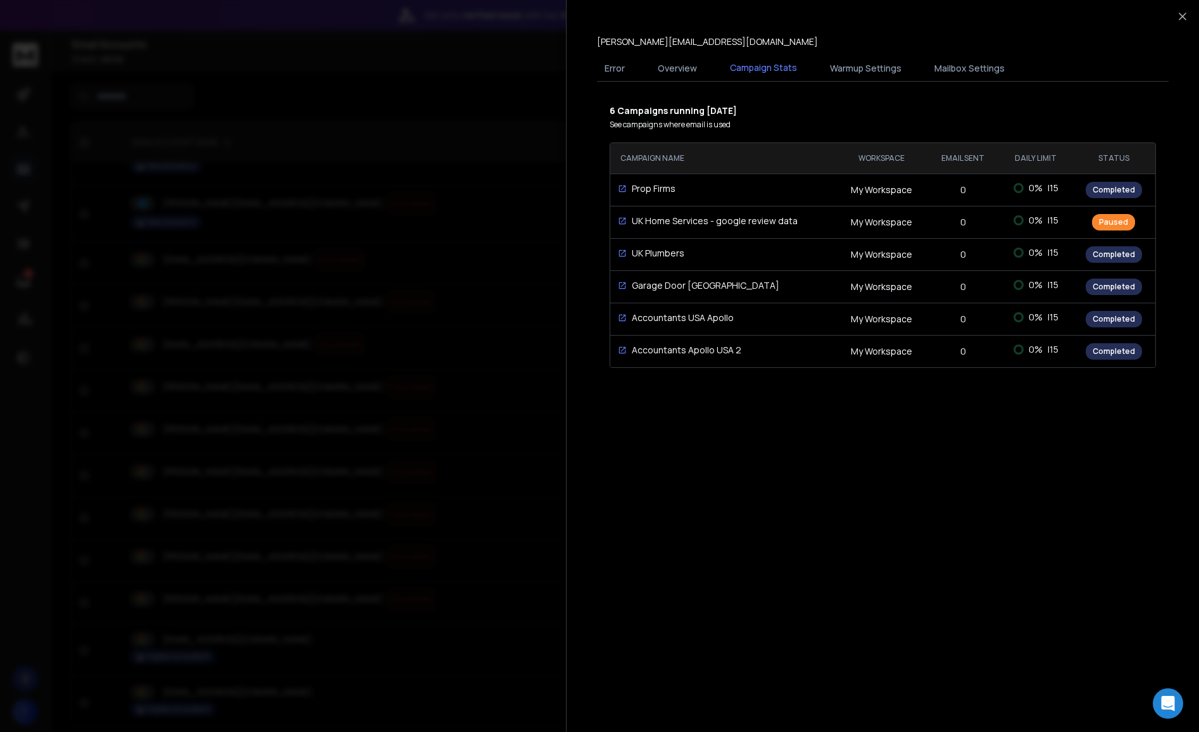
click at [453, 281] on div at bounding box center [599, 366] width 1199 height 732
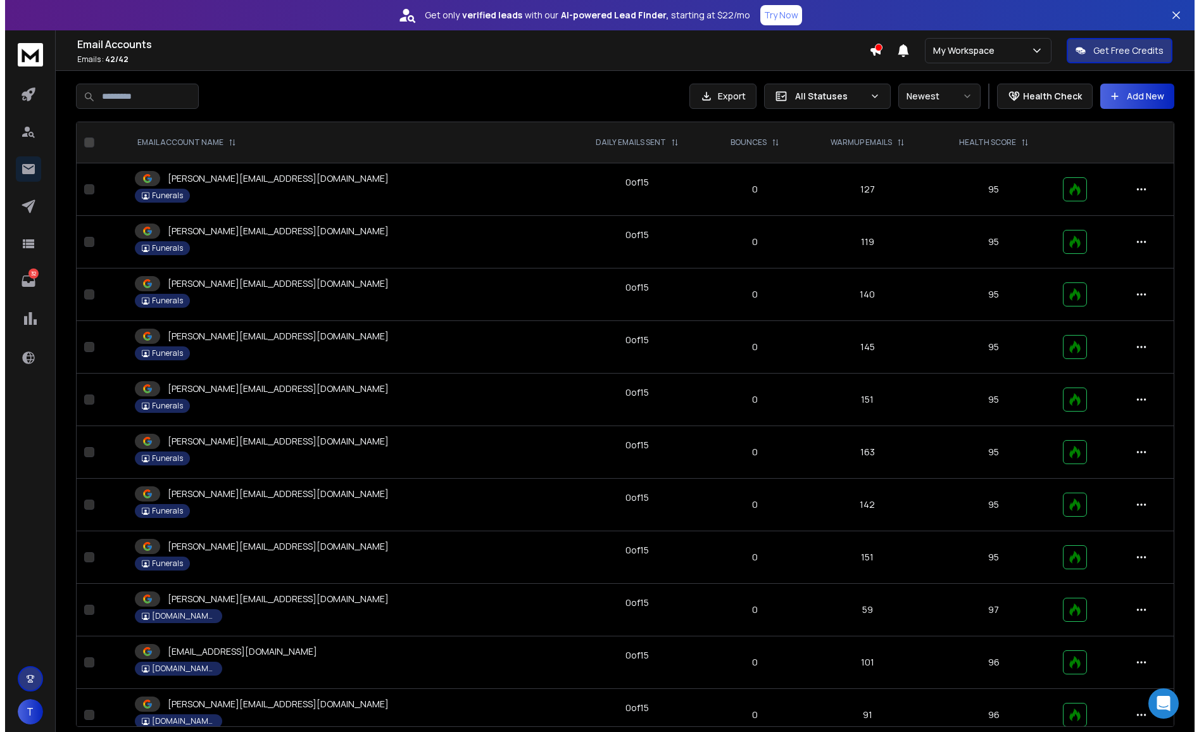
scroll to position [0, 0]
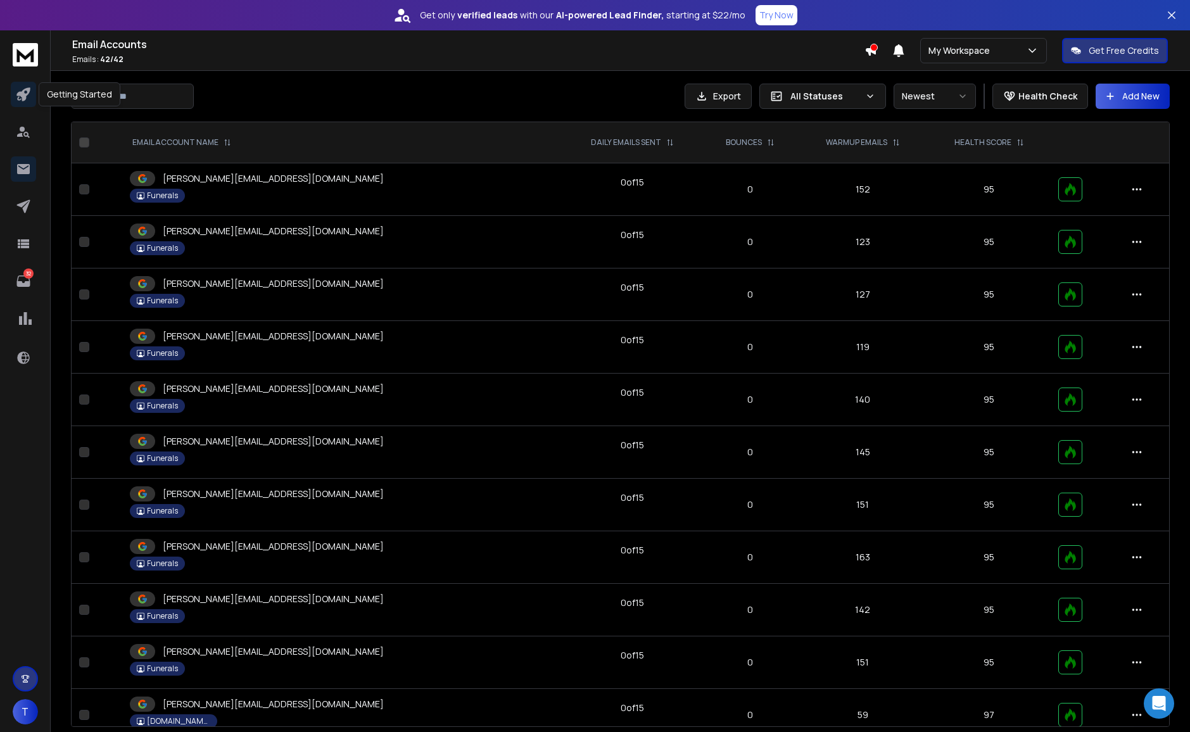
click at [11, 103] on link at bounding box center [23, 94] width 25 height 25
click at [12, 281] on link "32" at bounding box center [23, 280] width 25 height 25
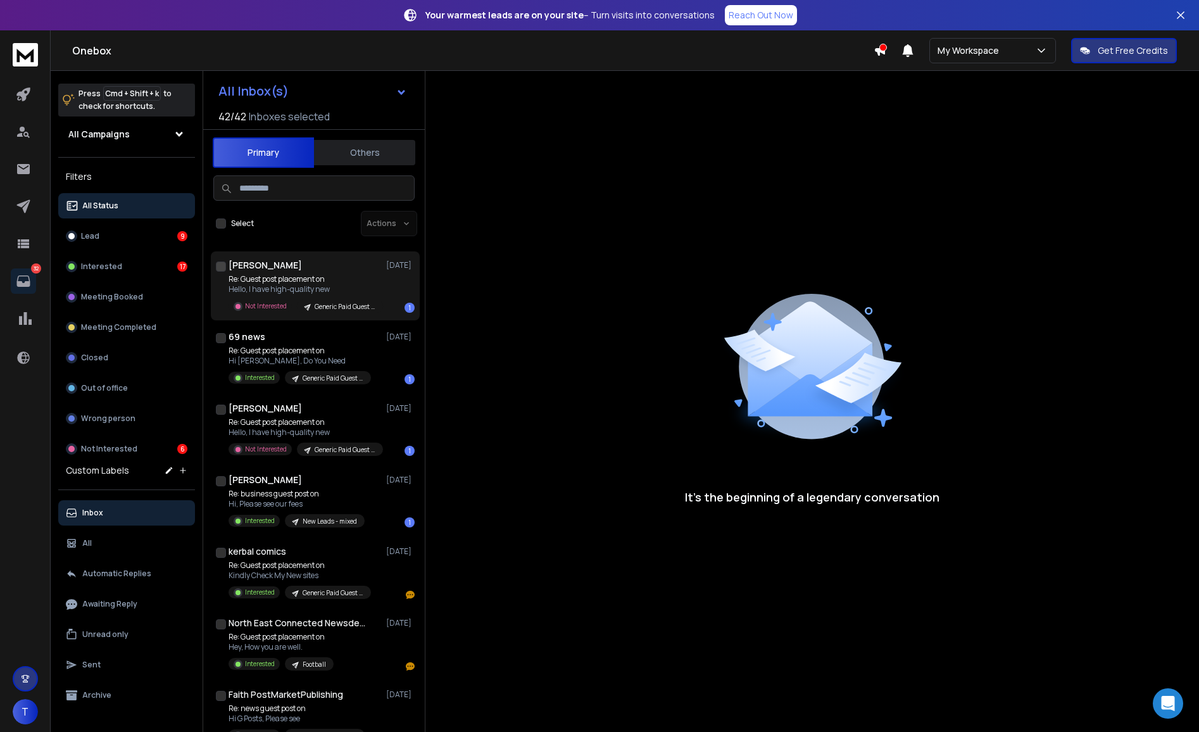
click at [341, 273] on div "Sneha Shukla 28 Jul Re: Guest post placement on Hello, I have high-quality new …" at bounding box center [322, 286] width 186 height 54
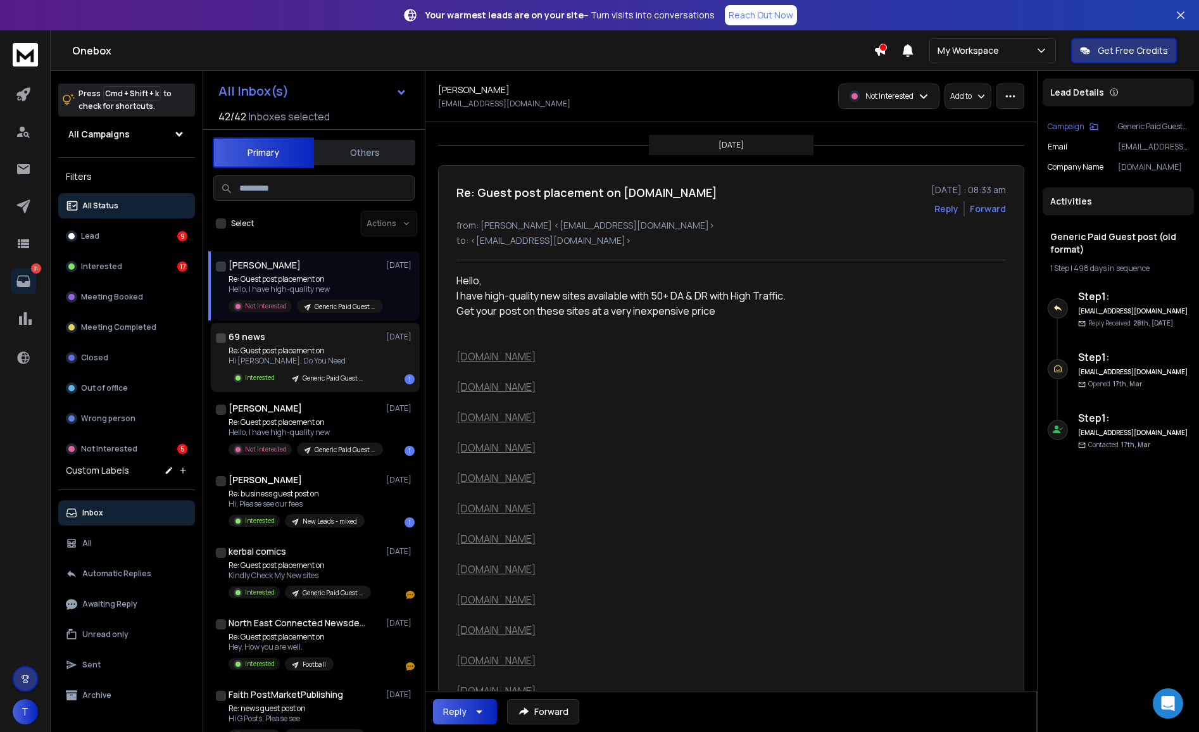
click at [343, 351] on p "Re: Guest post placement on" at bounding box center [300, 351] width 142 height 10
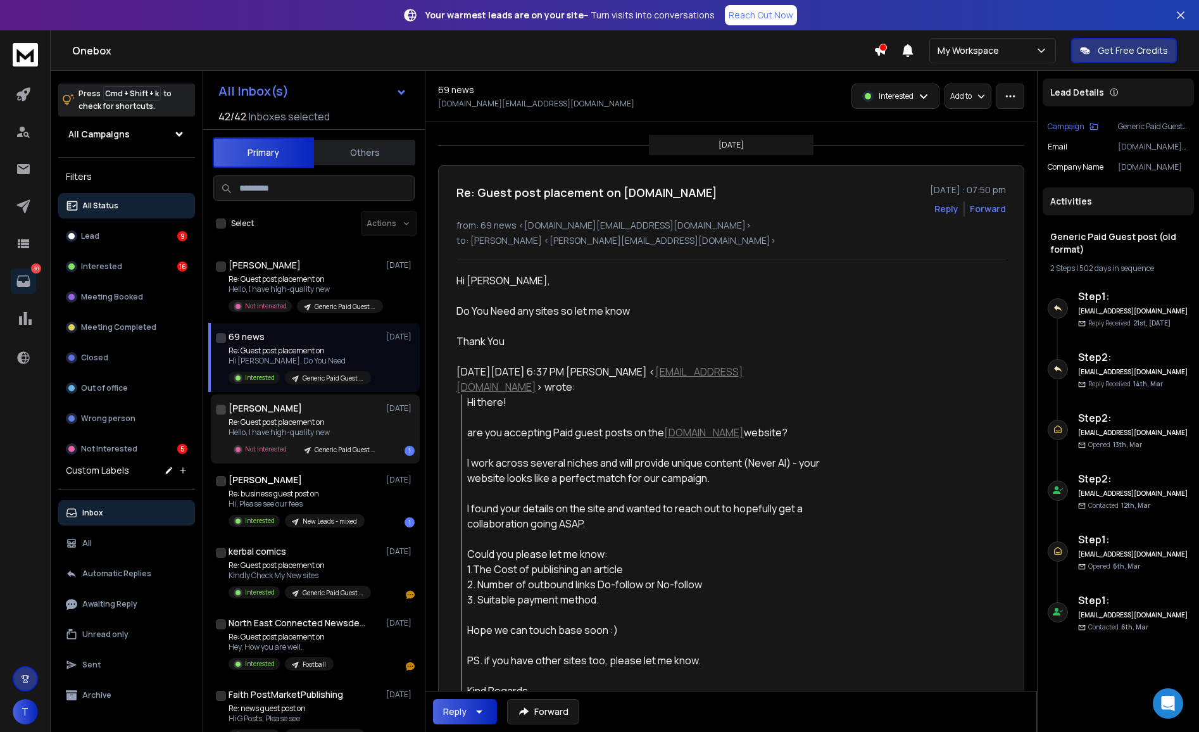
click at [348, 419] on p "Re: Guest post placement on" at bounding box center [305, 422] width 152 height 10
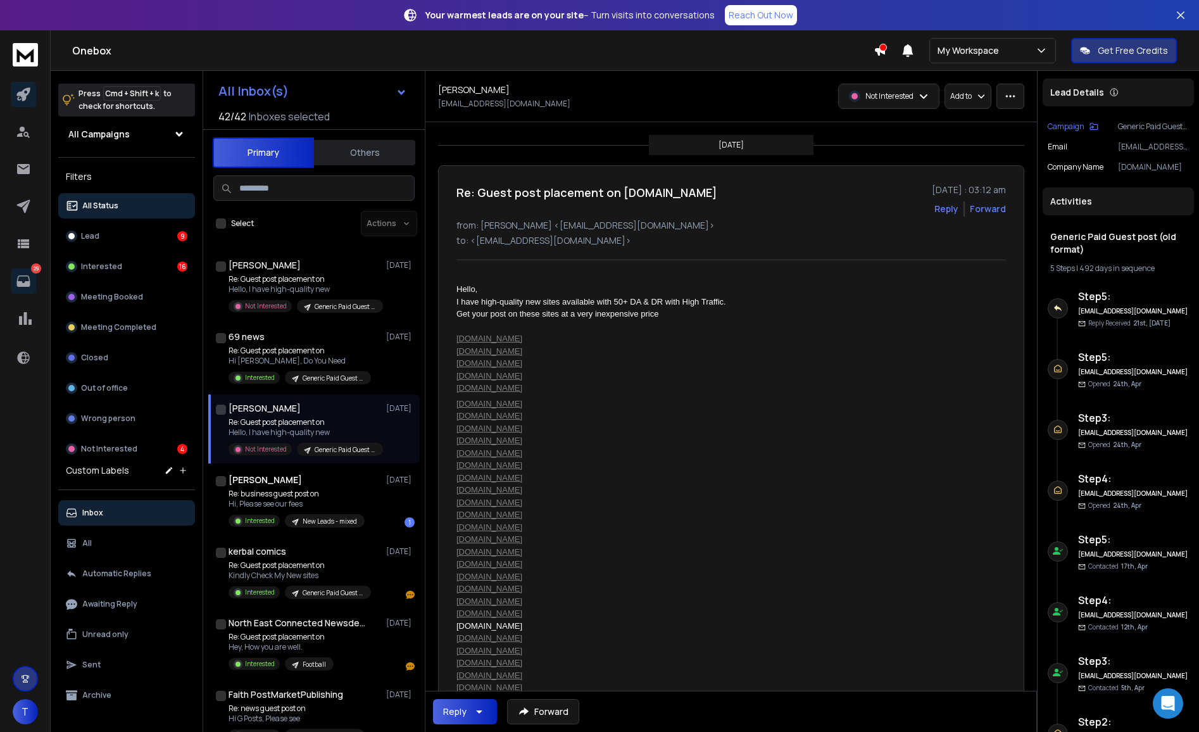
click at [20, 84] on link at bounding box center [23, 94] width 25 height 25
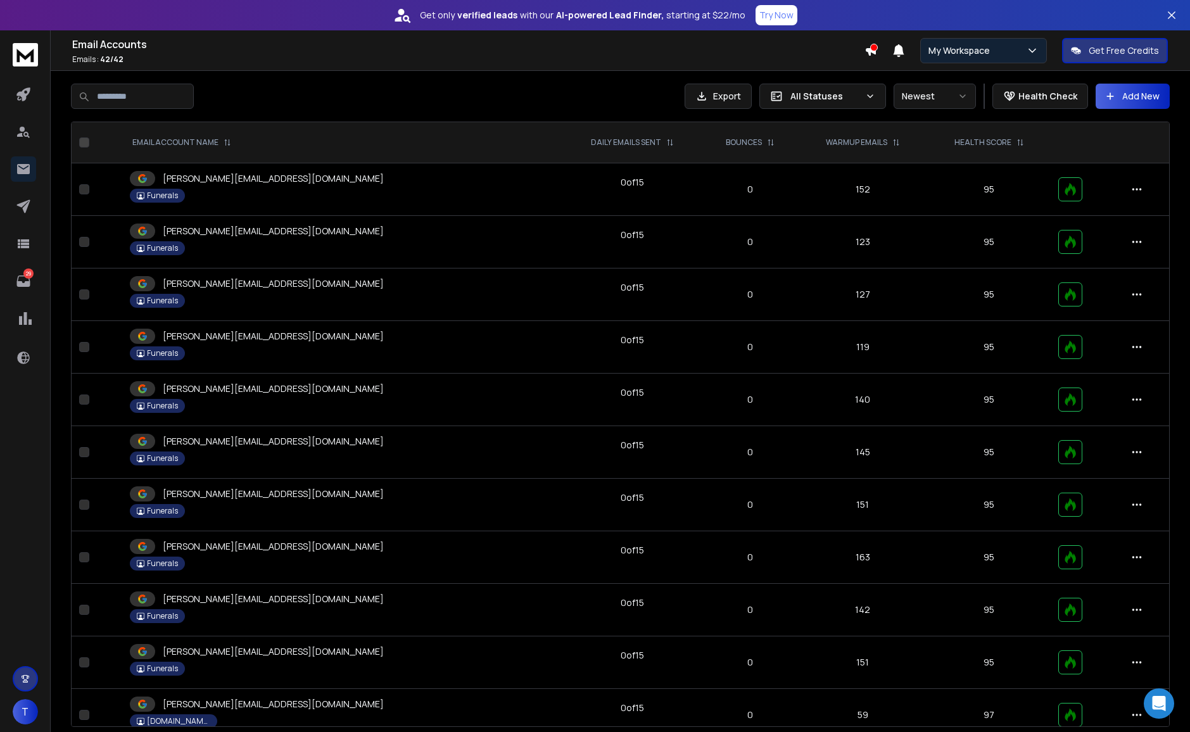
click at [981, 41] on button "My Workspace" at bounding box center [983, 50] width 127 height 25
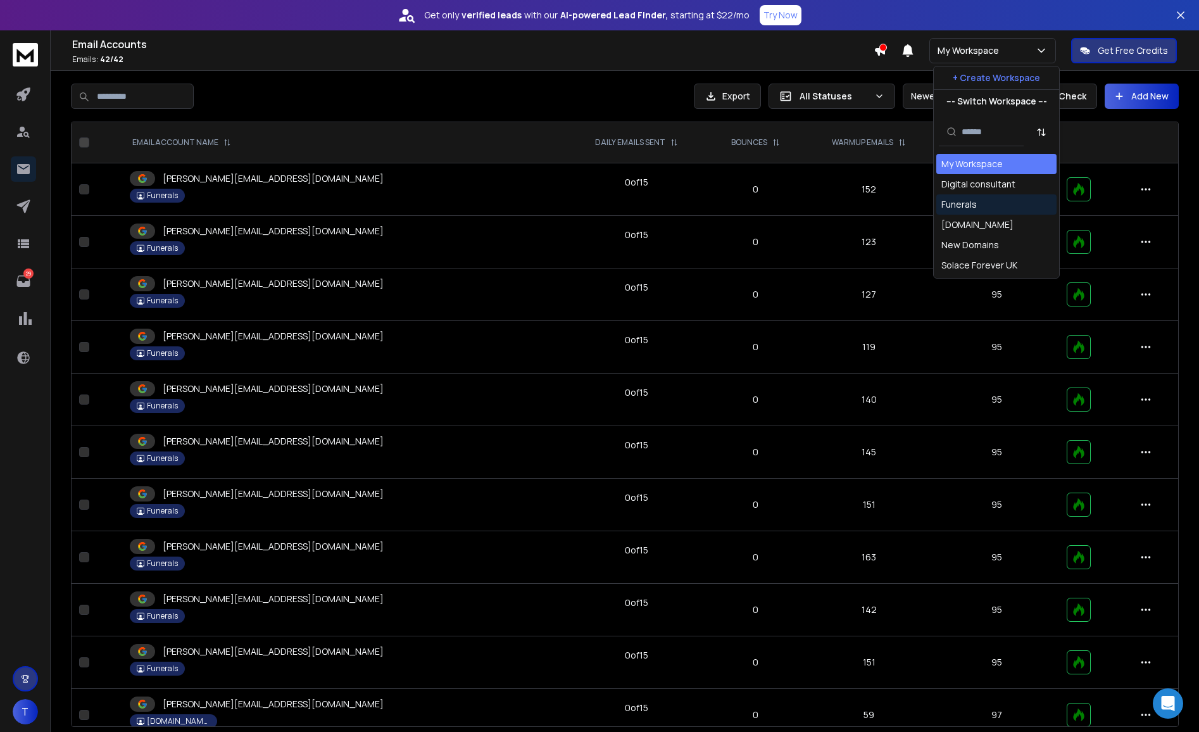
click at [987, 203] on div "Funerals" at bounding box center [997, 204] width 120 height 20
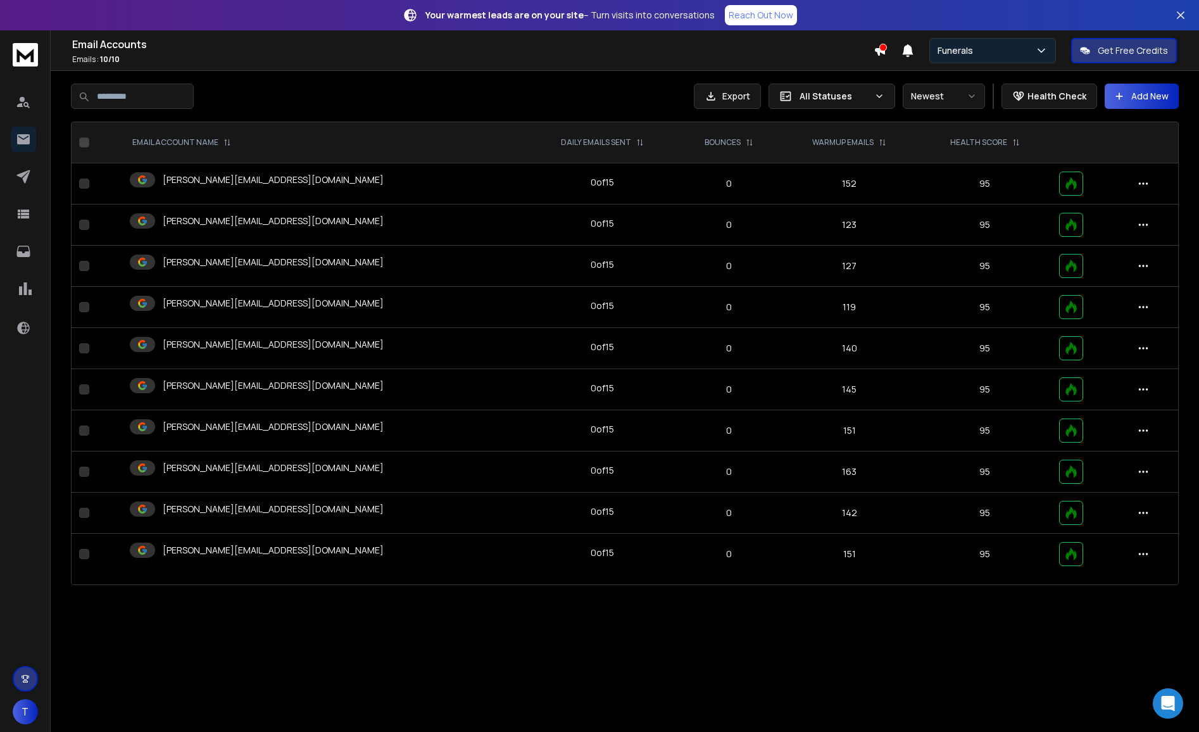
click at [1042, 46] on icon "button" at bounding box center [1041, 50] width 13 height 13
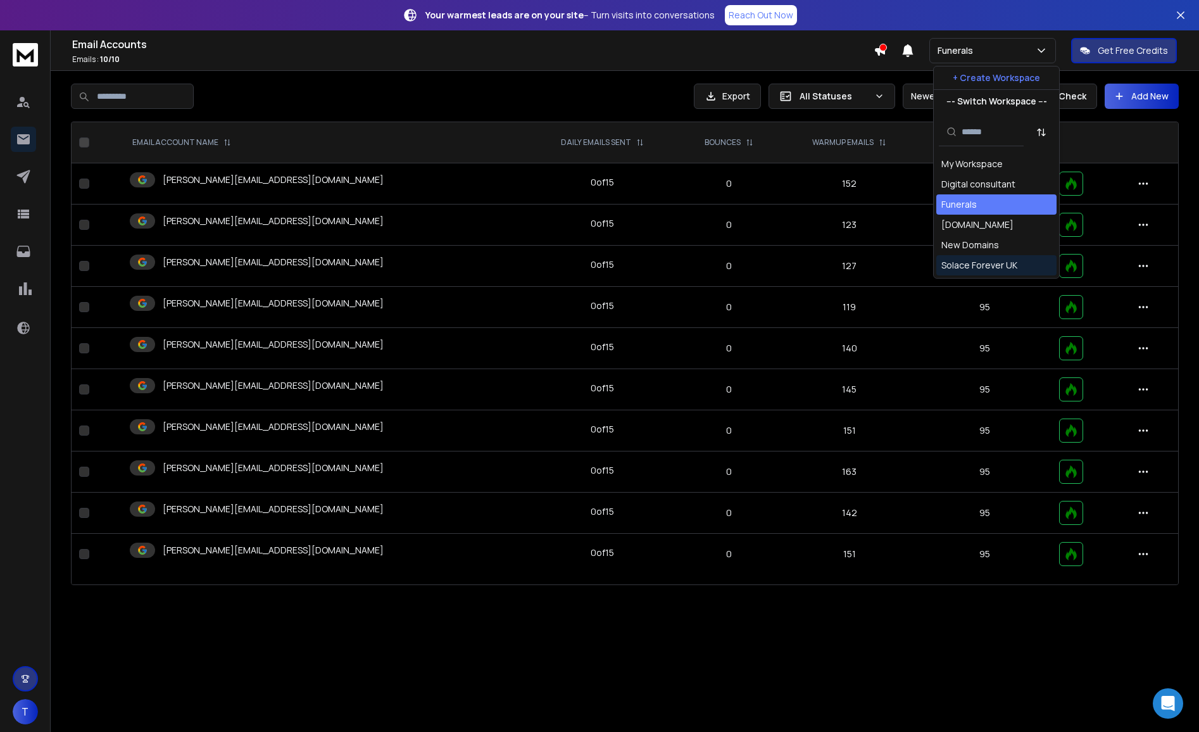
click at [976, 270] on div "Solace Forever UK" at bounding box center [980, 265] width 76 height 13
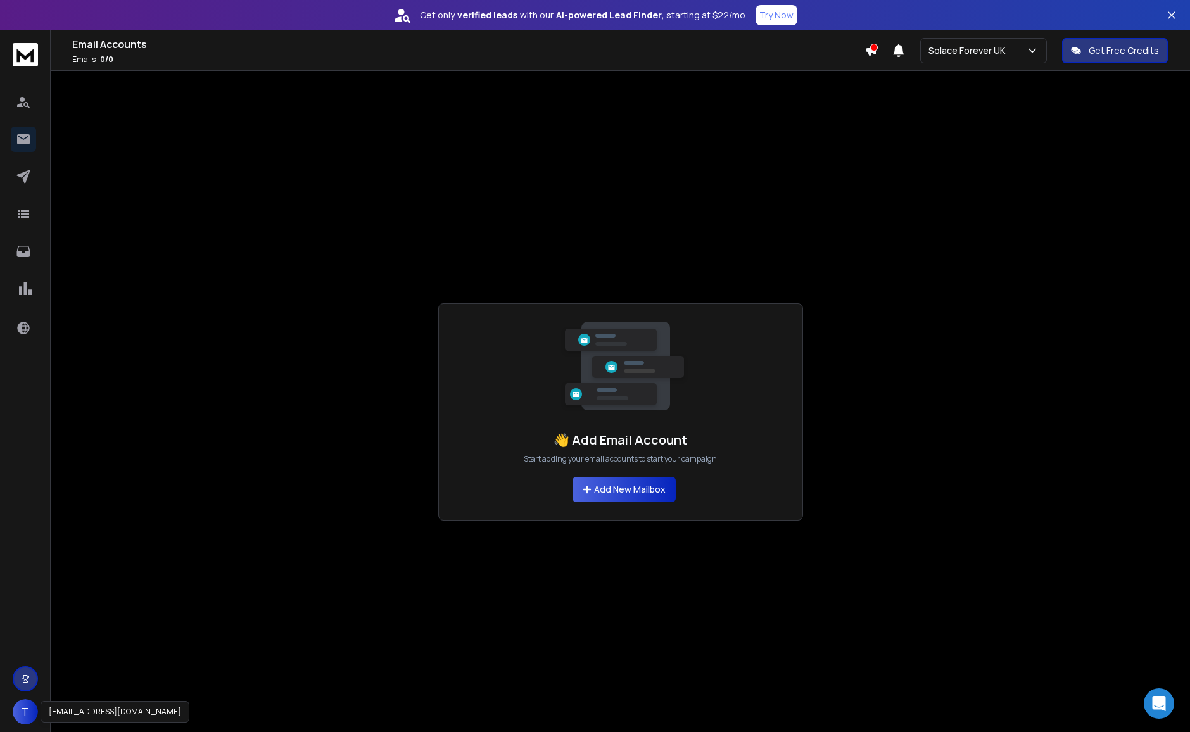
click at [35, 716] on button "T" at bounding box center [25, 711] width 25 height 25
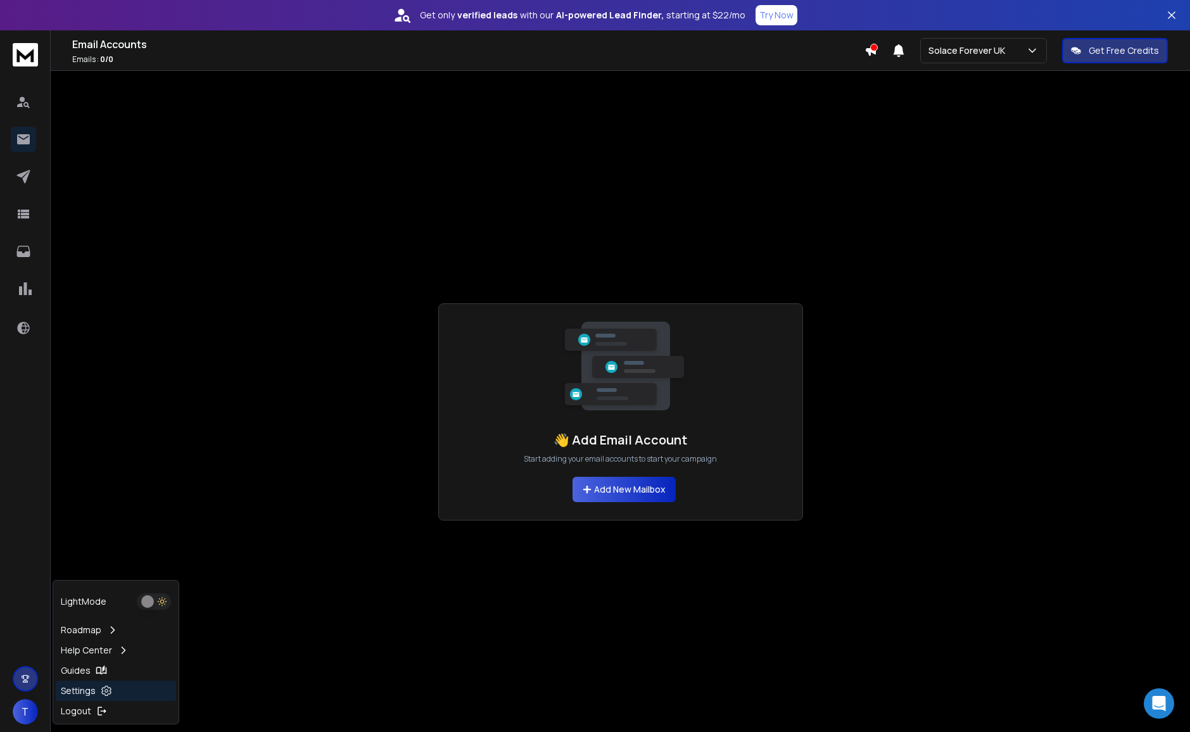
click at [96, 683] on div "Settings" at bounding box center [116, 691] width 120 height 20
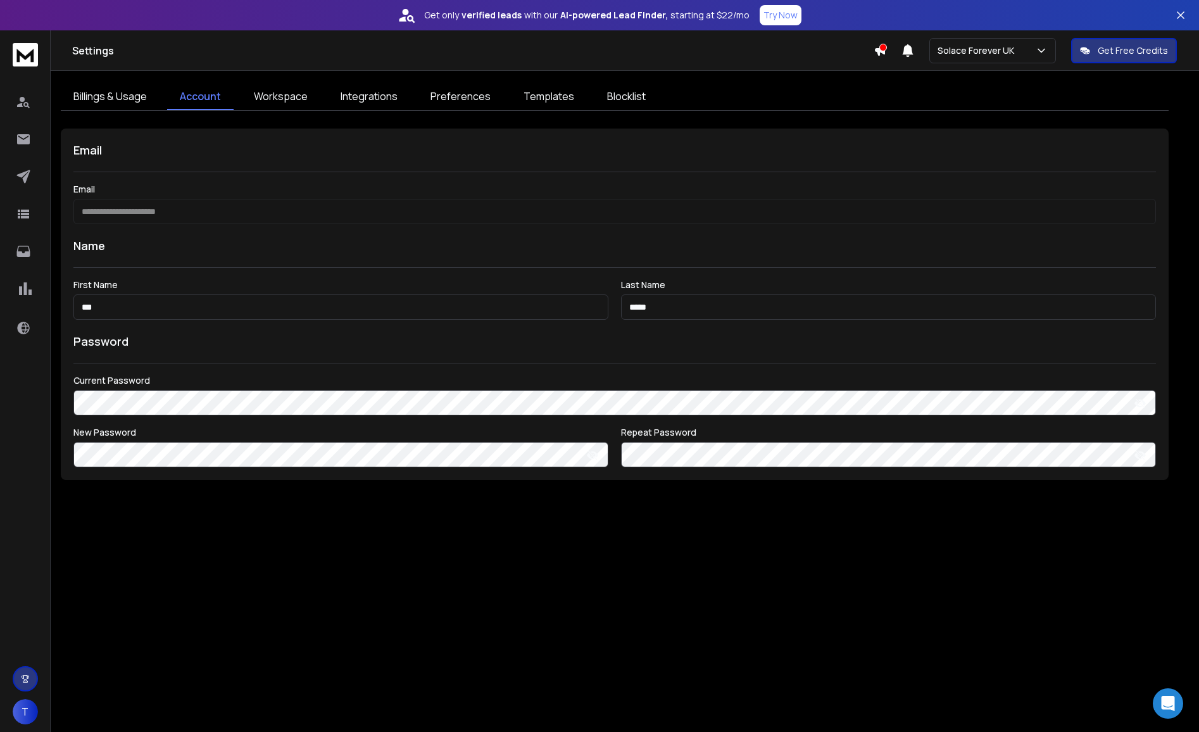
click at [280, 93] on link "Workspace" at bounding box center [280, 97] width 79 height 27
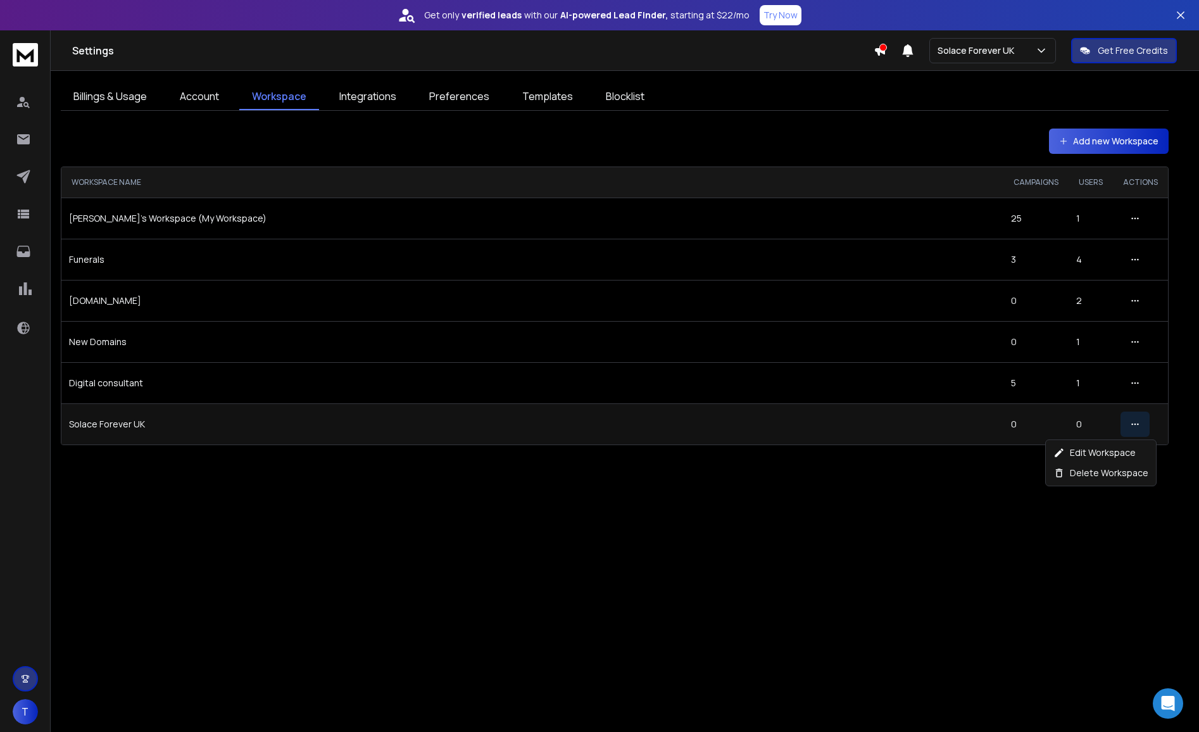
click at [1150, 420] on button "button" at bounding box center [1135, 424] width 29 height 25
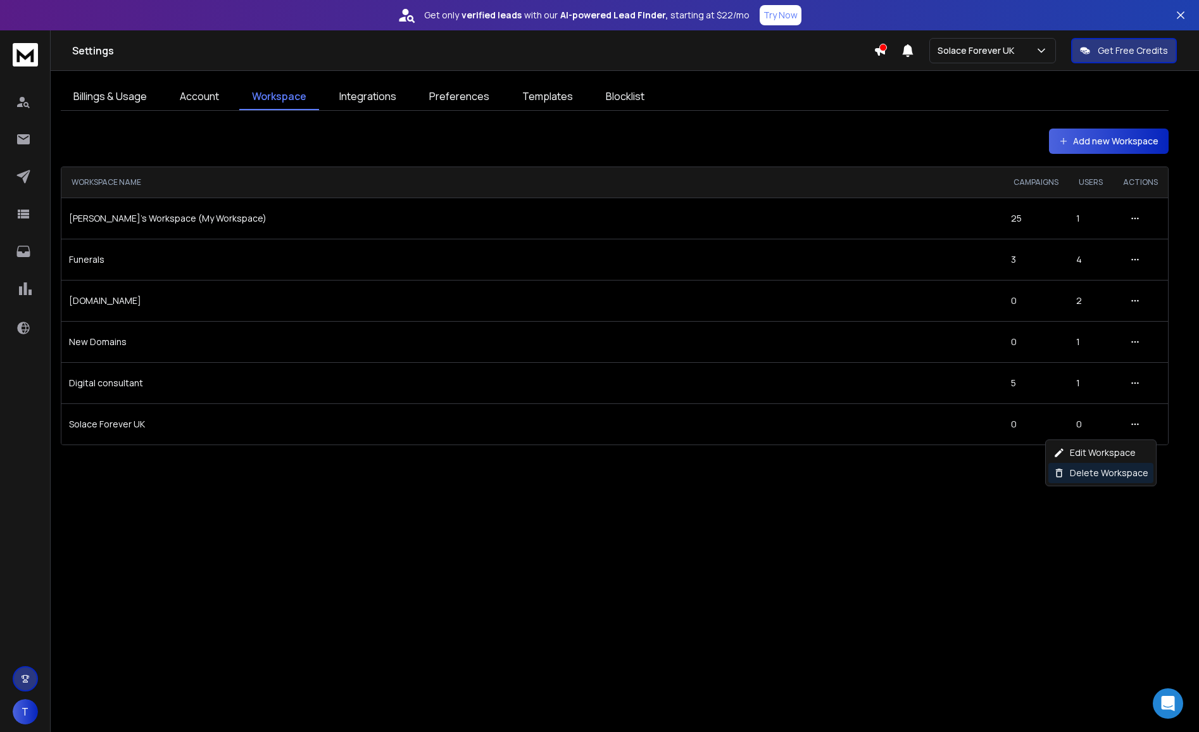
click at [1109, 472] on p "Delete Workspace" at bounding box center [1109, 473] width 79 height 13
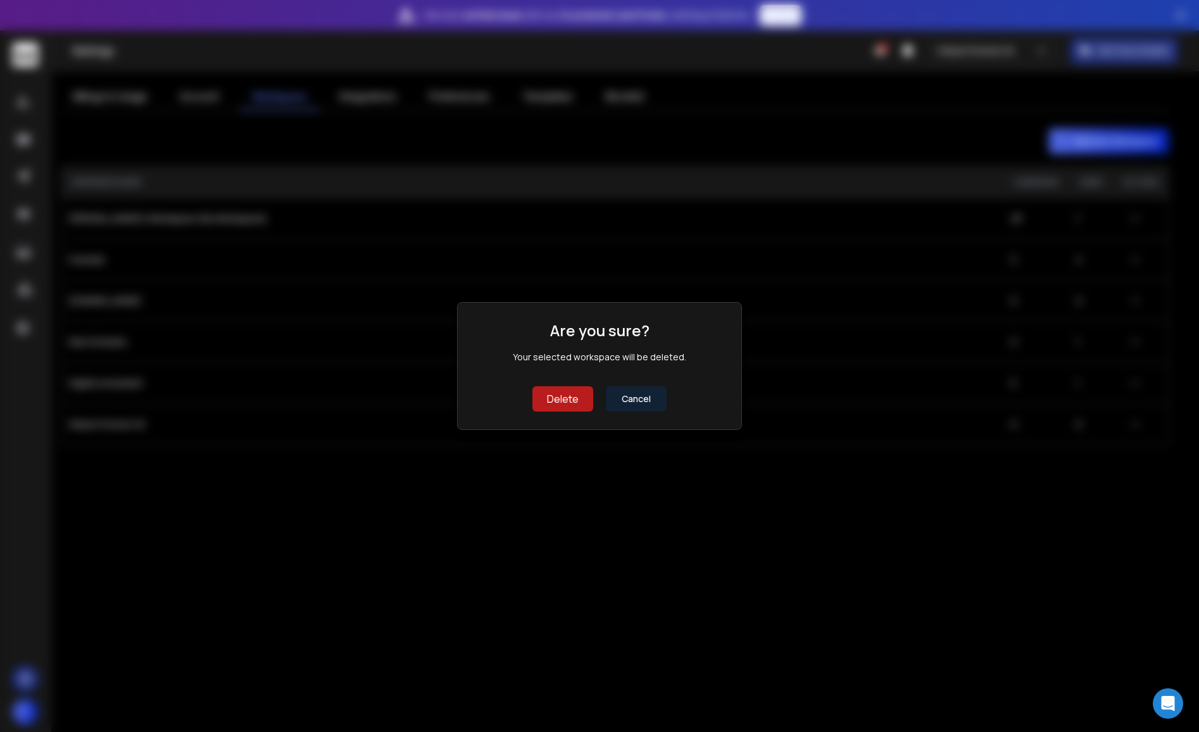
click at [563, 400] on button "Delete" at bounding box center [563, 398] width 61 height 25
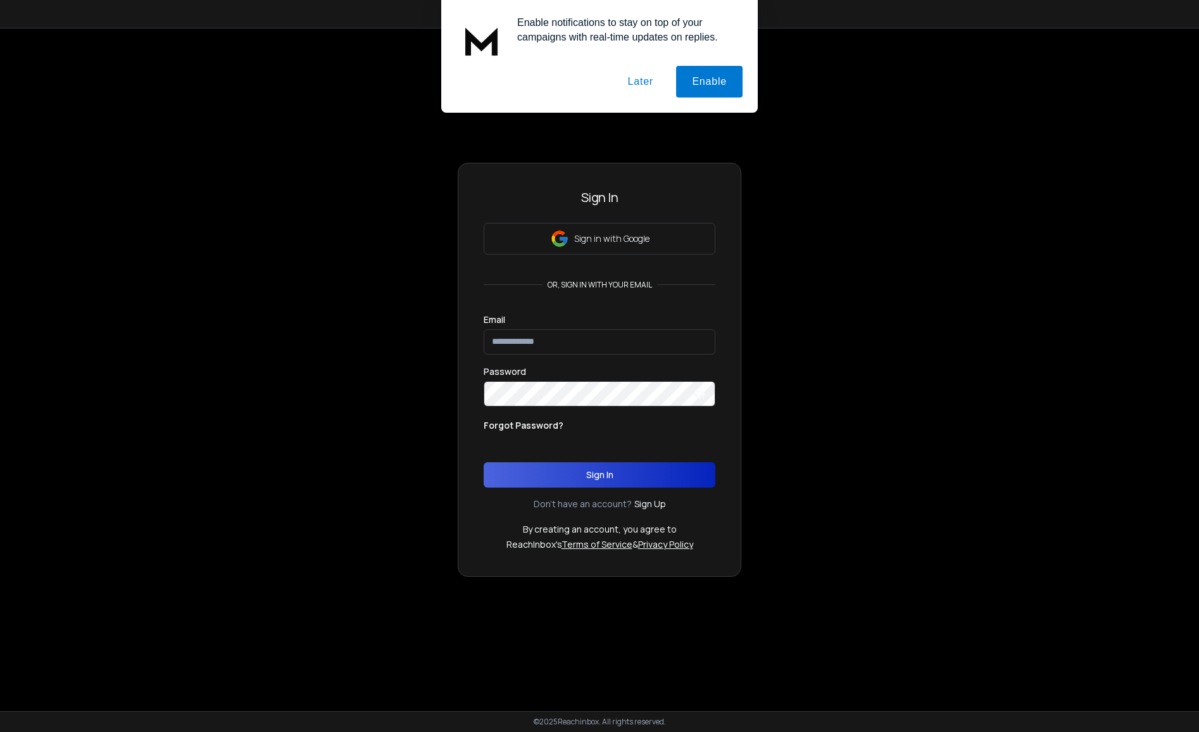
click at [632, 77] on button "Later" at bounding box center [640, 82] width 57 height 32
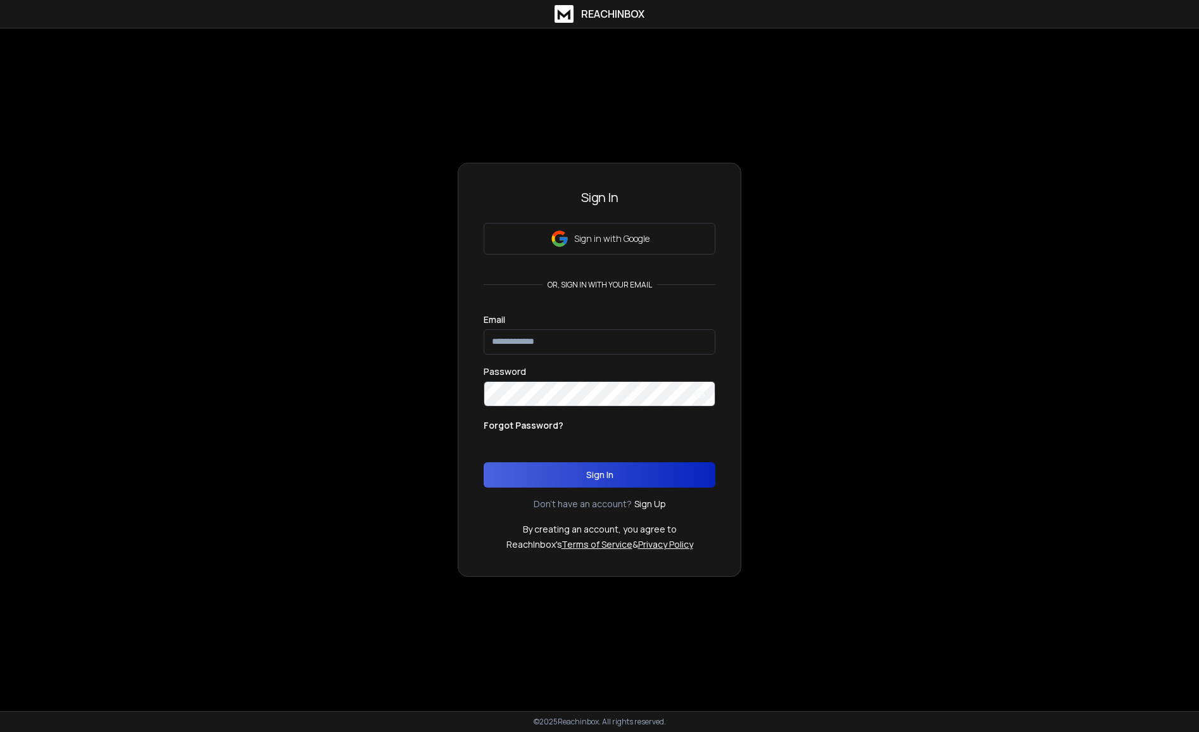
click at [586, 346] on input "email" at bounding box center [600, 341] width 232 height 25
type input "**********"
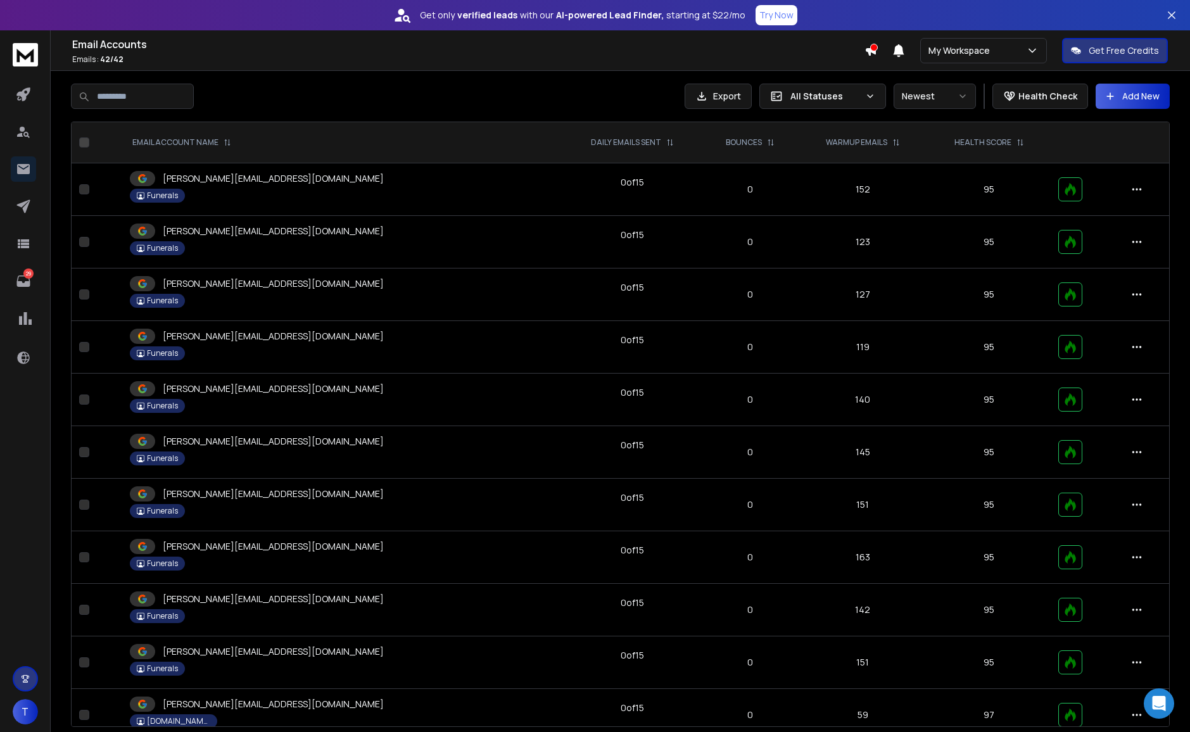
click at [813, 55] on p "Emails : 42 / 42" at bounding box center [468, 59] width 792 height 10
click at [1011, 54] on div "My Workspace" at bounding box center [983, 50] width 110 height 13
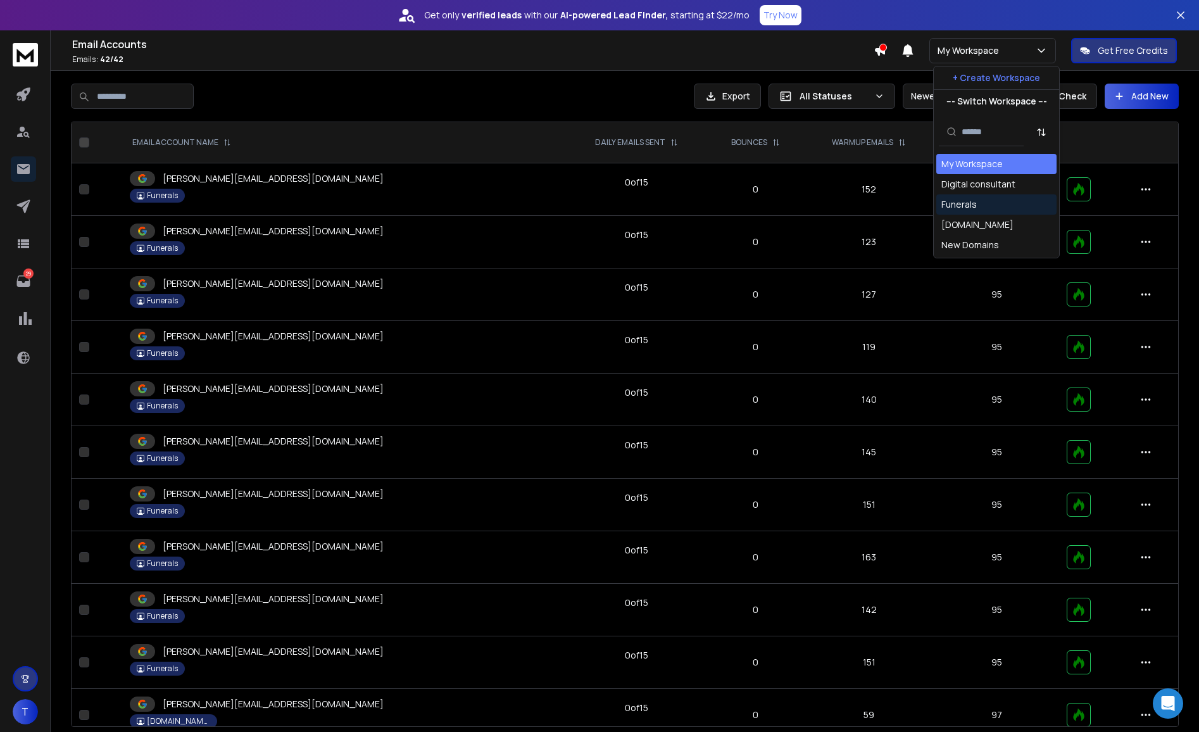
click at [975, 207] on div "Funerals" at bounding box center [959, 204] width 35 height 13
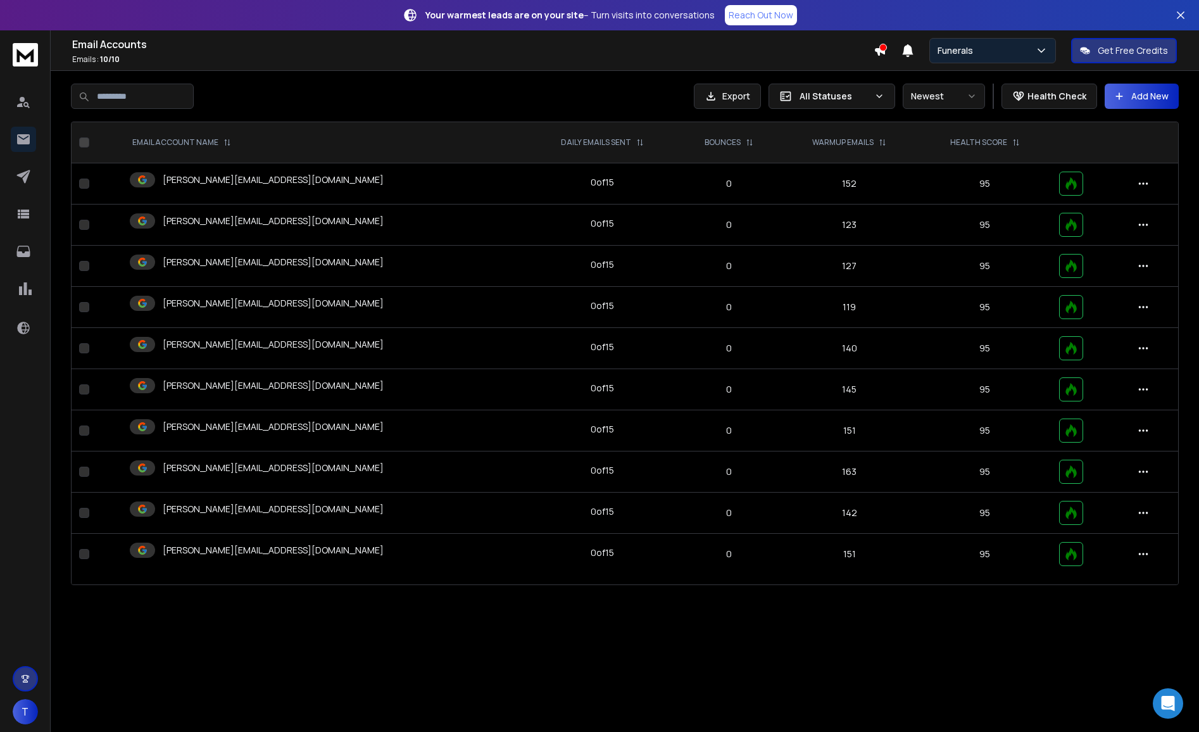
click at [1044, 49] on icon "button" at bounding box center [1041, 50] width 13 height 13
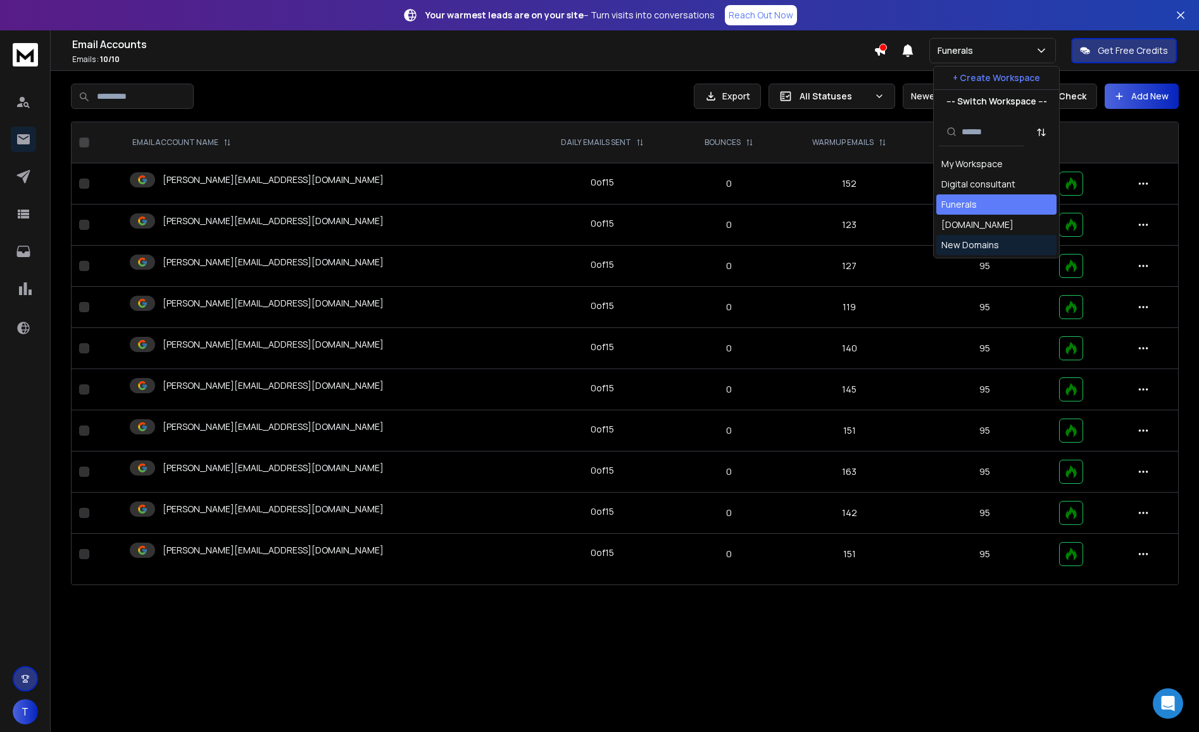
click at [1004, 244] on div "New Domains" at bounding box center [997, 245] width 120 height 20
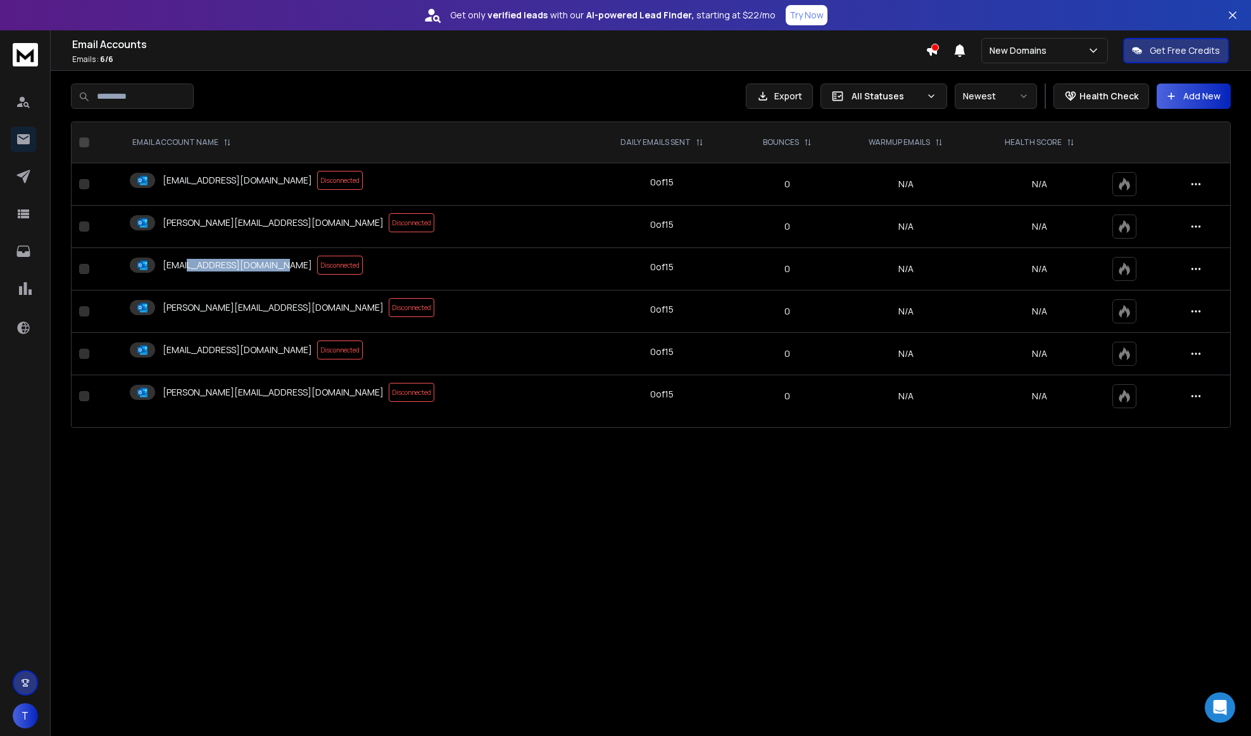
drag, startPoint x: 272, startPoint y: 268, endPoint x: 191, endPoint y: 267, distance: 81.7
click at [191, 267] on div "[EMAIL_ADDRESS][DOMAIN_NAME] Disconnected" at bounding box center [355, 265] width 450 height 19
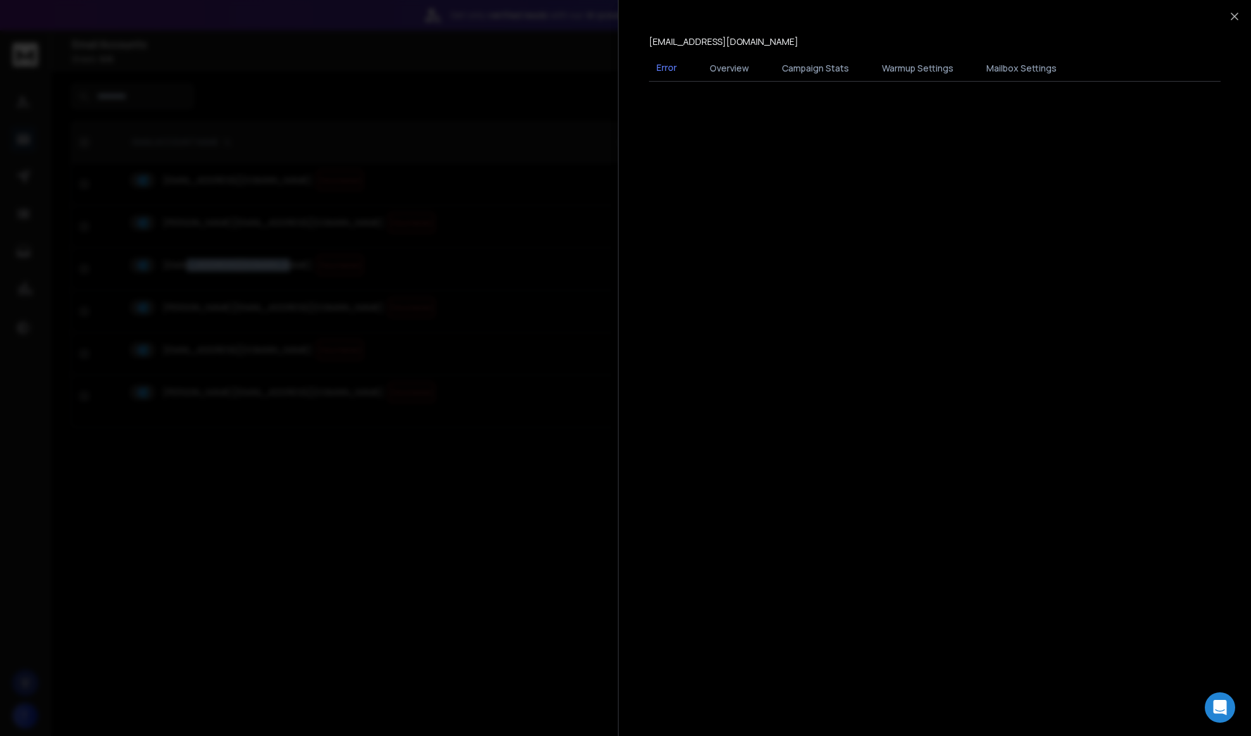
copy p "[DOMAIN_NAME]"
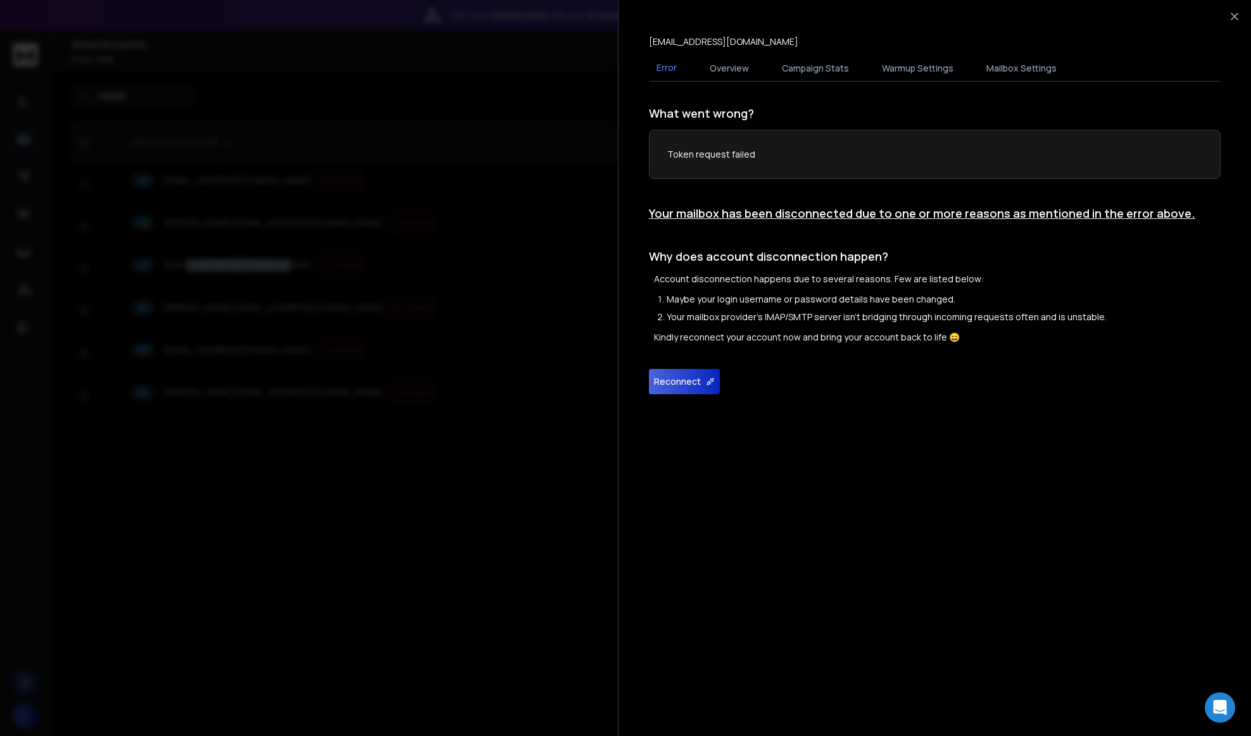
click at [560, 155] on div at bounding box center [625, 368] width 1251 height 736
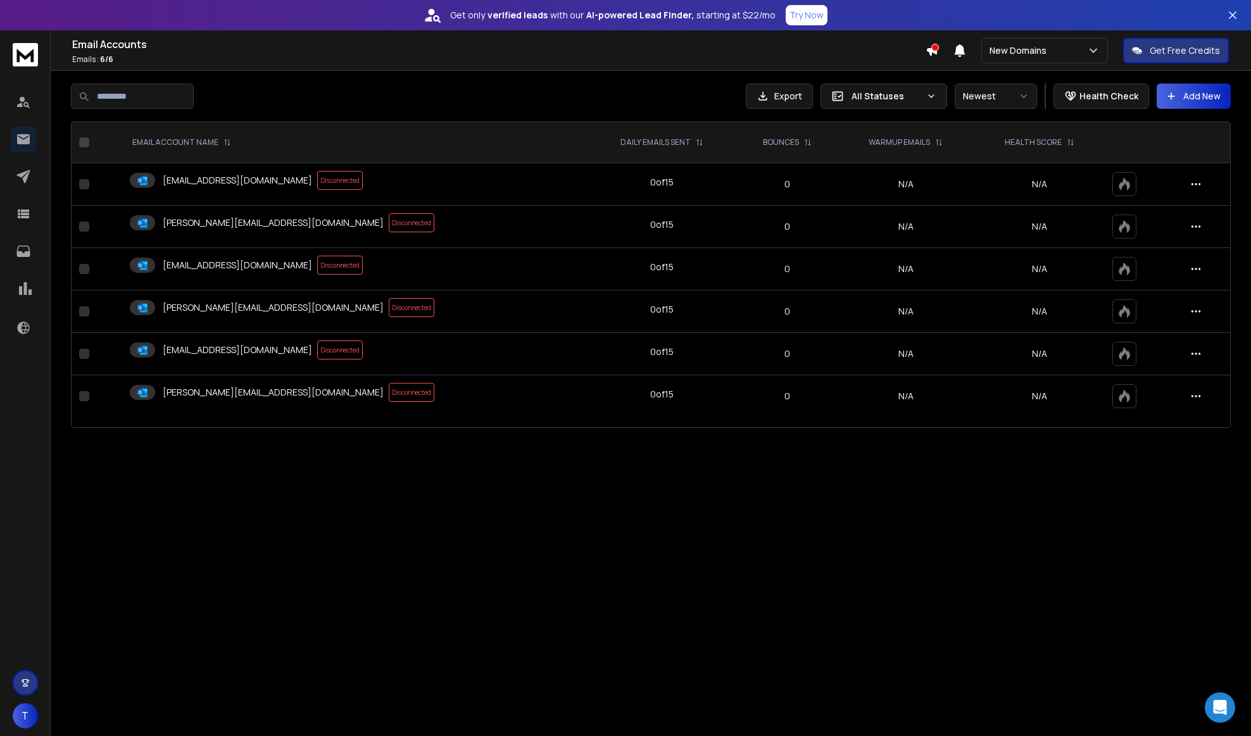
click at [417, 84] on div at bounding box center [404, 96] width 667 height 25
drag, startPoint x: 283, startPoint y: 182, endPoint x: 194, endPoint y: 184, distance: 89.3
click at [194, 184] on div "[EMAIL_ADDRESS][DOMAIN_NAME] Disconnected" at bounding box center [355, 180] width 450 height 19
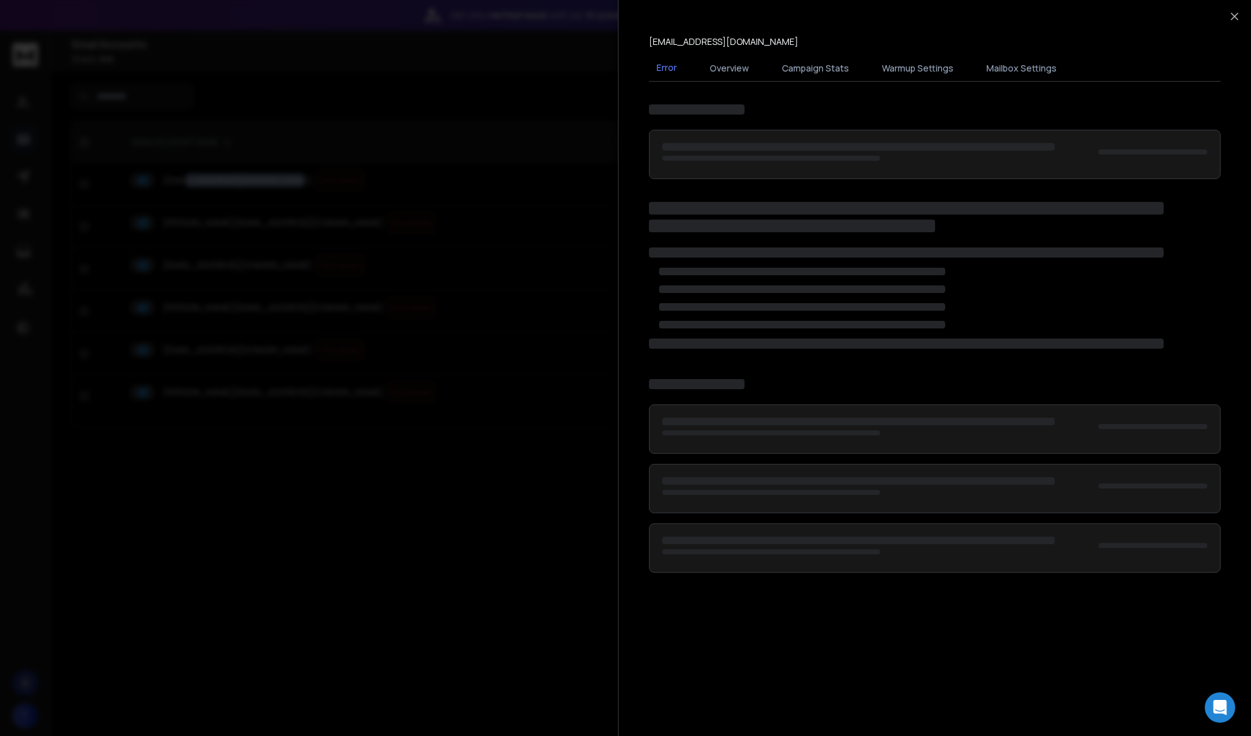
copy p "[DOMAIN_NAME]"
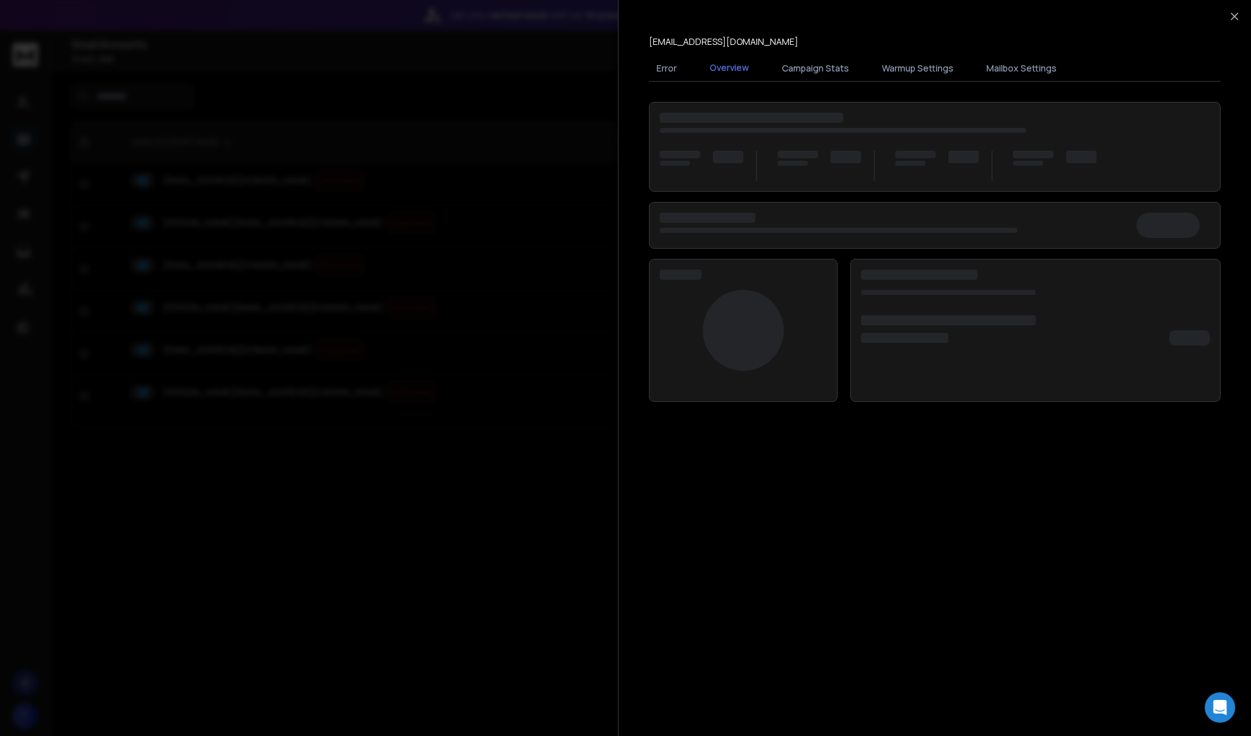
click at [507, 186] on div at bounding box center [625, 368] width 1251 height 736
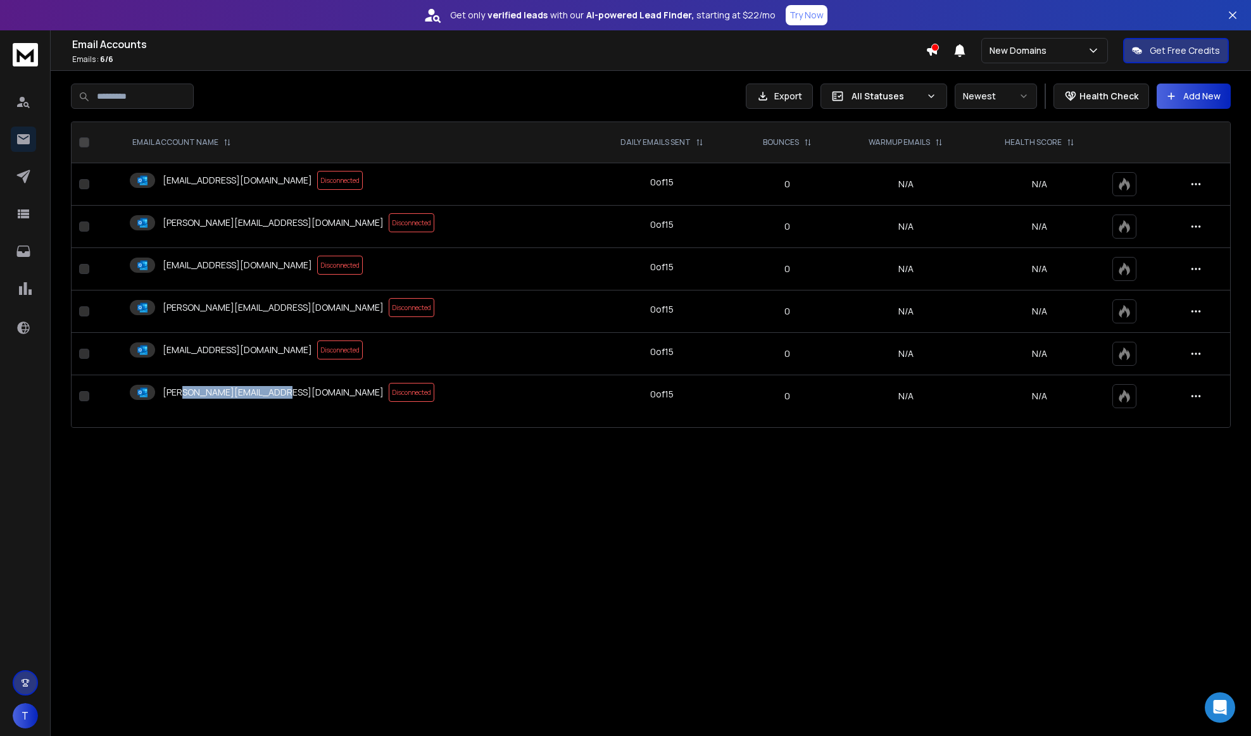
drag, startPoint x: 270, startPoint y: 394, endPoint x: 186, endPoint y: 394, distance: 84.9
click at [186, 394] on div "[PERSON_NAME][EMAIL_ADDRESS][DOMAIN_NAME] Disconnected" at bounding box center [355, 392] width 450 height 19
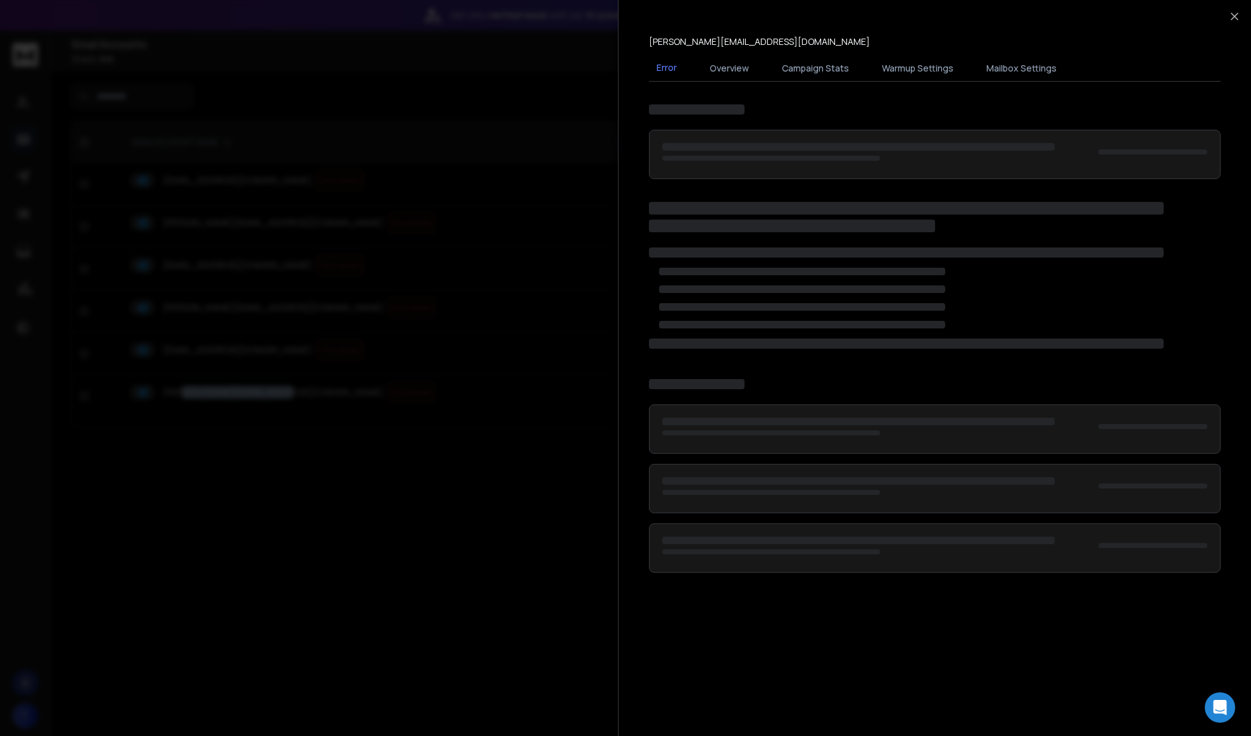
copy p "[DOMAIN_NAME]"
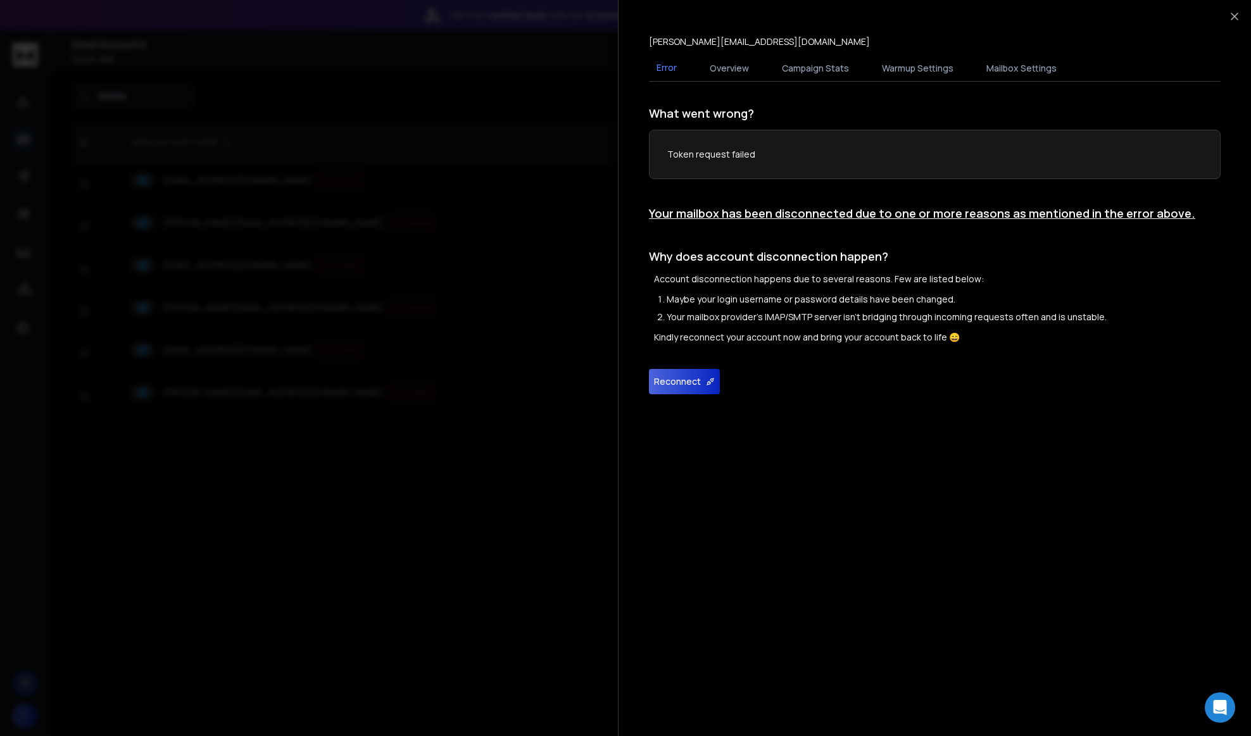
click at [411, 254] on div at bounding box center [625, 368] width 1251 height 736
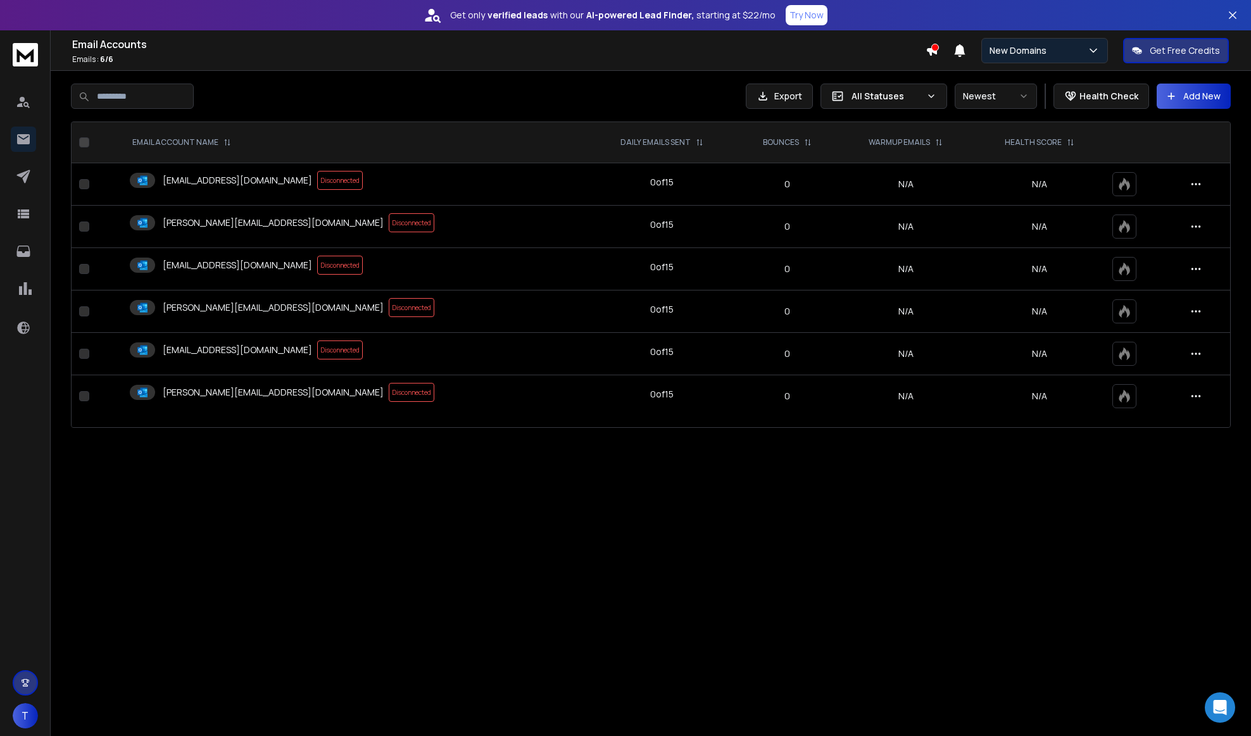
click at [1100, 51] on icon "button" at bounding box center [1093, 50] width 13 height 13
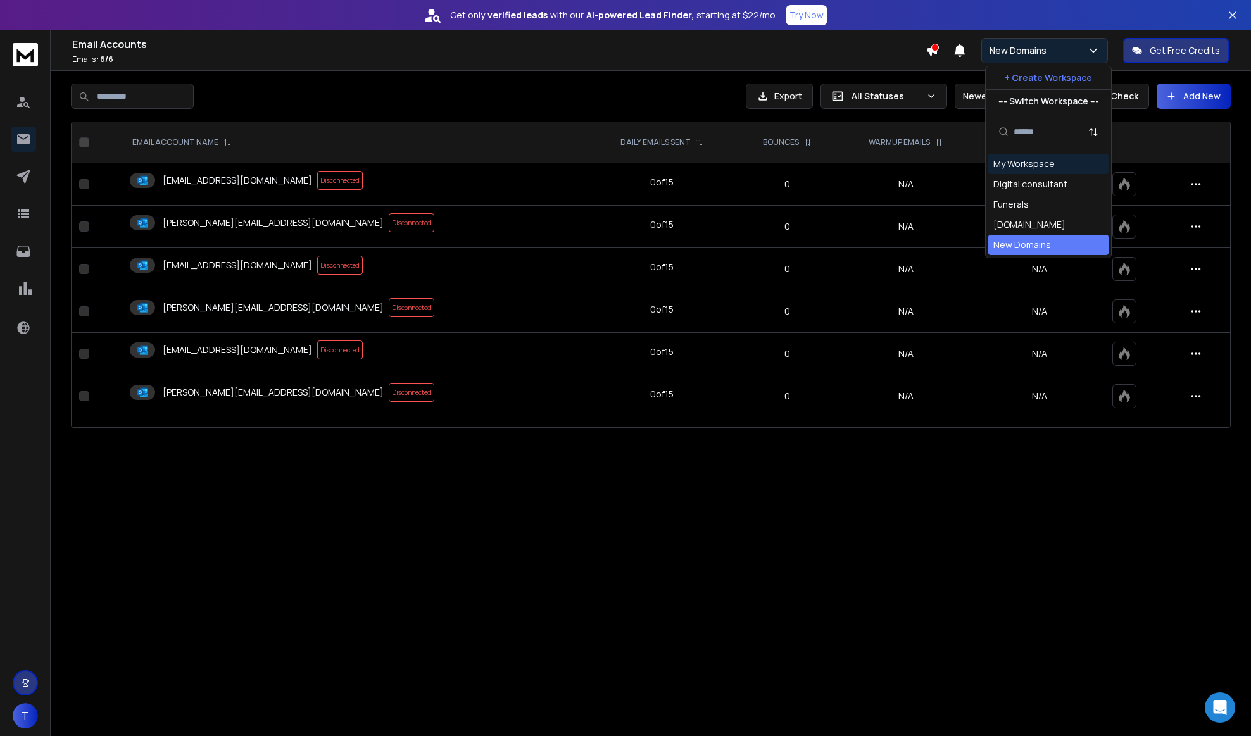
drag, startPoint x: 1101, startPoint y: 51, endPoint x: 1079, endPoint y: 49, distance: 22.2
click at [1100, 50] on icon "button" at bounding box center [1093, 50] width 13 height 13
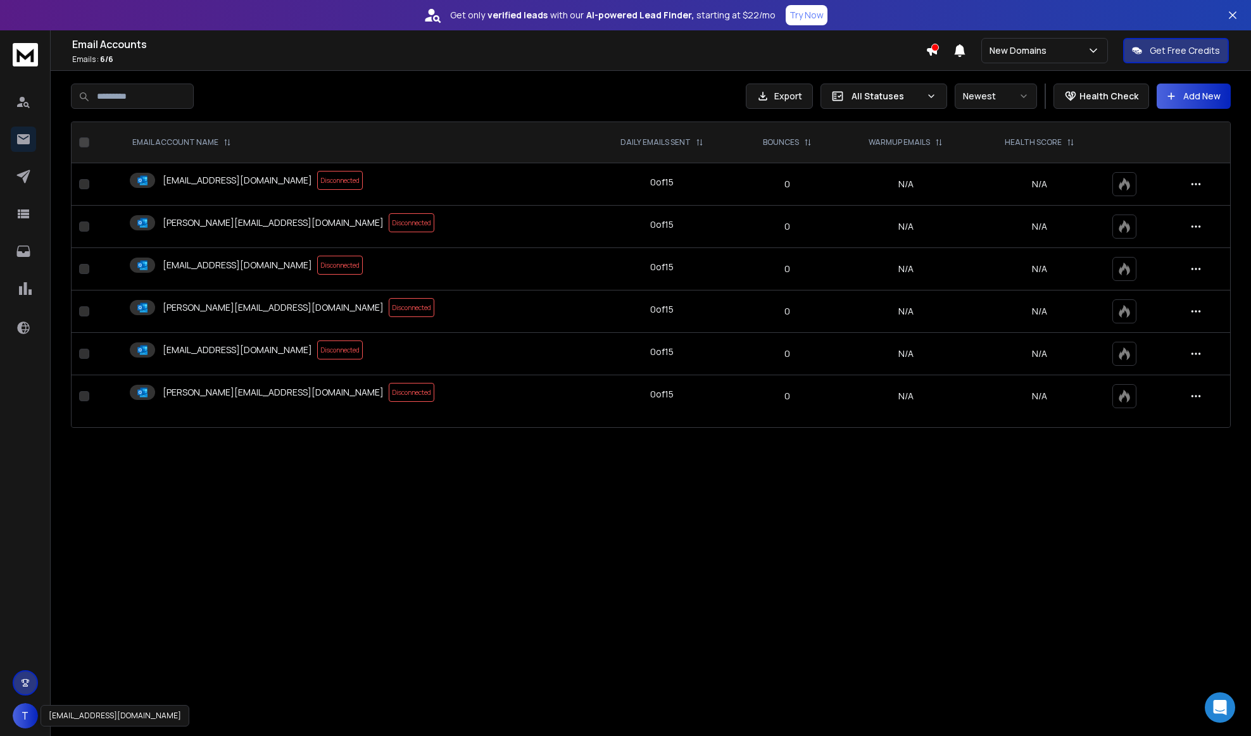
click at [27, 710] on span "T" at bounding box center [25, 715] width 25 height 25
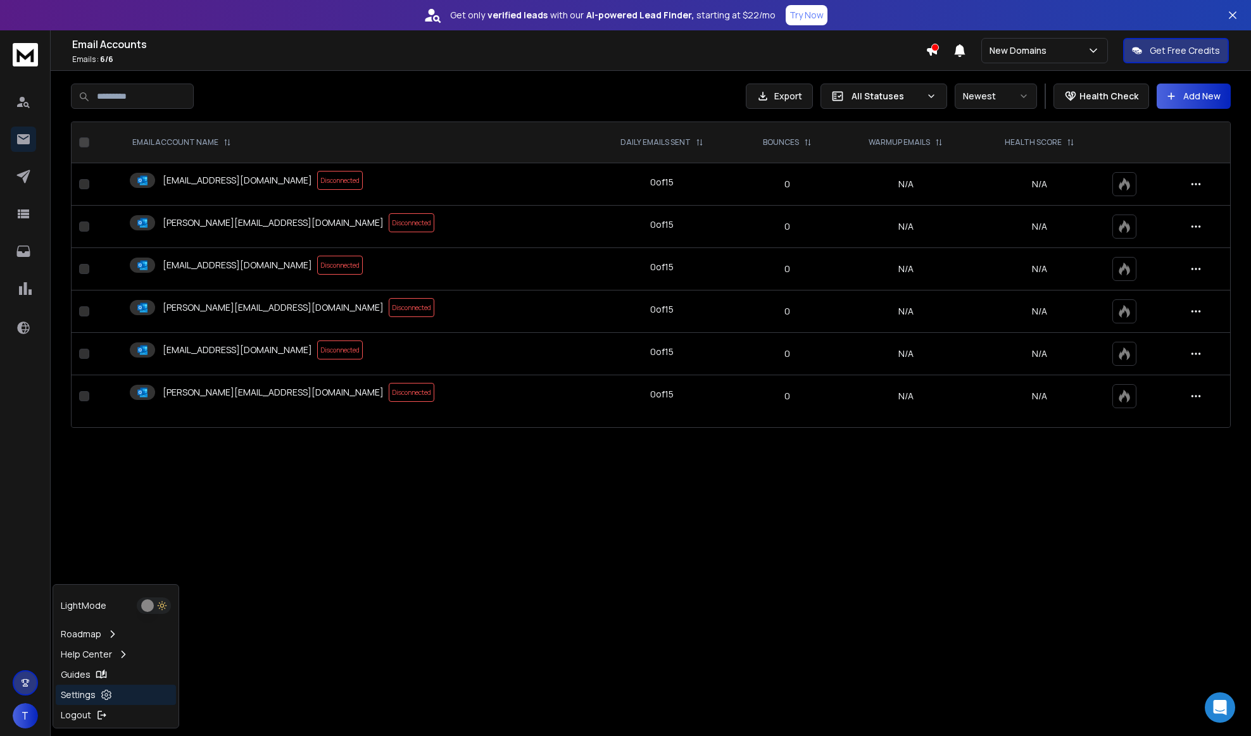
click at [106, 697] on icon at bounding box center [106, 695] width 11 height 11
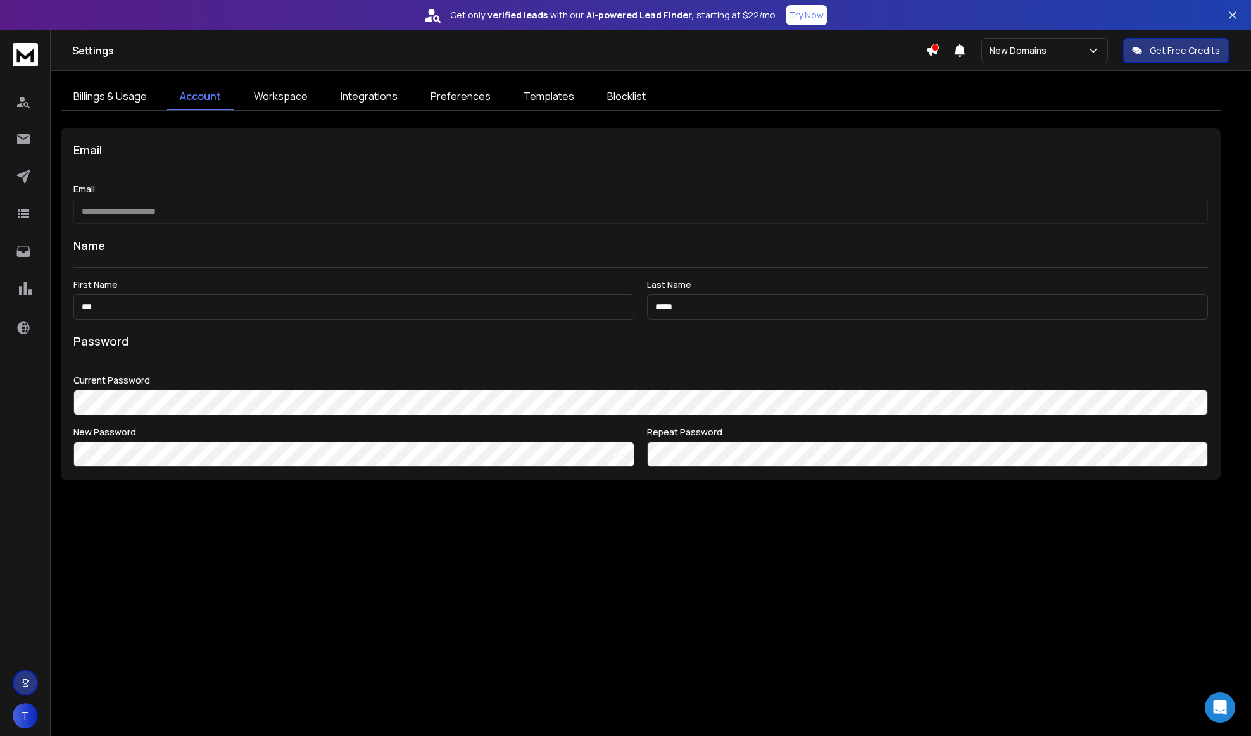
click at [279, 96] on link "Workspace" at bounding box center [280, 97] width 79 height 27
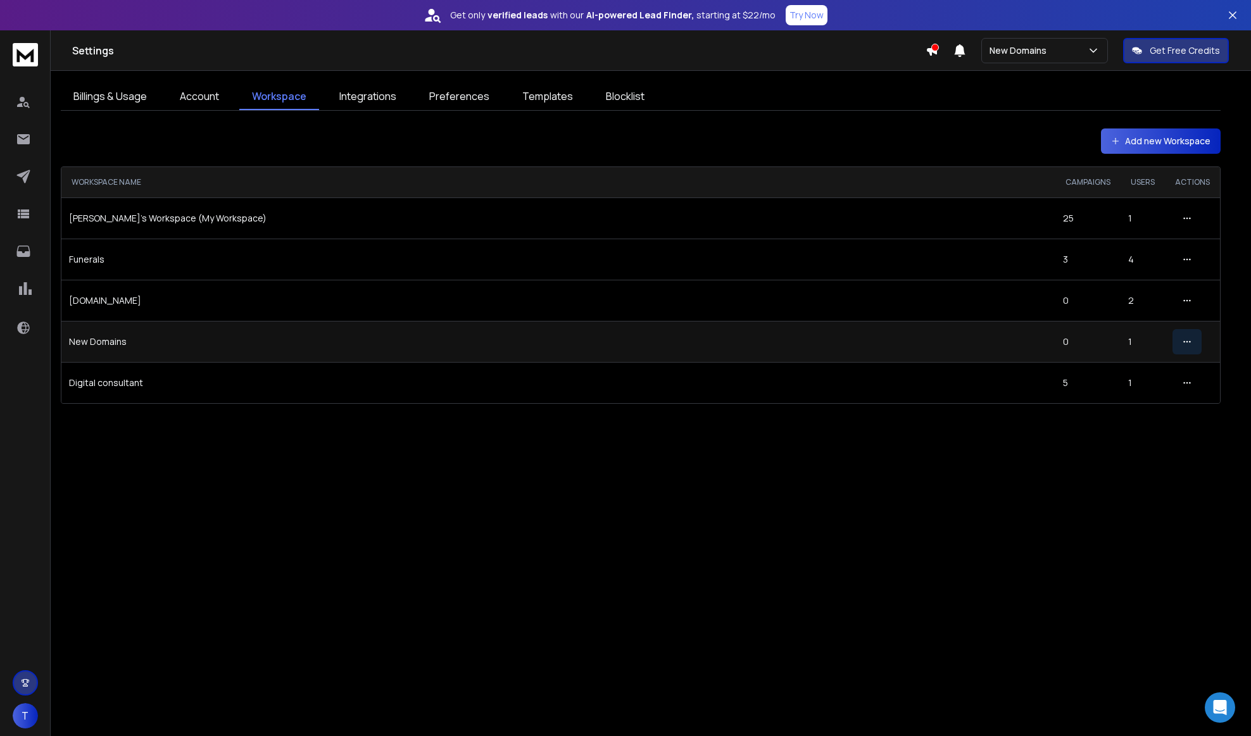
click at [1197, 341] on button "button" at bounding box center [1187, 341] width 29 height 25
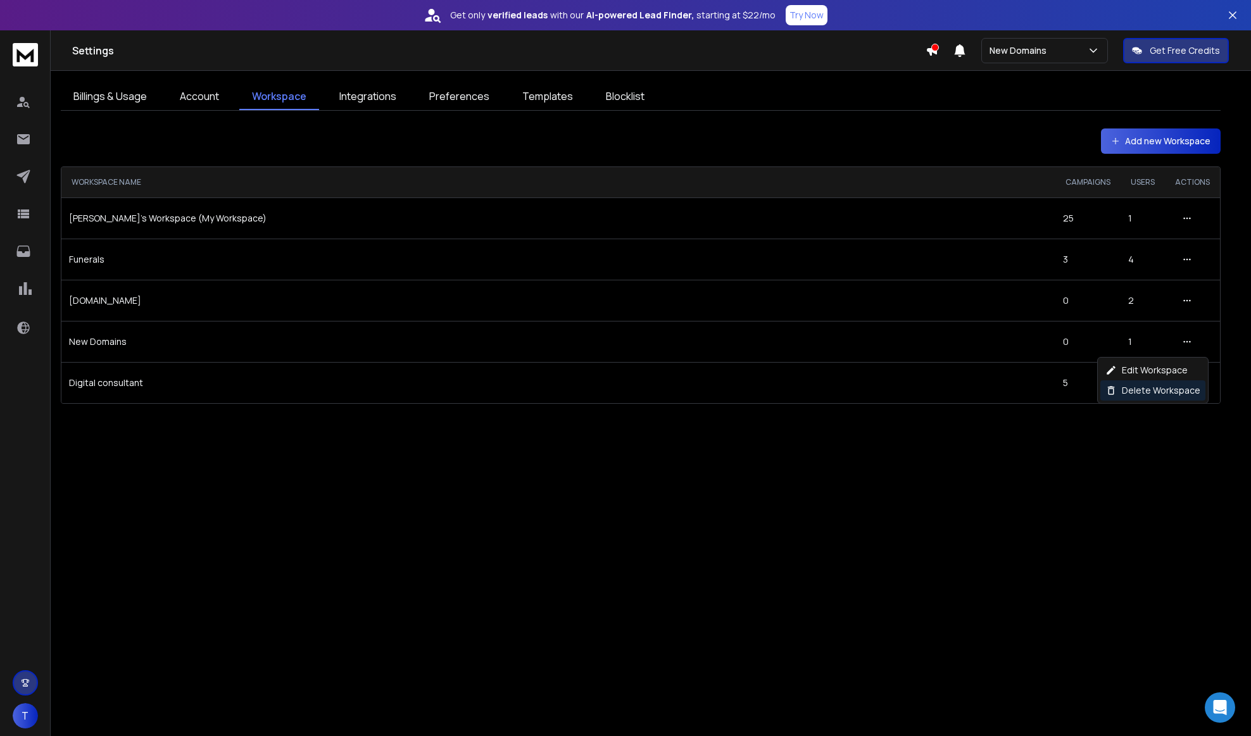
click at [1164, 393] on p "Delete Workspace" at bounding box center [1161, 390] width 79 height 13
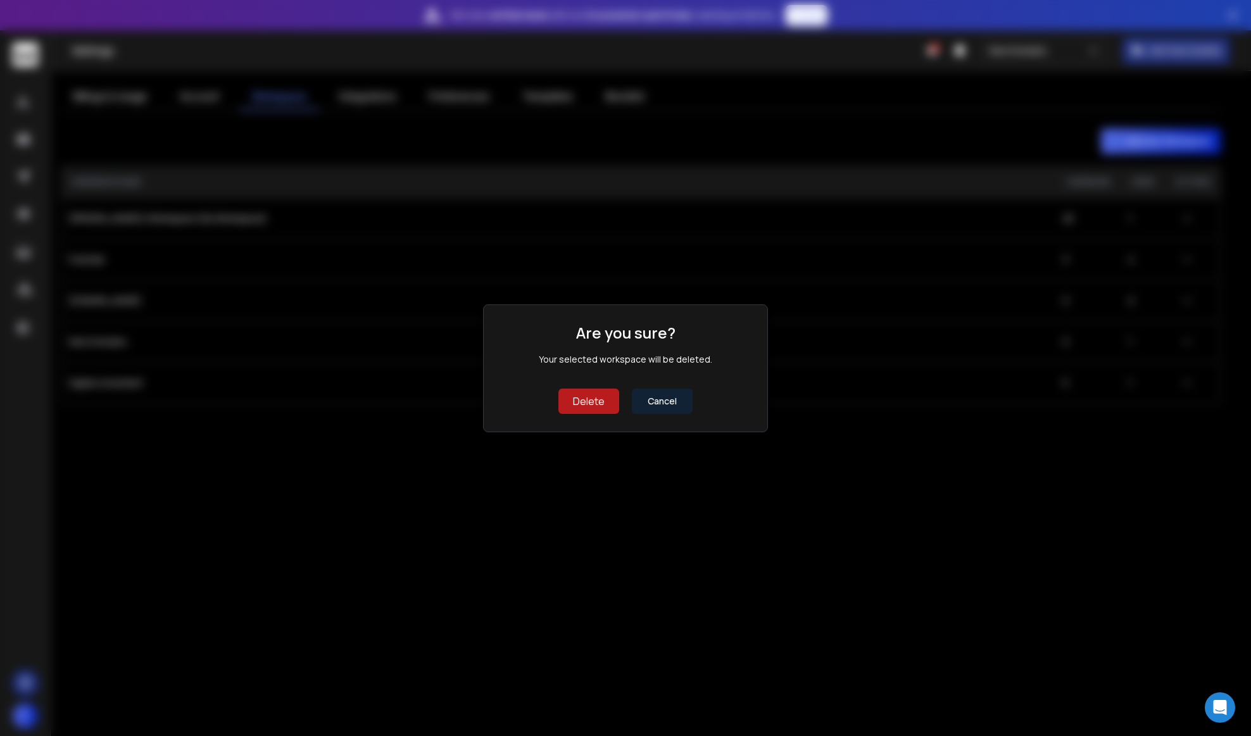
click at [593, 401] on button "Delete" at bounding box center [588, 401] width 61 height 25
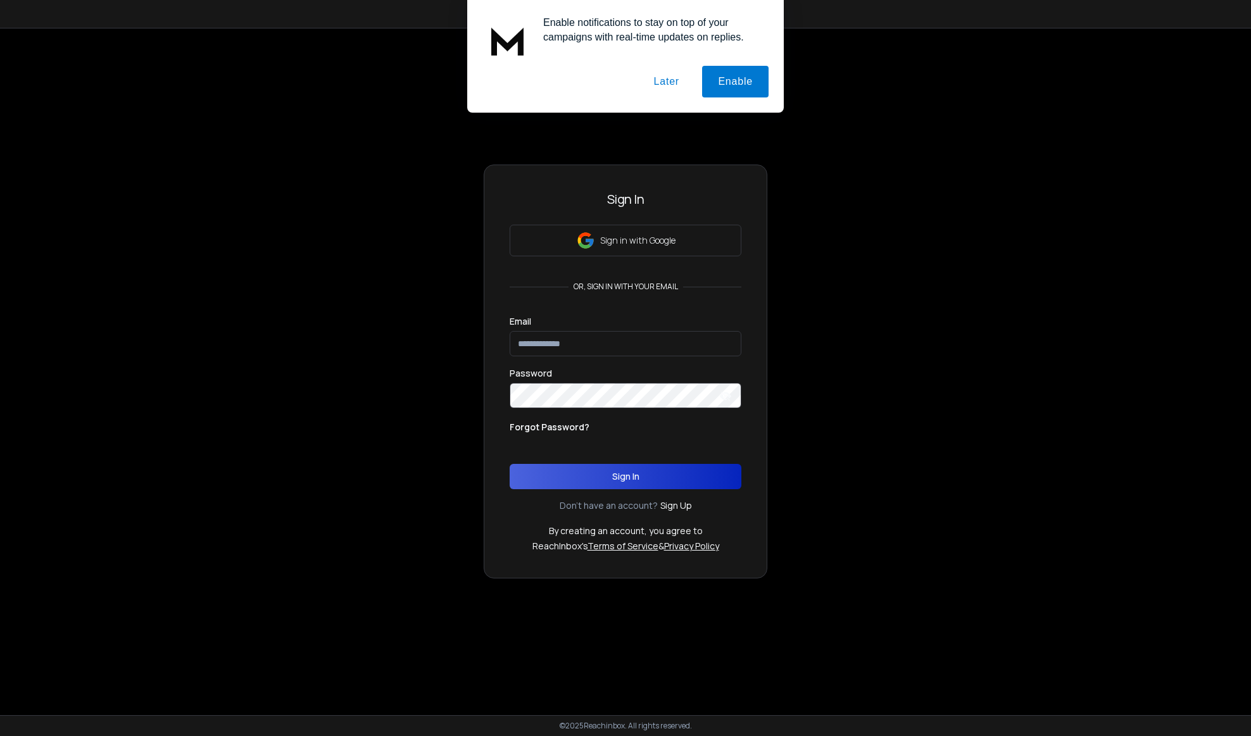
click at [583, 353] on input "email" at bounding box center [626, 343] width 232 height 25
type input "**********"
click at [667, 77] on button "Later" at bounding box center [666, 82] width 57 height 32
